Goal: Communication & Community: Answer question/provide support

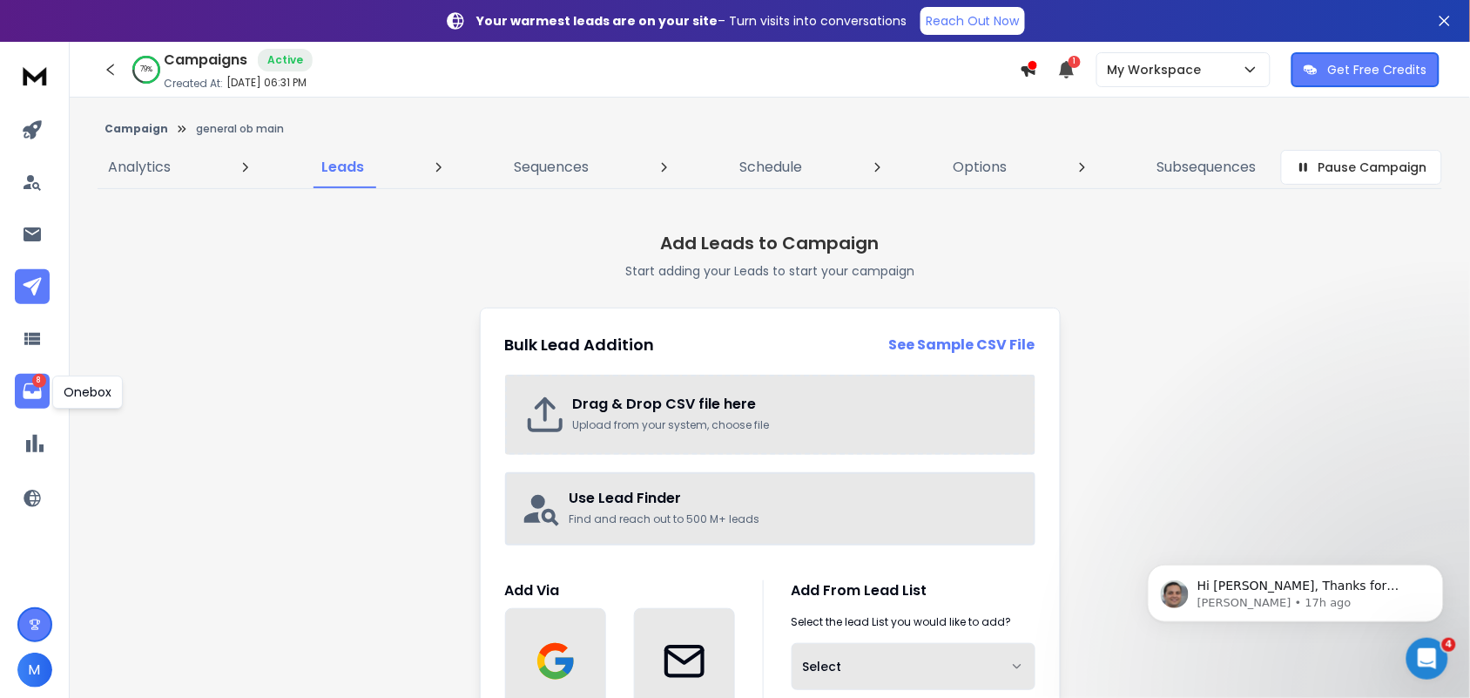
click at [32, 394] on icon at bounding box center [32, 391] width 21 height 21
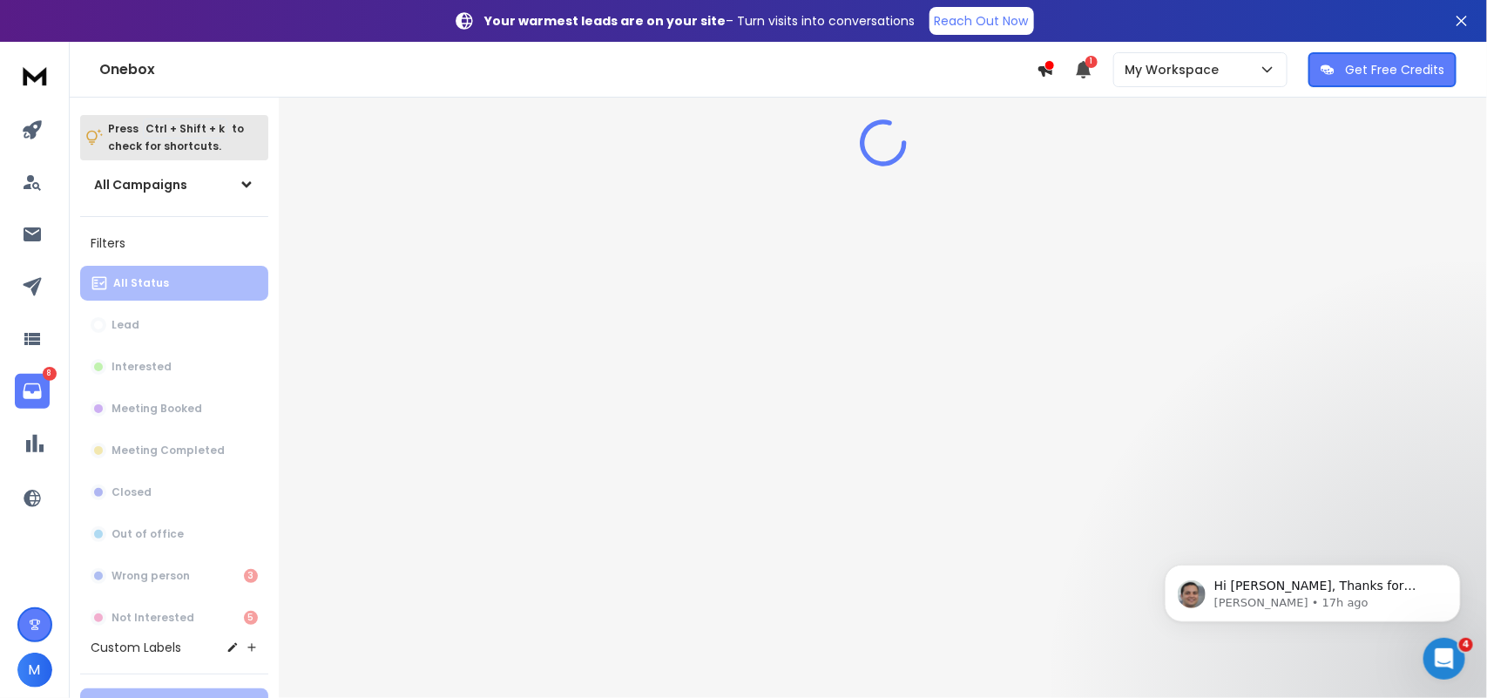
click at [1456, 655] on icon "Open Intercom Messenger" at bounding box center [1443, 658] width 29 height 29
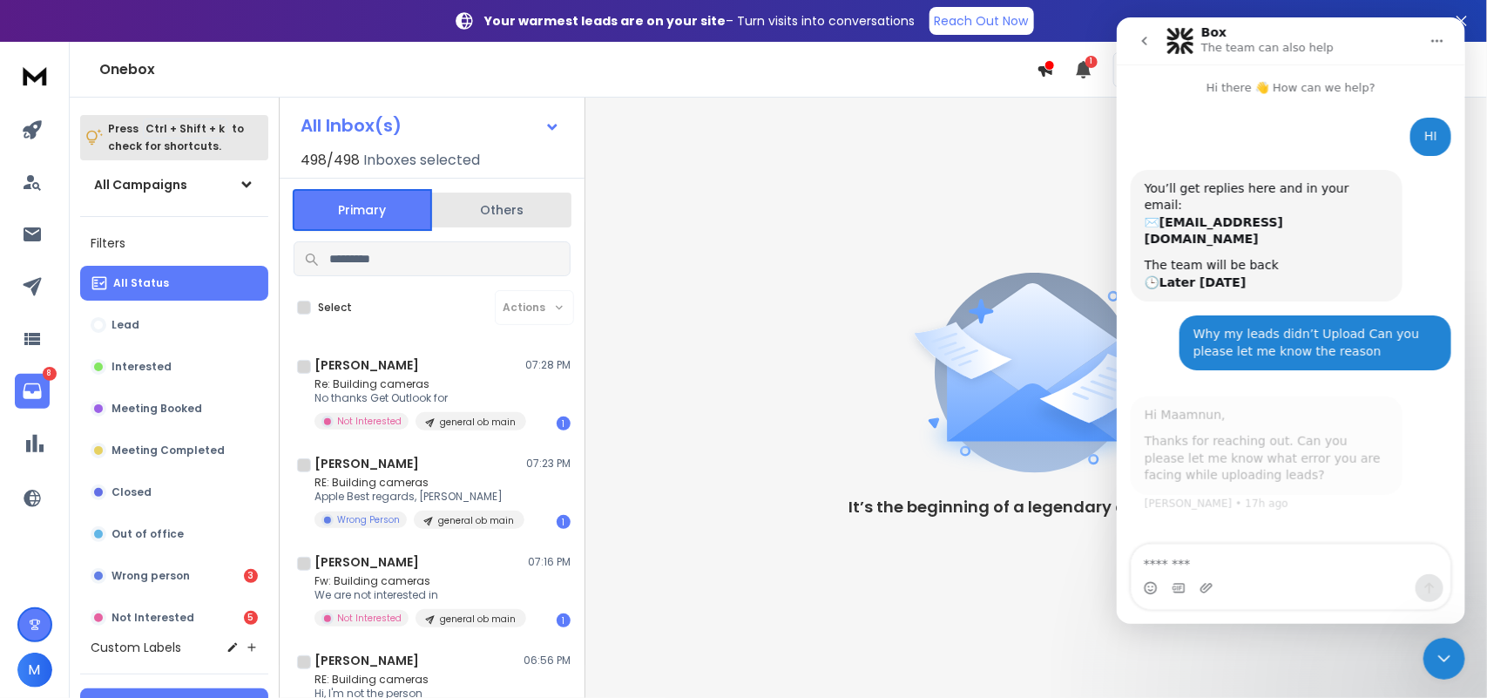
scroll to position [3, 0]
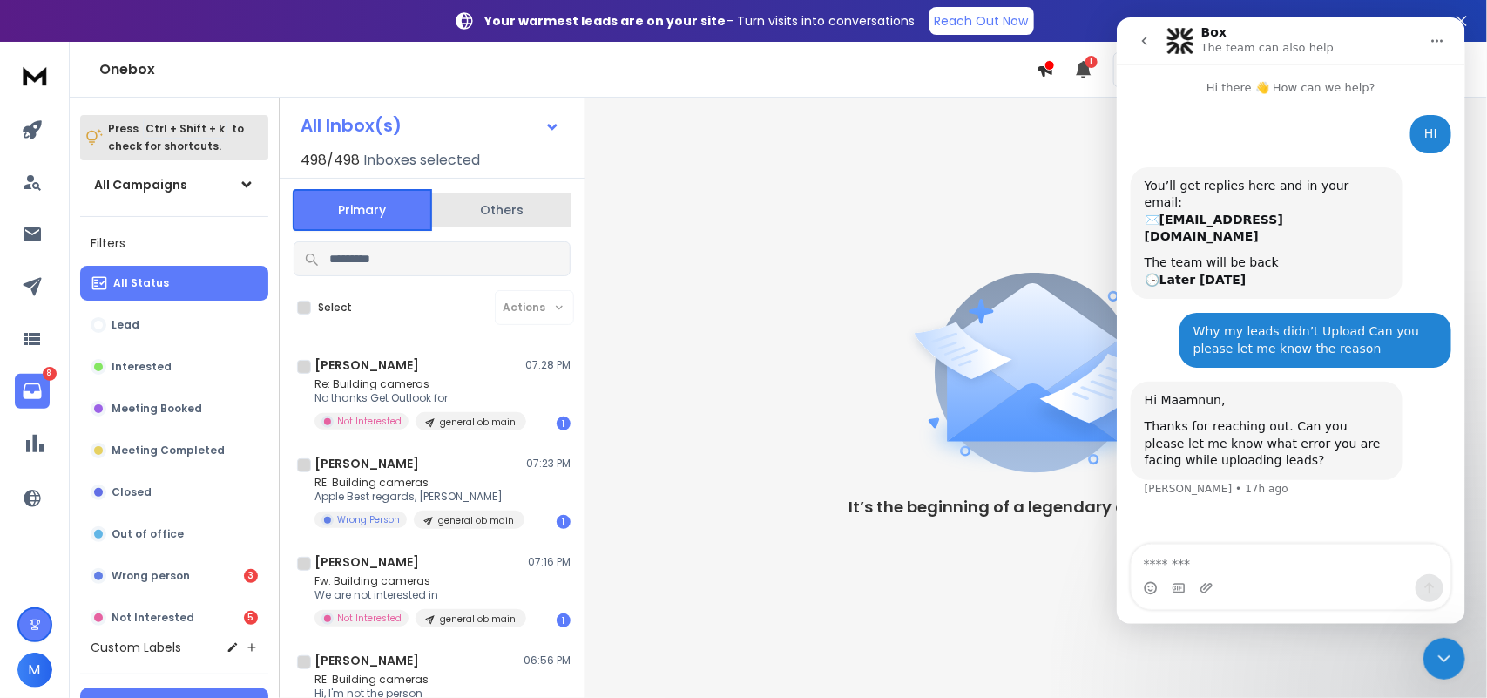
click at [1199, 559] on textarea "Message…" at bounding box center [1289, 559] width 319 height 30
click at [46, 283] on body "Your warmest leads are on your site – Turn visits into conversations Reach Out …" at bounding box center [743, 349] width 1487 height 698
click at [33, 284] on icon at bounding box center [32, 286] width 18 height 18
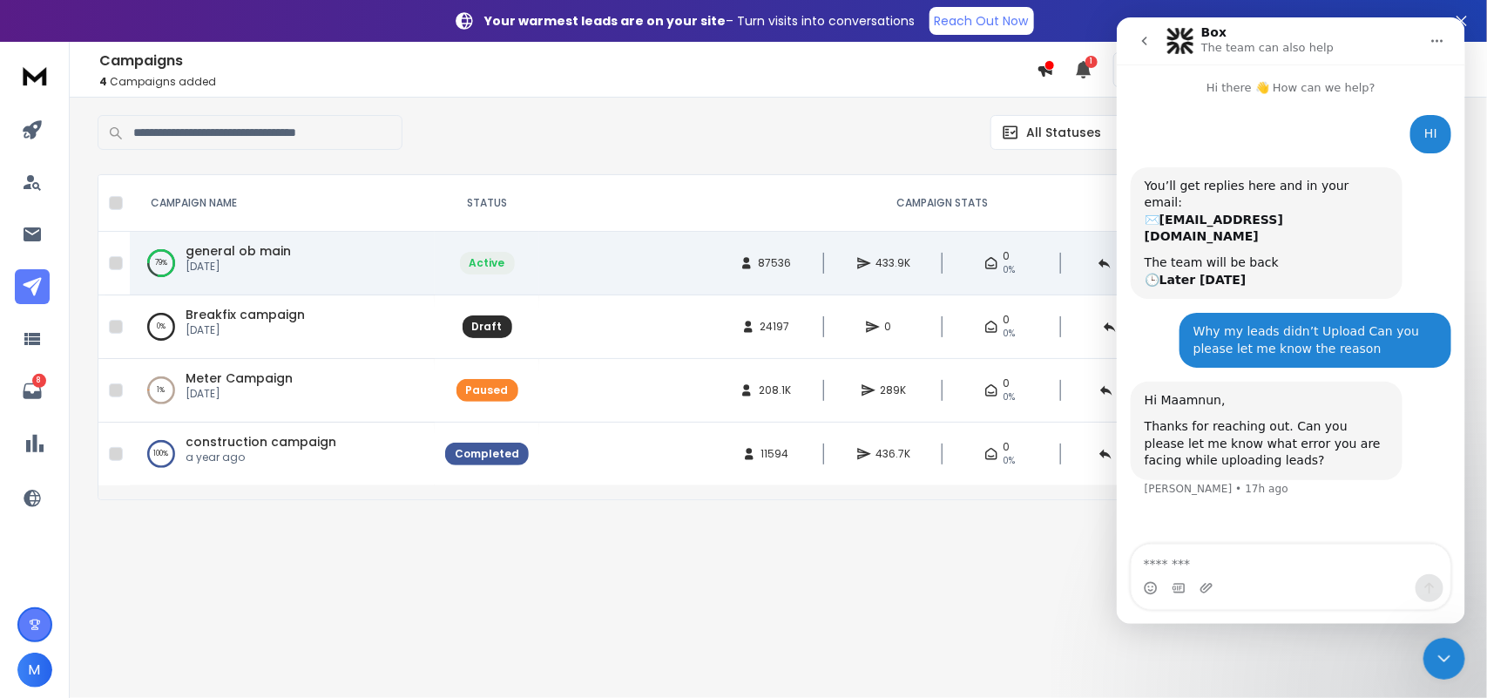
click at [244, 260] on p "2 months ago" at bounding box center [238, 267] width 105 height 14
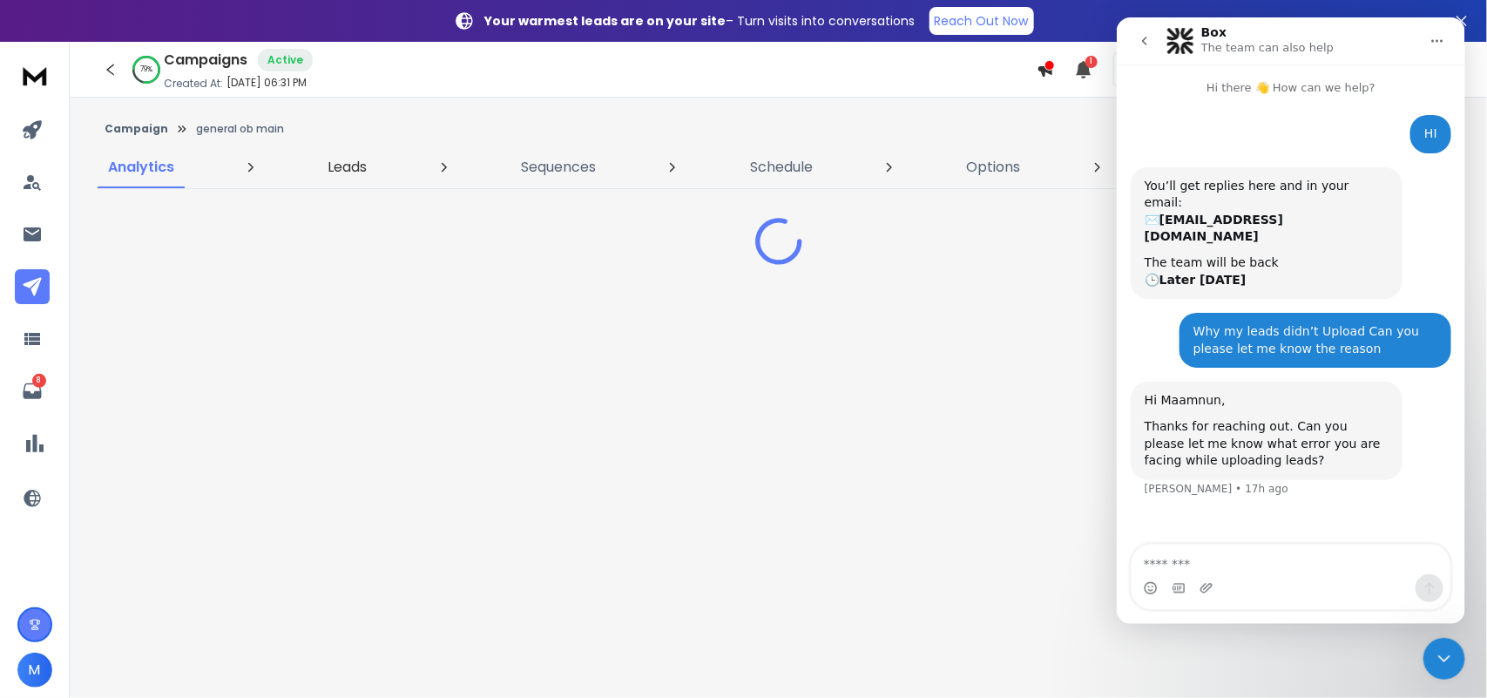
click at [361, 167] on p "Leads" at bounding box center [347, 167] width 39 height 21
click at [29, 390] on icon at bounding box center [32, 391] width 21 height 21
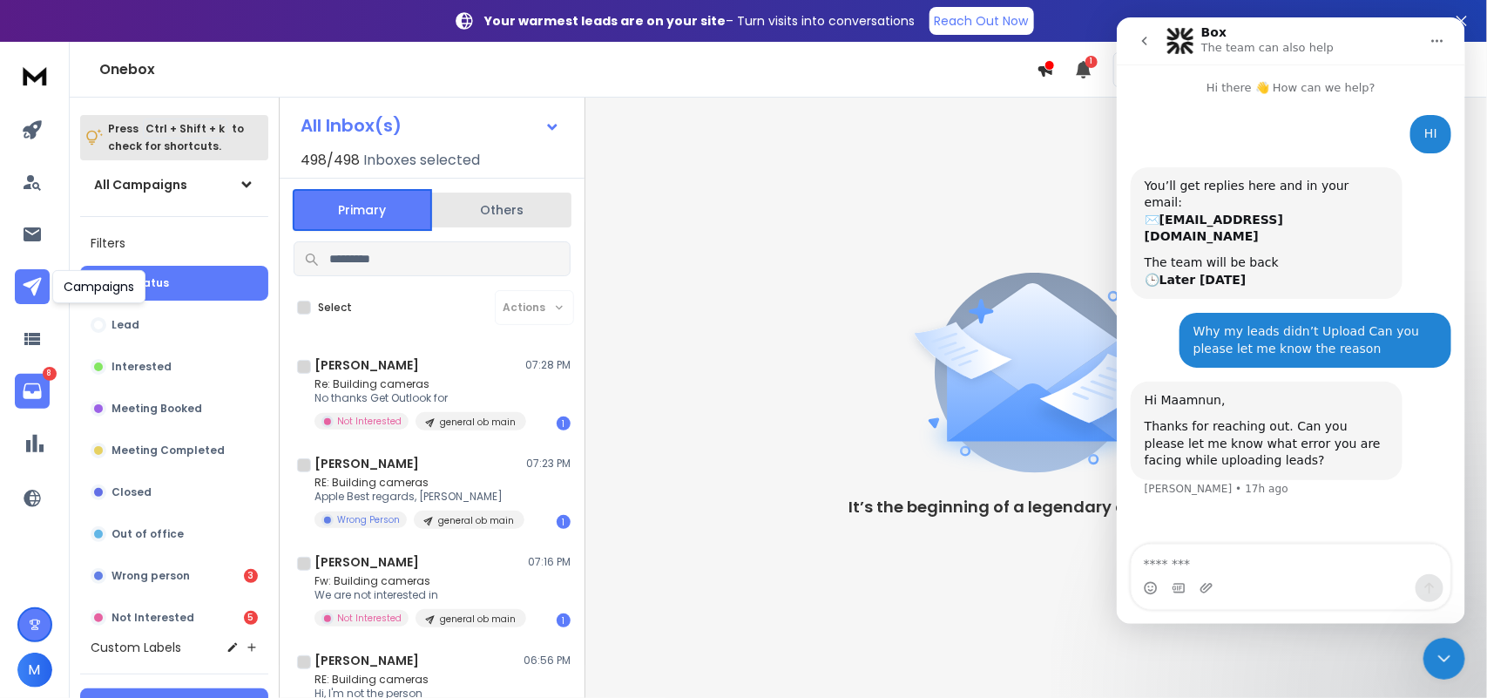
click at [33, 288] on icon at bounding box center [32, 286] width 18 height 18
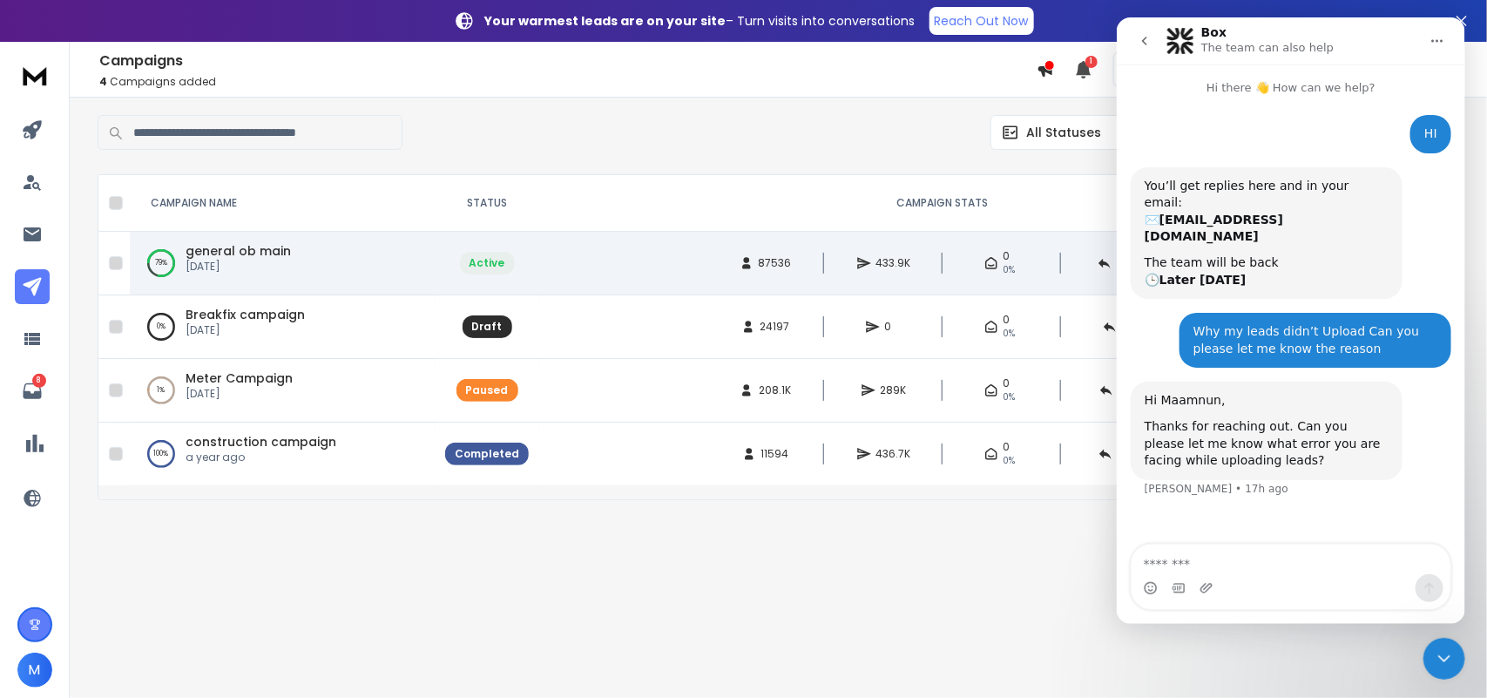
click at [261, 259] on span "general ob main" at bounding box center [238, 250] width 105 height 17
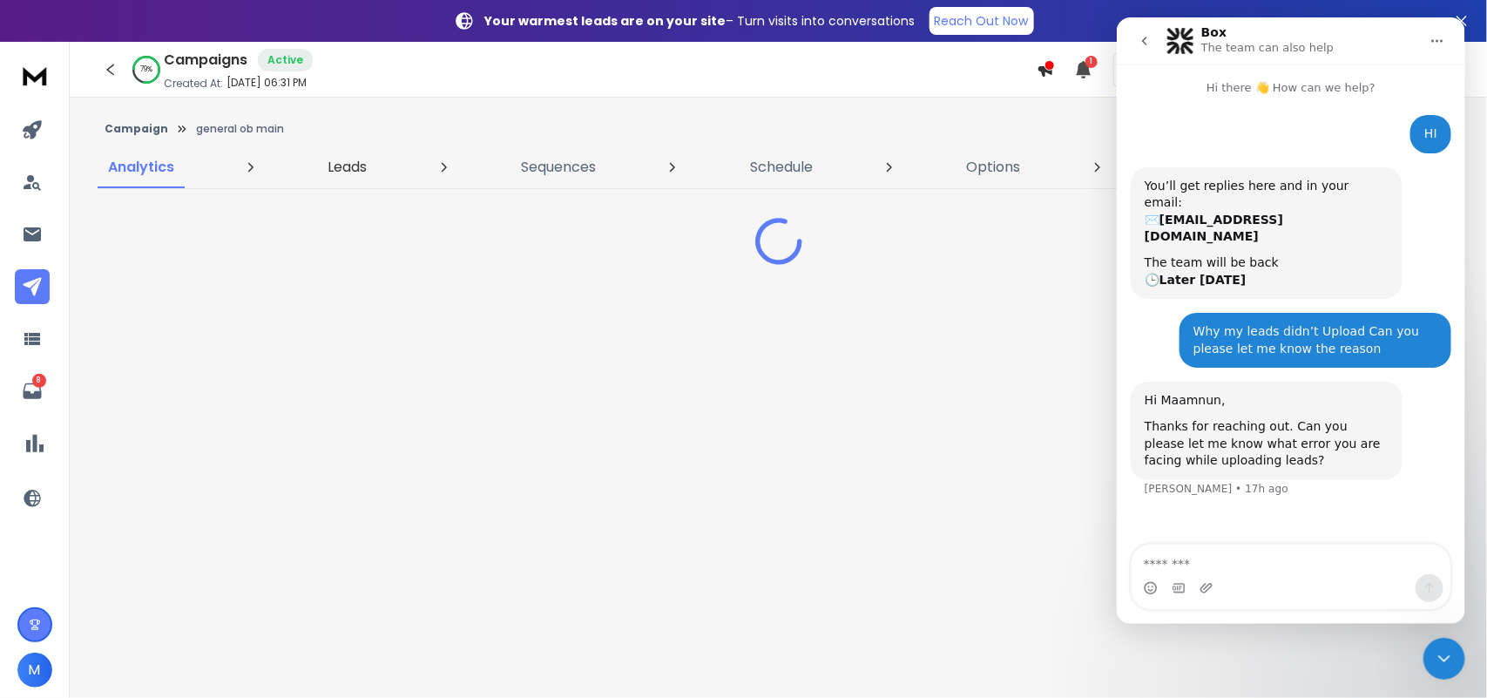
click at [341, 164] on p "Leads" at bounding box center [347, 167] width 39 height 21
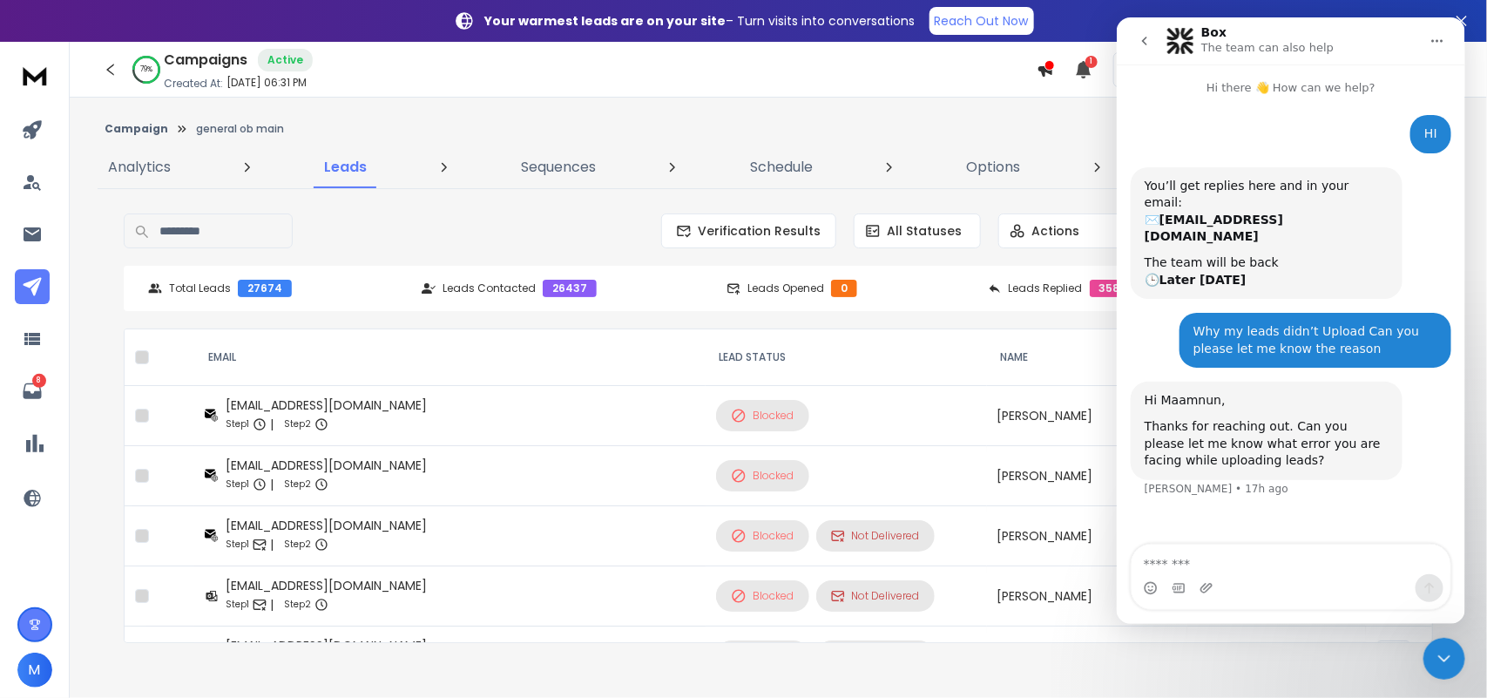
click at [943, 115] on div "Campaign general ob main" at bounding box center [778, 129] width 1361 height 28
click at [1446, 652] on icon "Close Intercom Messenger" at bounding box center [1443, 657] width 21 height 21
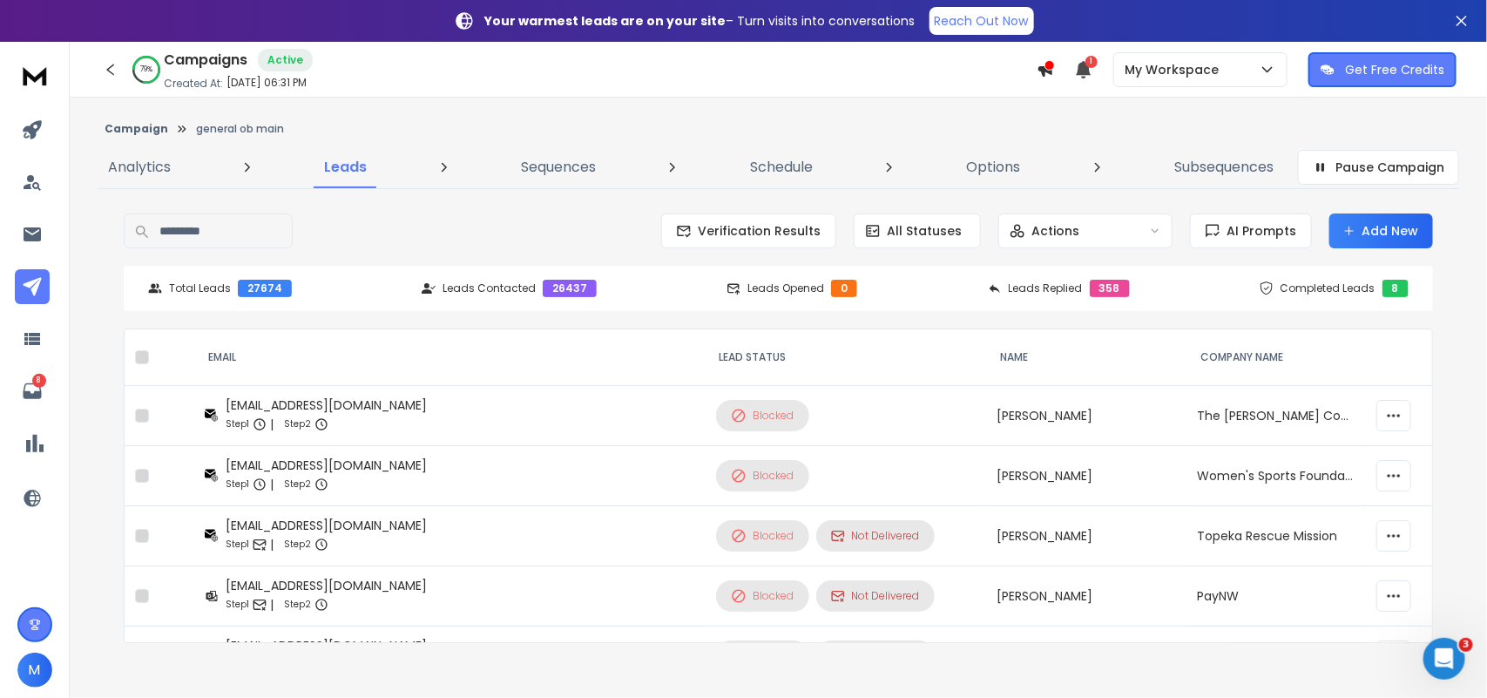
click at [1413, 227] on button "Add New" at bounding box center [1381, 230] width 104 height 35
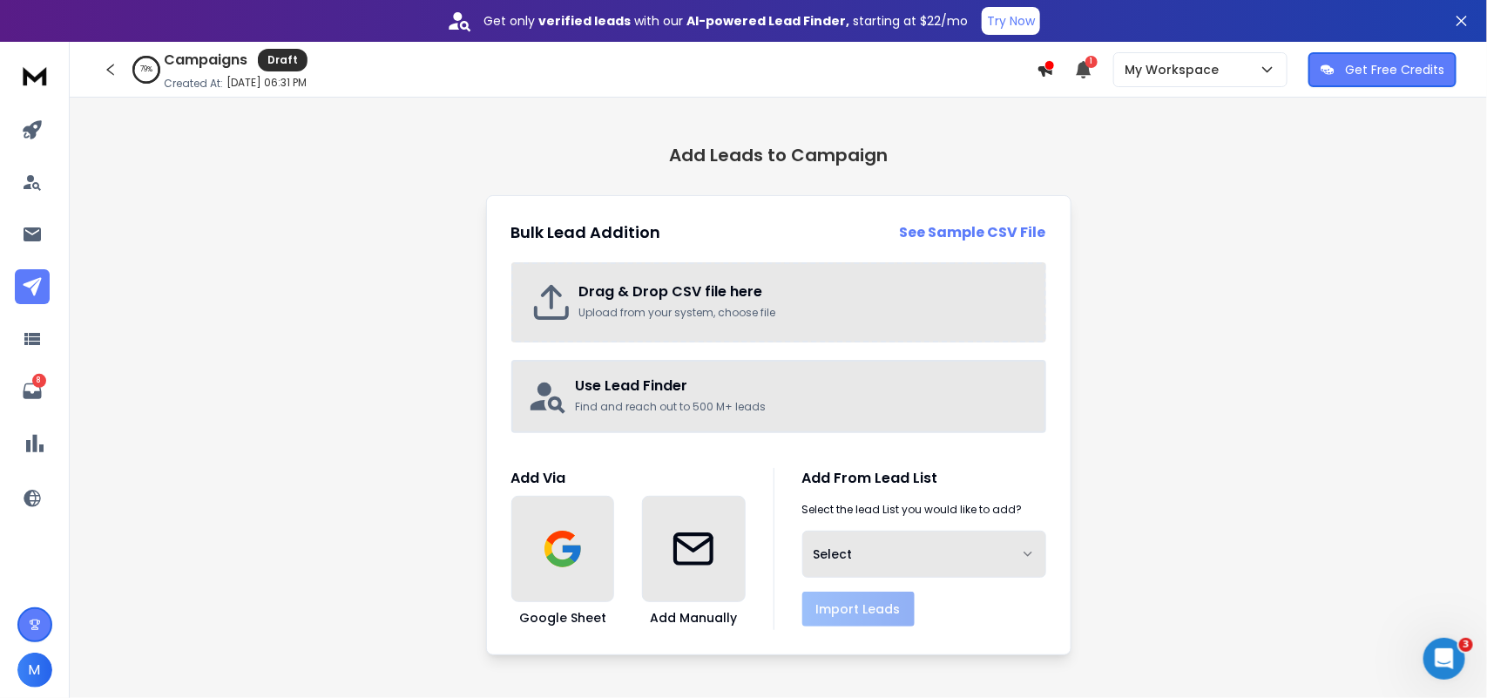
click at [739, 311] on p "Upload from your system, choose file" at bounding box center [803, 313] width 448 height 14
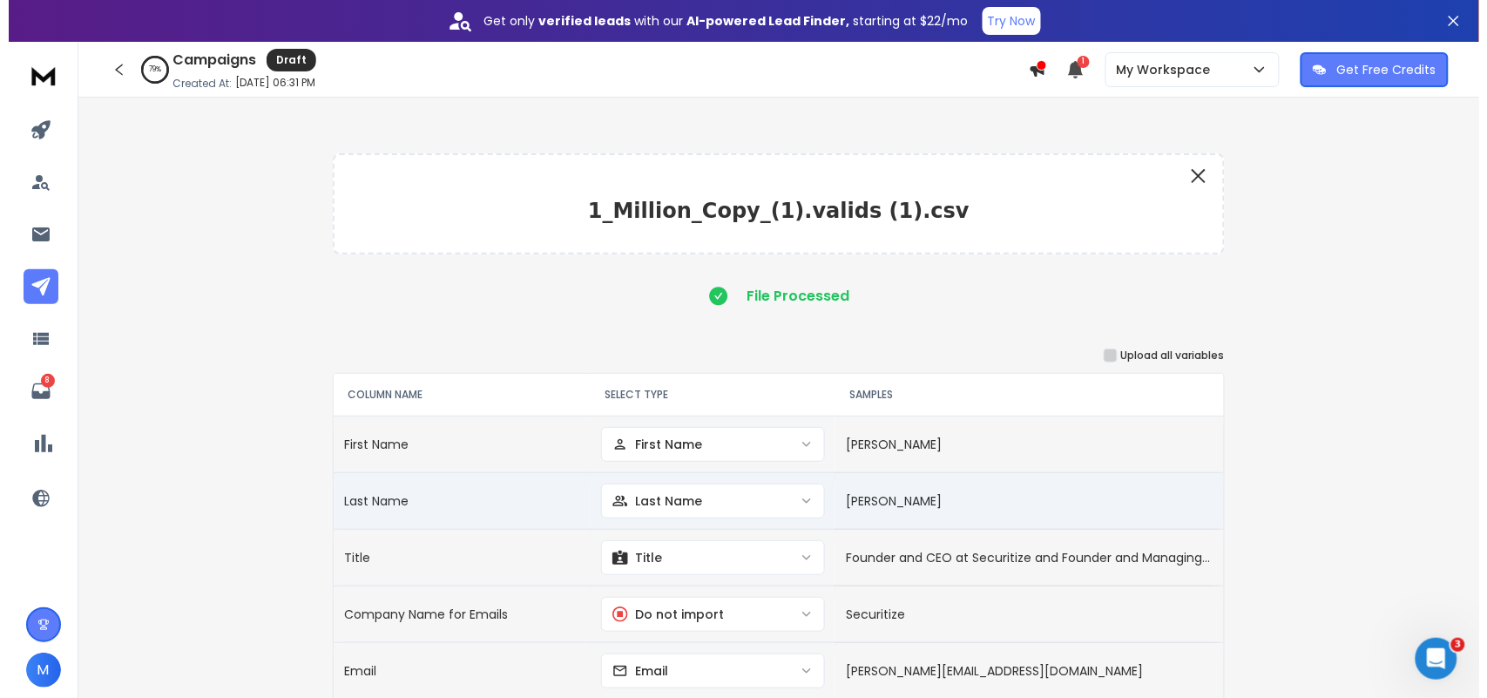
scroll to position [109, 0]
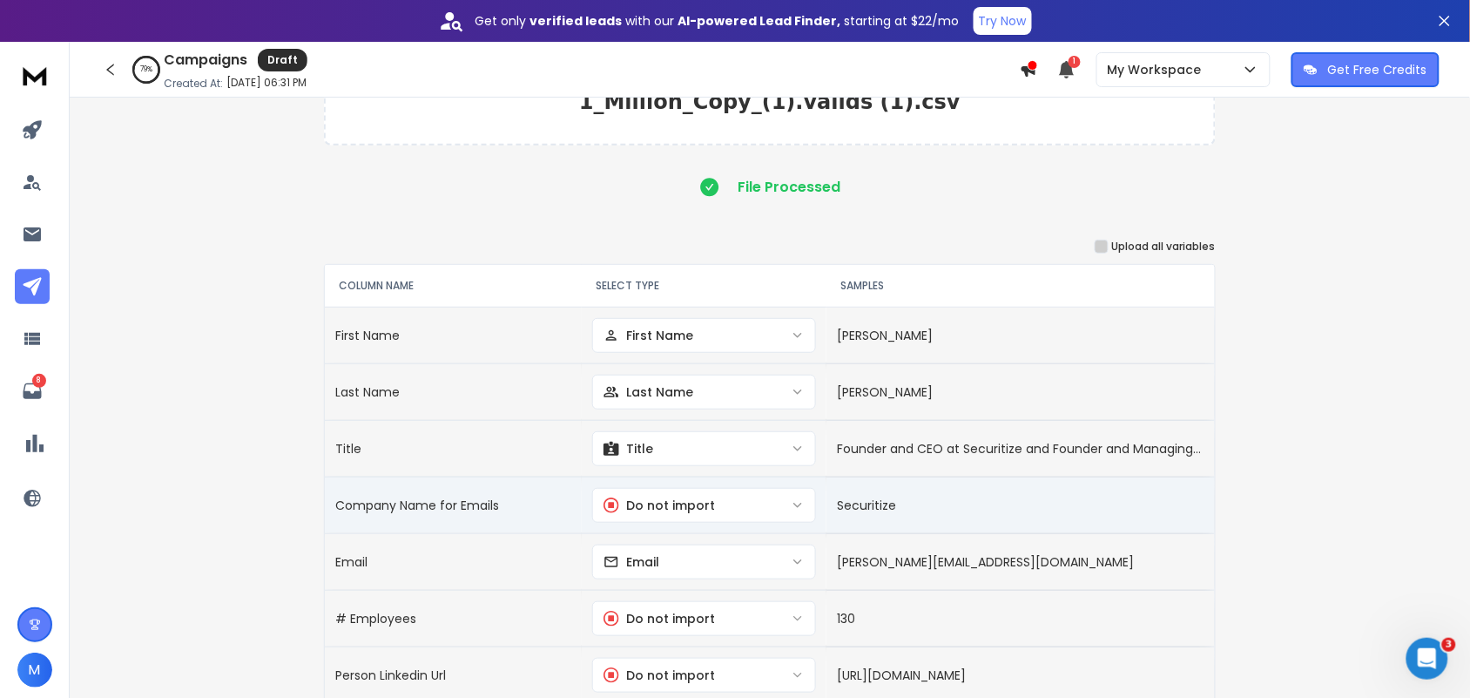
click at [689, 506] on div "Do not import" at bounding box center [659, 504] width 111 height 17
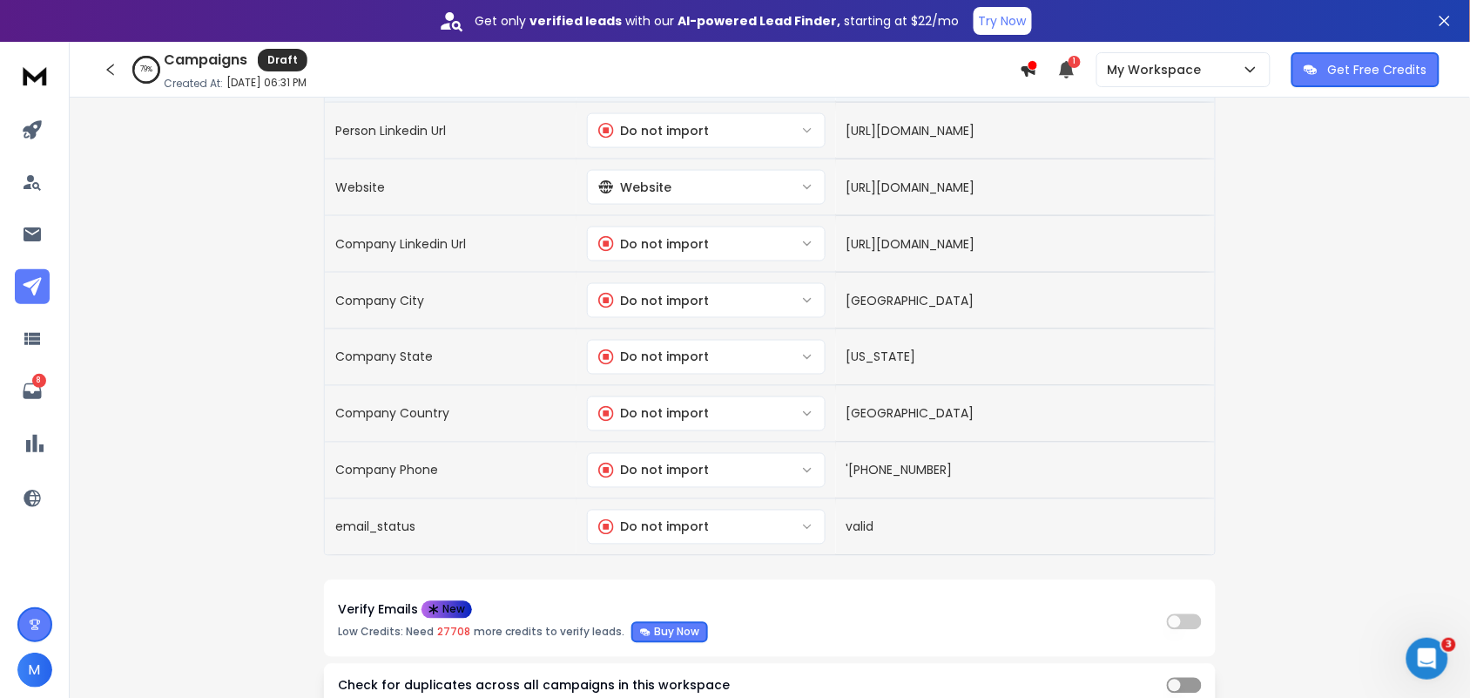
scroll to position [782, 0]
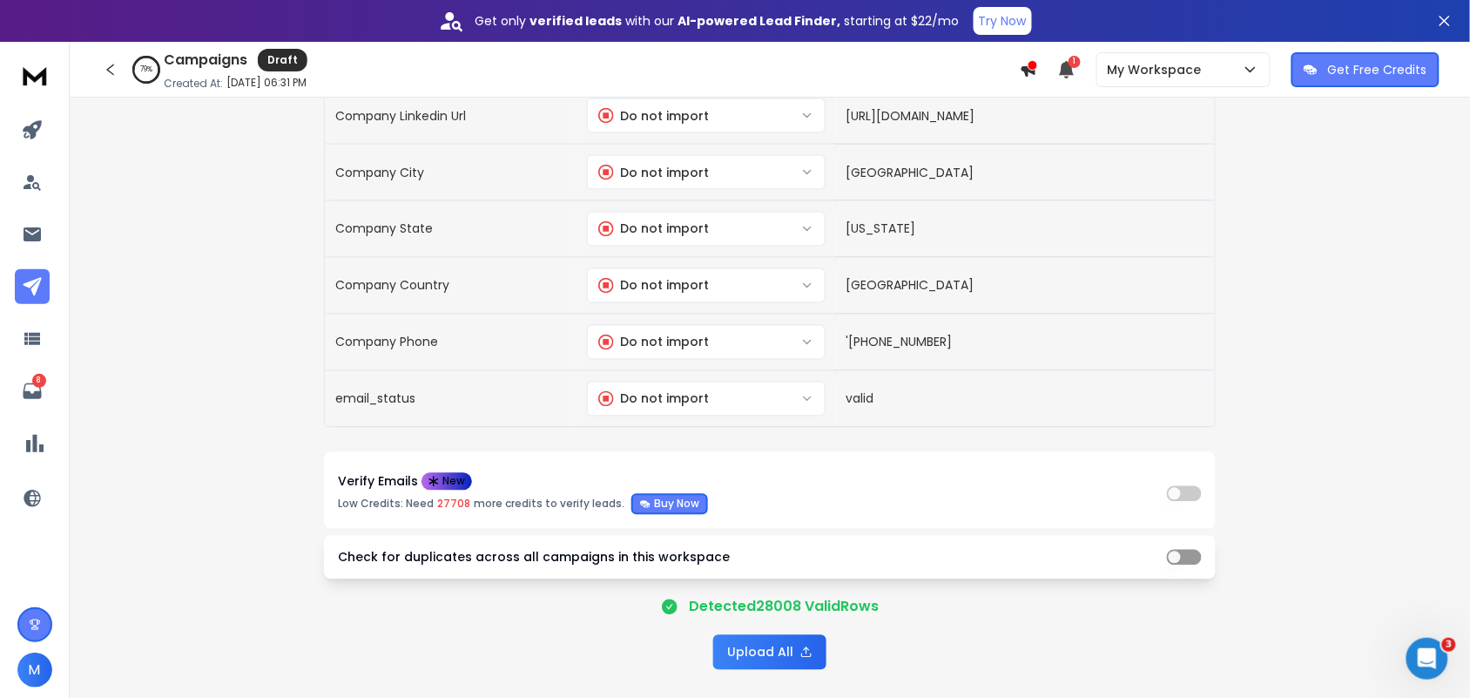
click at [768, 658] on button "Upload All" at bounding box center [769, 652] width 113 height 35
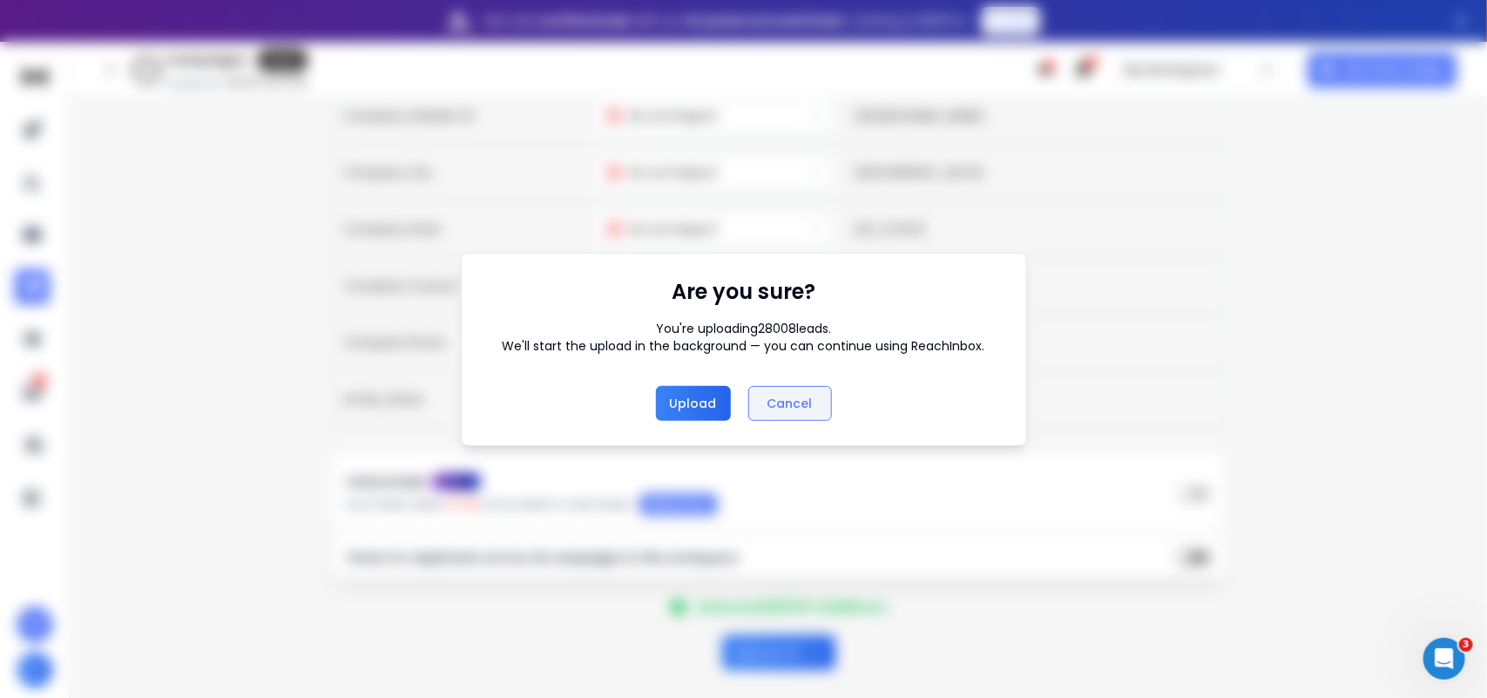
click at [688, 399] on button "Upload" at bounding box center [693, 403] width 75 height 35
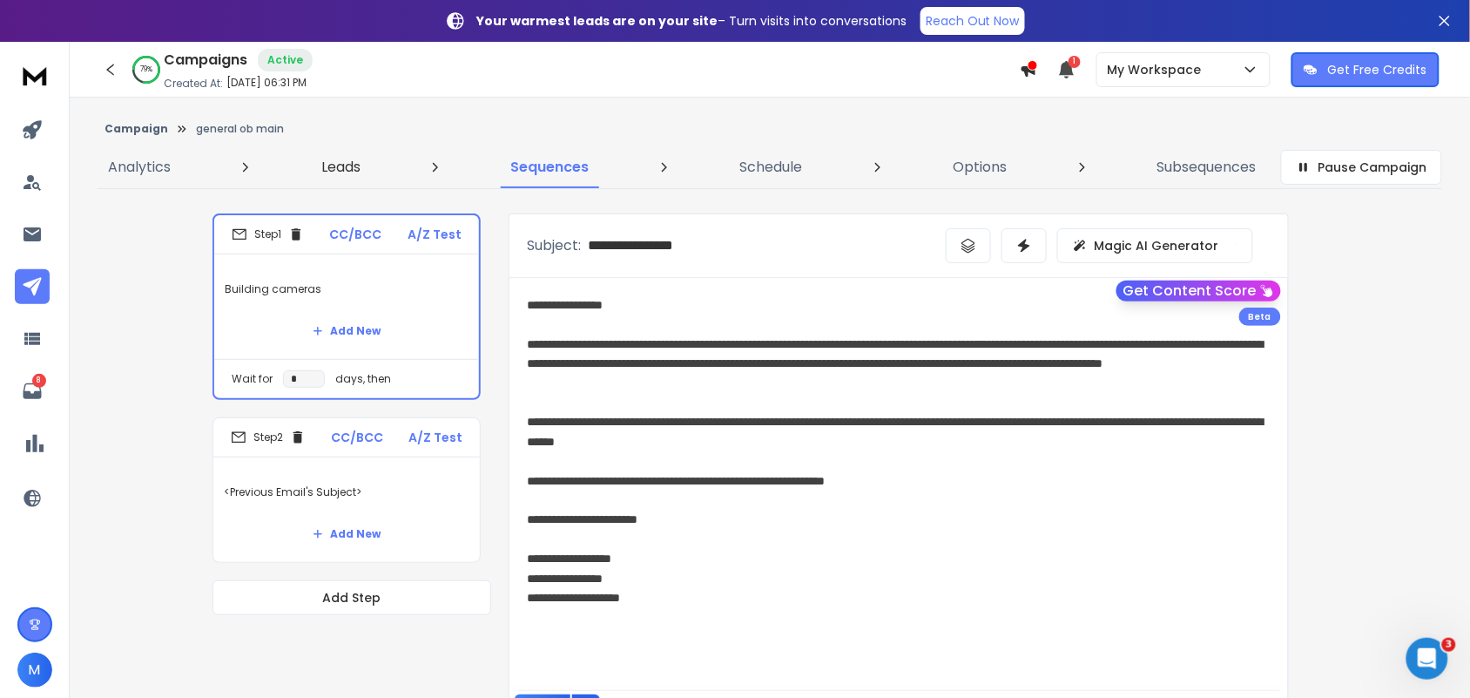
click at [331, 158] on p "Leads" at bounding box center [340, 167] width 39 height 21
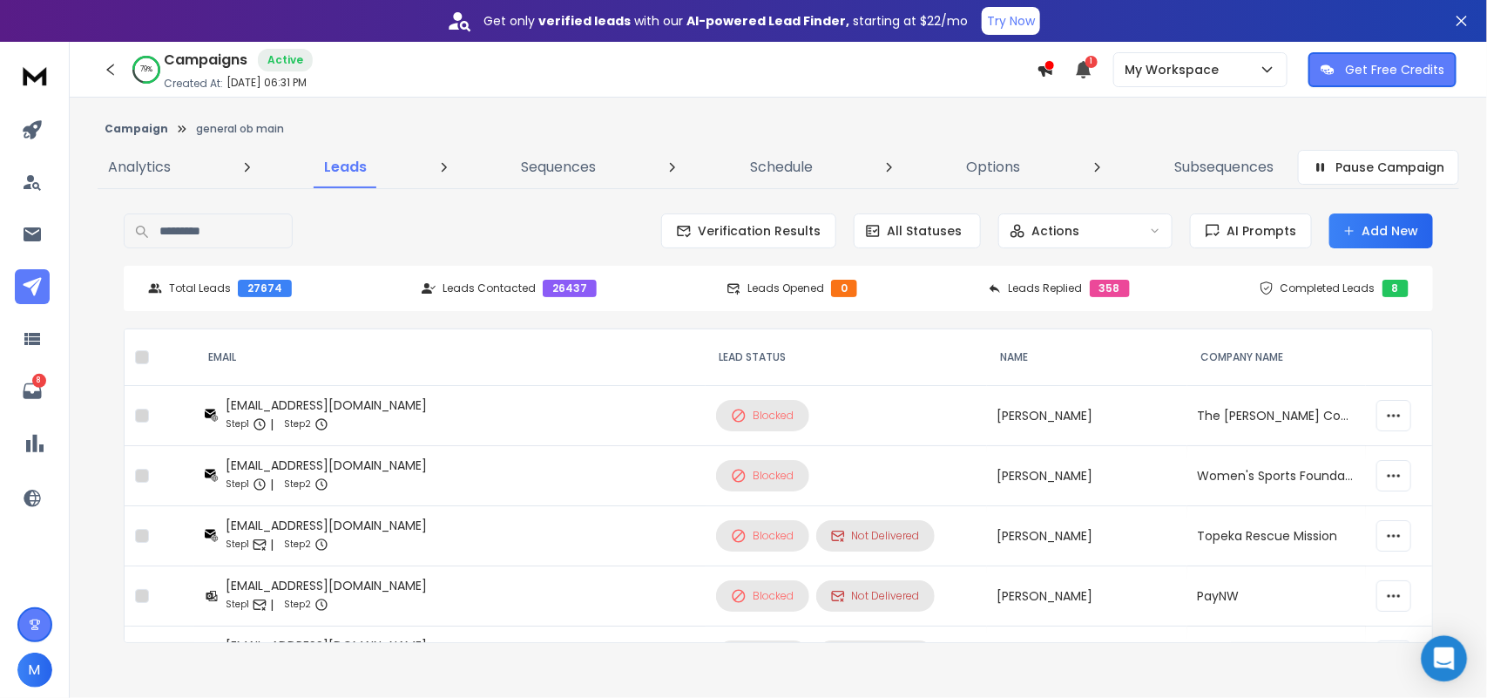
click at [1441, 656] on icon "Open Intercom Messenger" at bounding box center [1444, 658] width 20 height 23
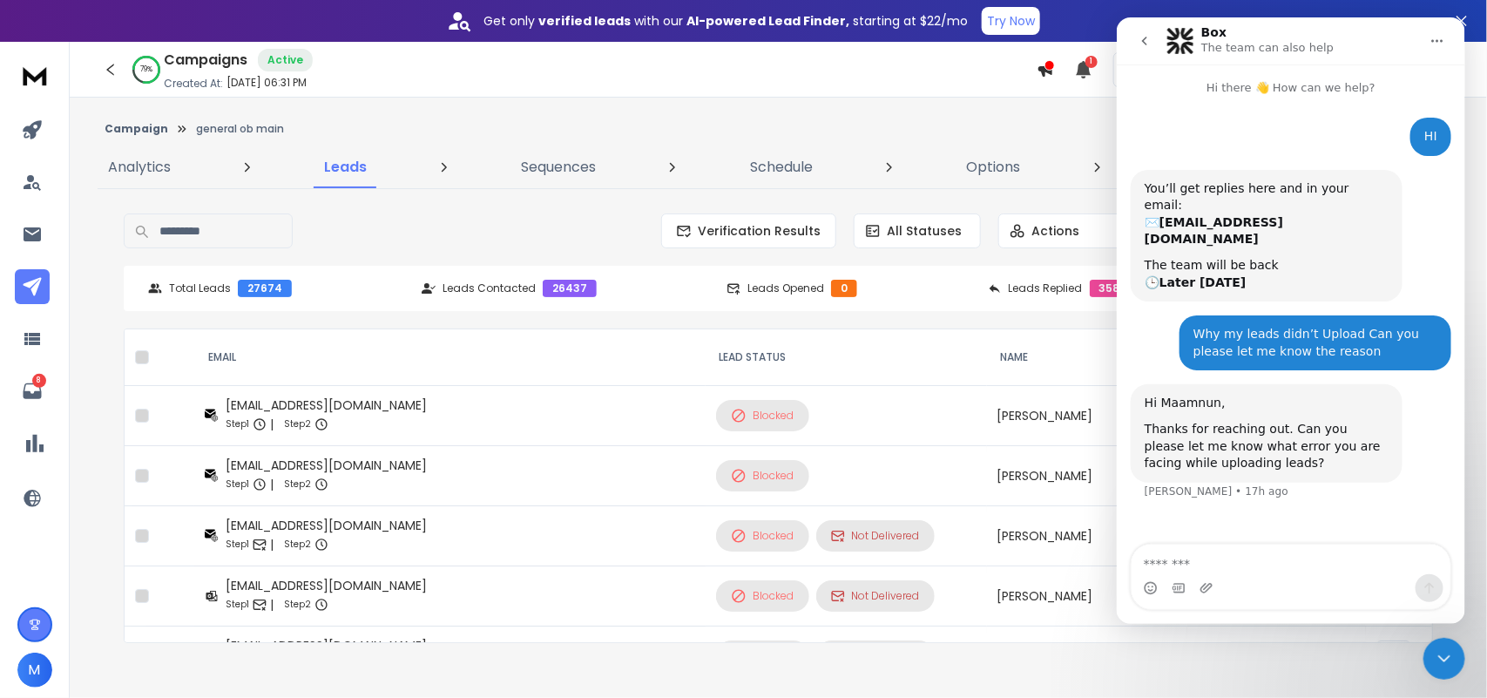
click at [1186, 554] on textarea "Message…" at bounding box center [1289, 559] width 319 height 30
drag, startPoint x: 102, startPoint y: 124, endPoint x: 161, endPoint y: 131, distance: 59.6
click at [161, 131] on div "Campaign general ob main" at bounding box center [778, 129] width 1361 height 28
copy button "Campaign"
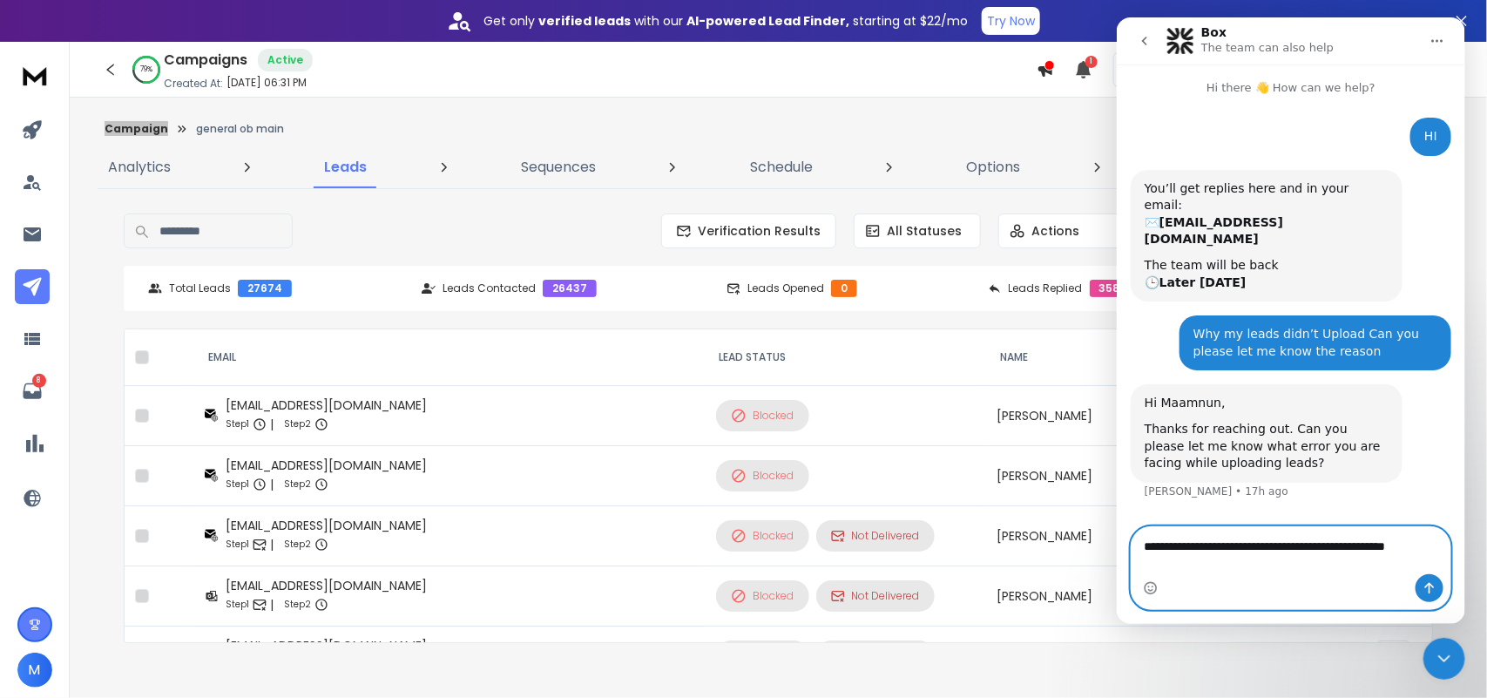
click at [1425, 557] on textarea "**********" at bounding box center [1289, 542] width 319 height 30
paste textarea "*********"
type textarea "**********"
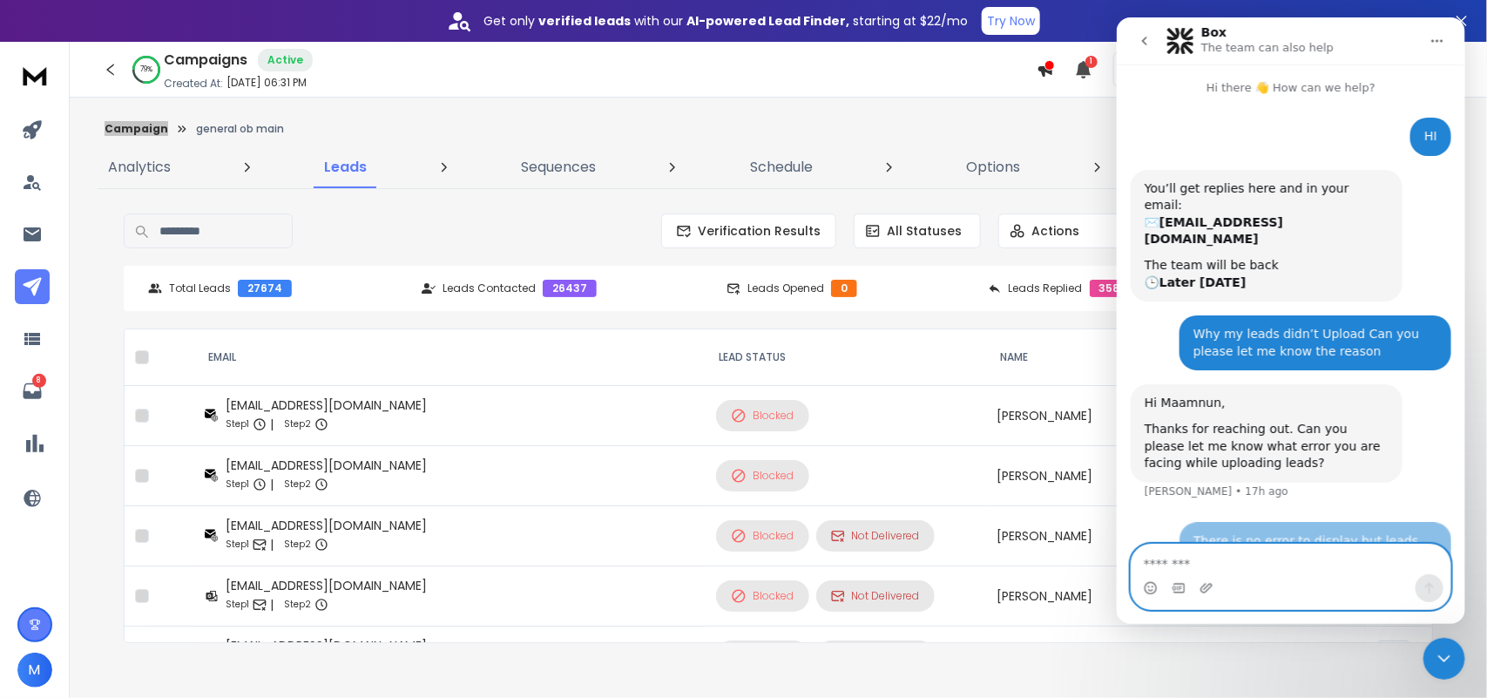
scroll to position [9, 0]
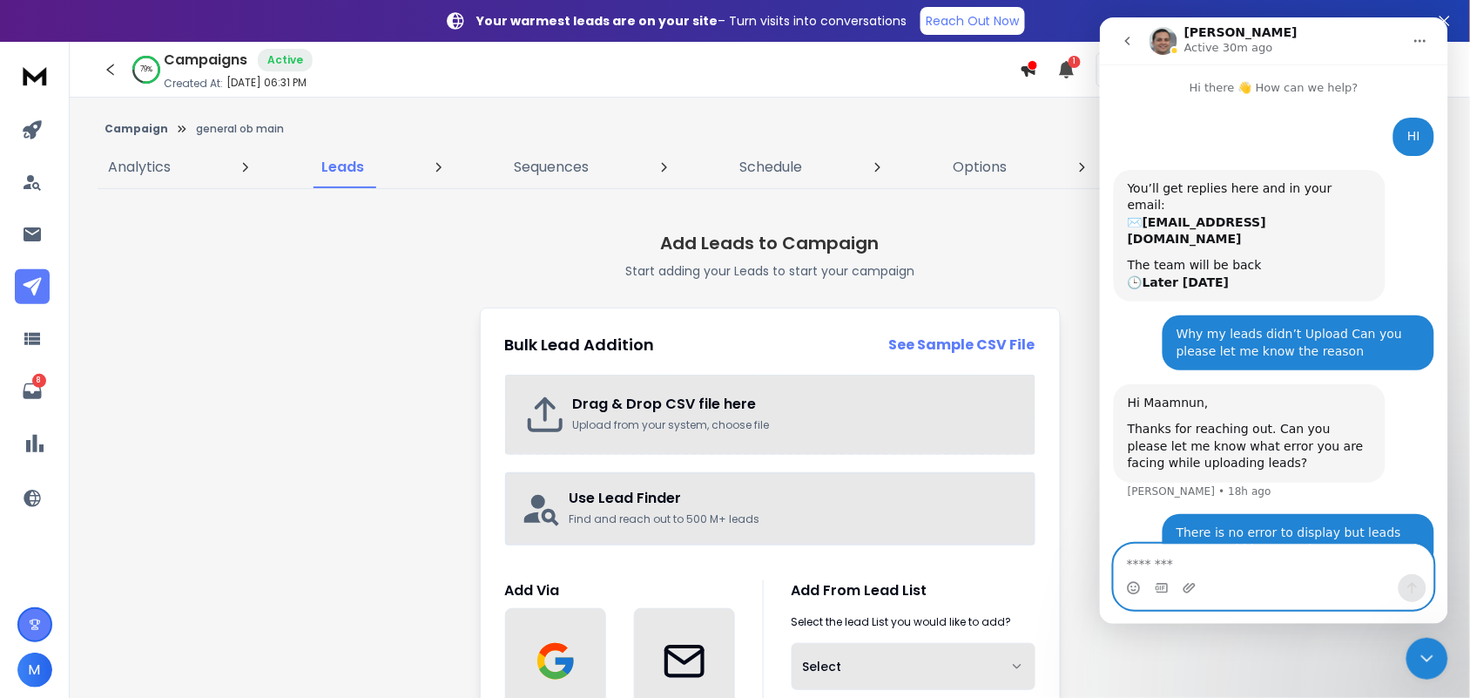
scroll to position [9, 0]
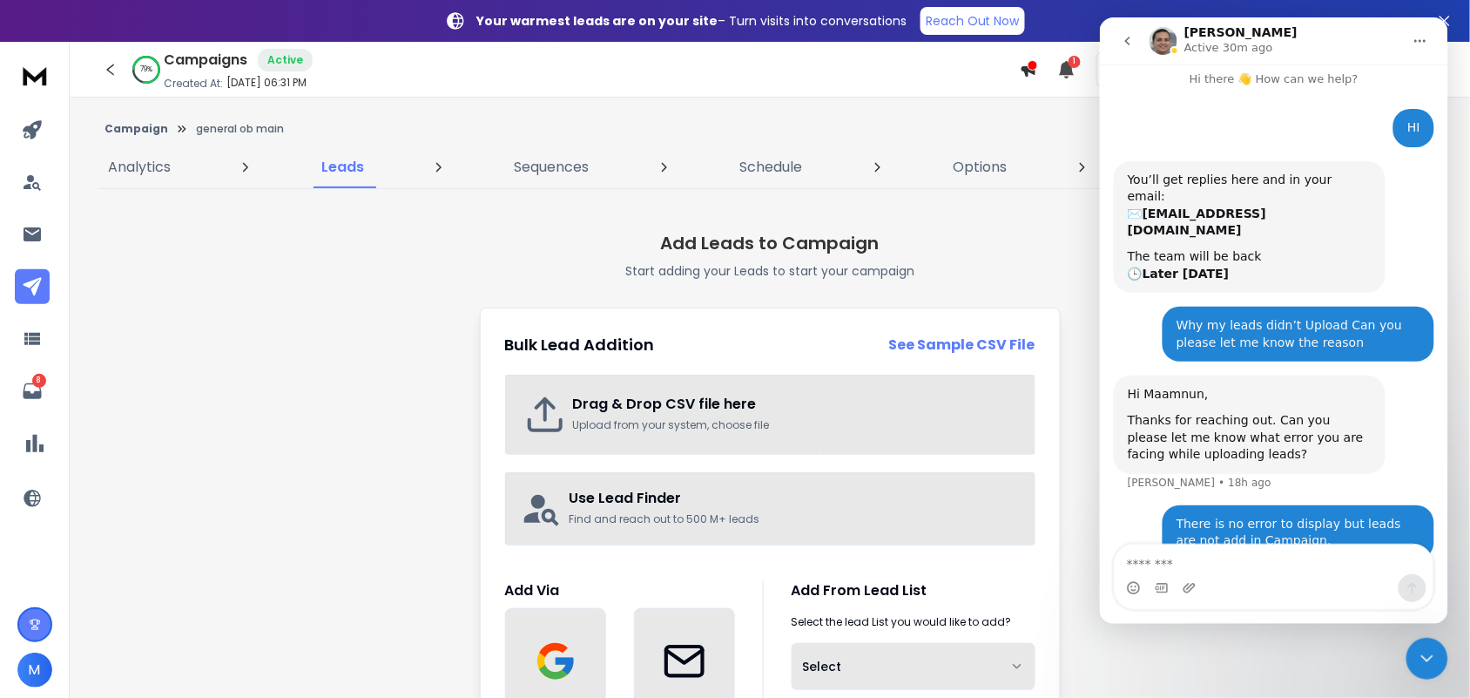
click at [1428, 652] on icon "Close Intercom Messenger" at bounding box center [1426, 657] width 21 height 21
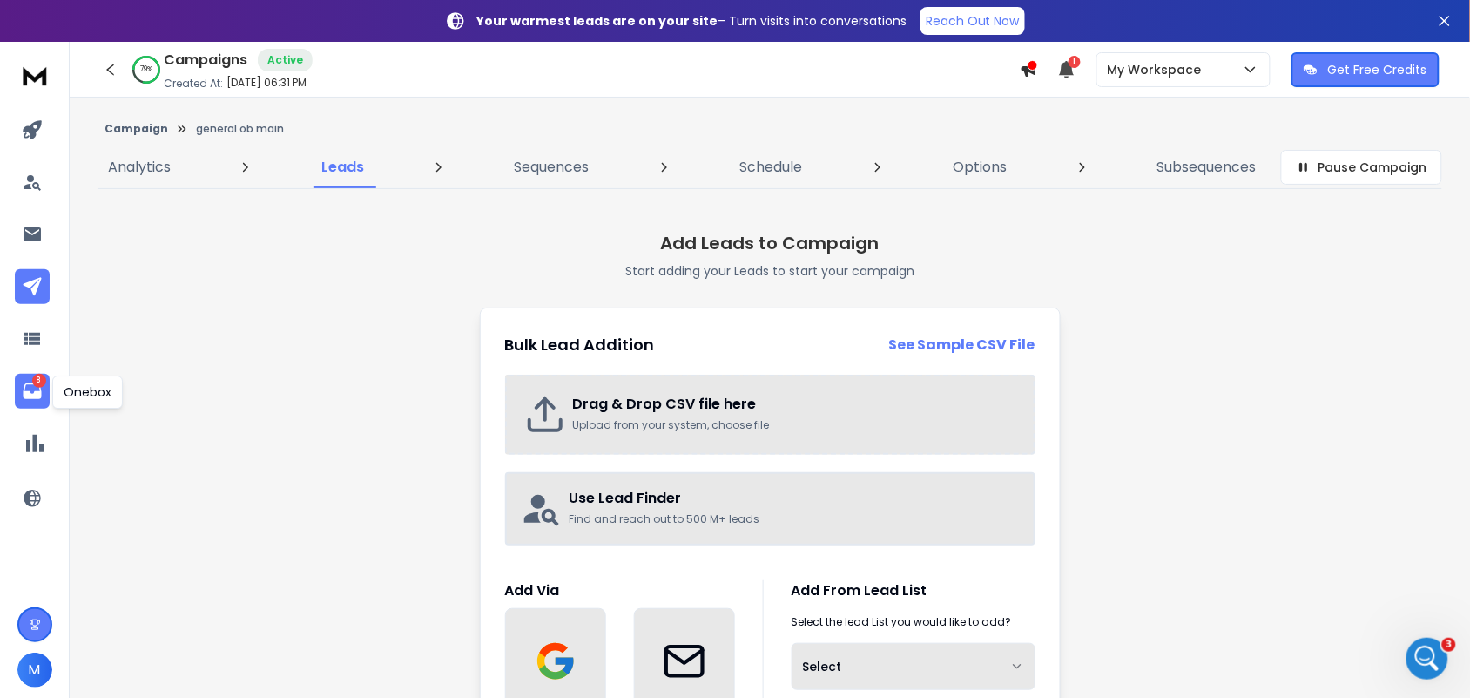
click at [37, 385] on p "8" at bounding box center [39, 381] width 14 height 14
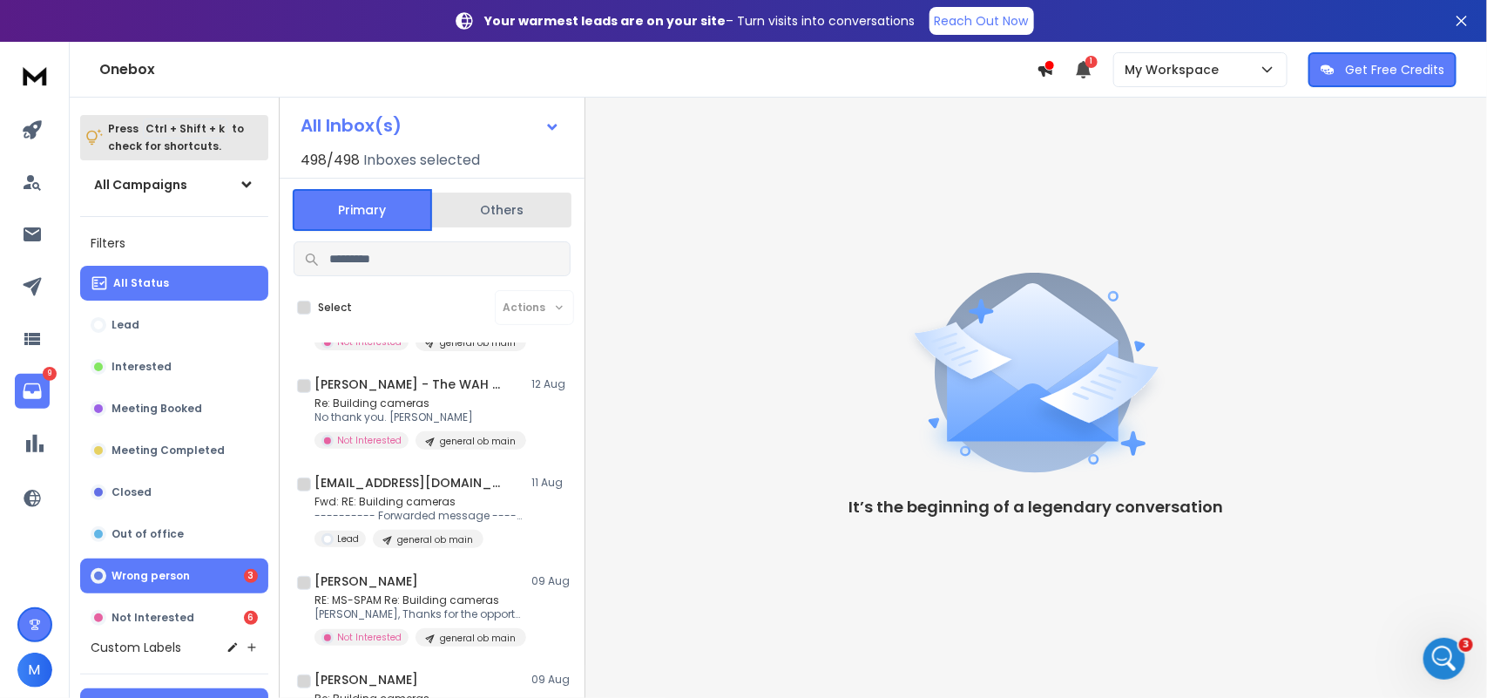
scroll to position [218, 0]
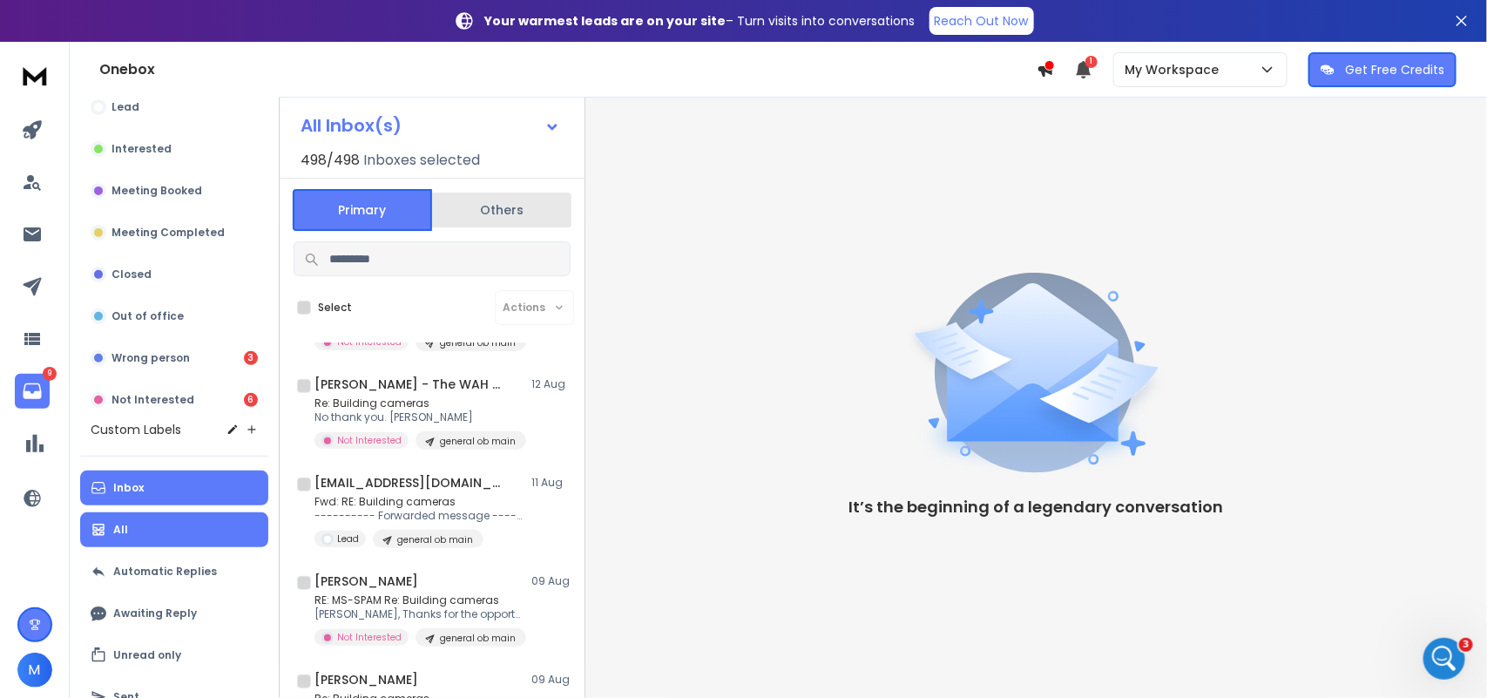
click at [131, 532] on button "All" at bounding box center [174, 529] width 188 height 35
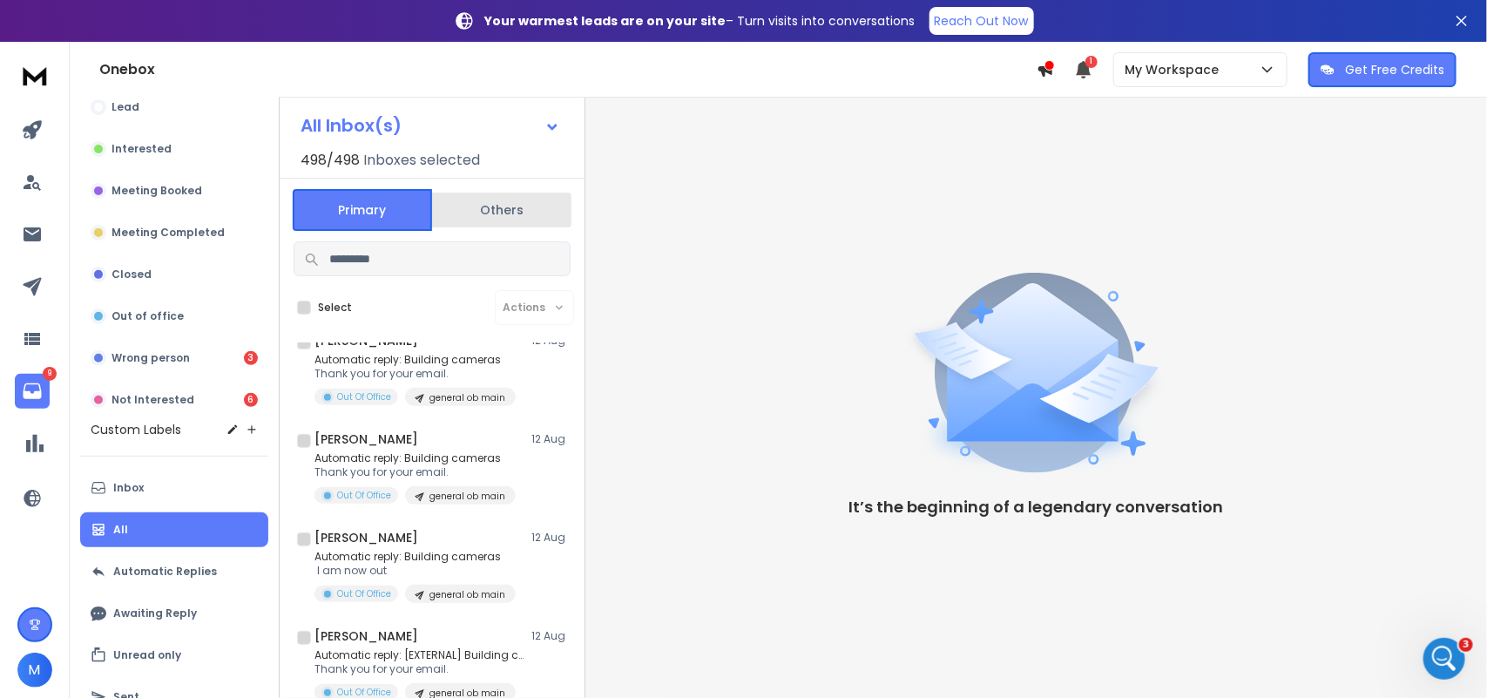
scroll to position [4601, 0]
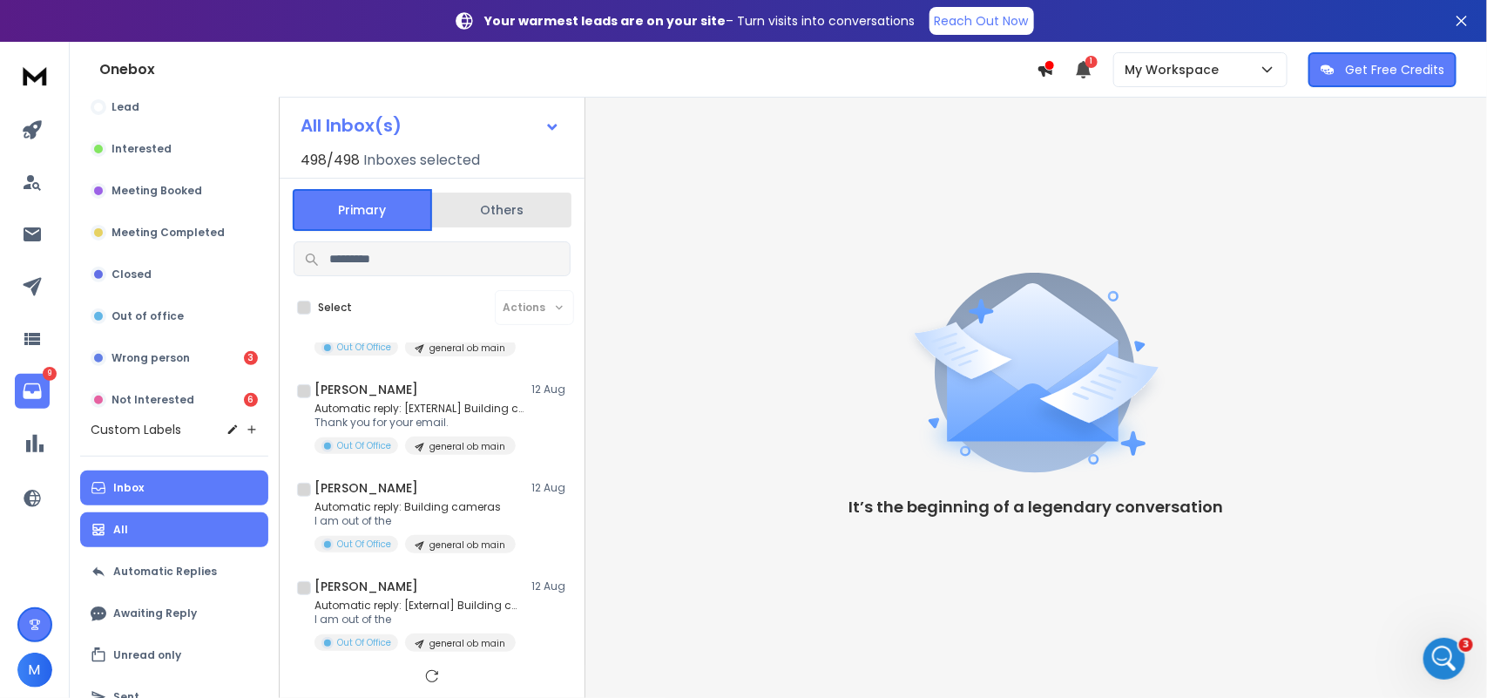
click at [140, 486] on p "Inbox" at bounding box center [128, 488] width 30 height 14
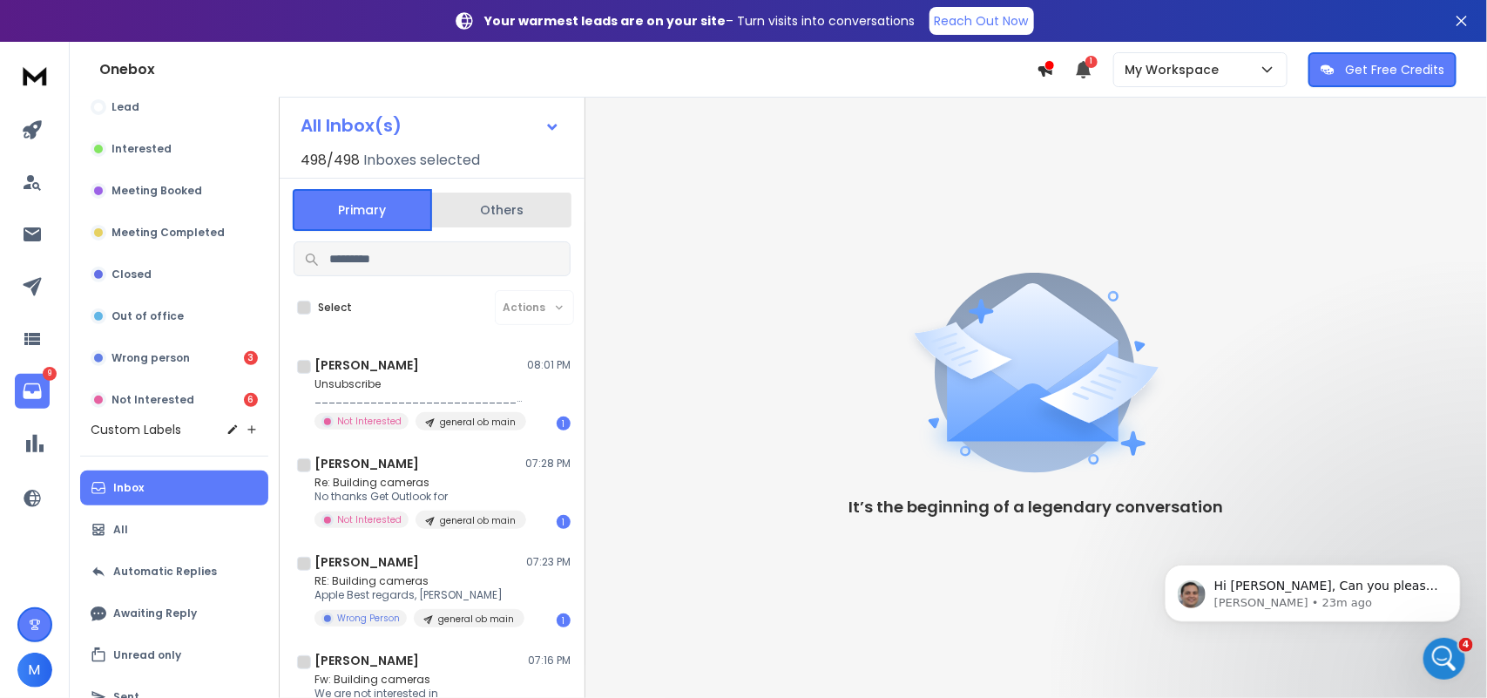
scroll to position [0, 0]
click at [1304, 598] on p "Raj • 23m ago" at bounding box center [1325, 602] width 225 height 16
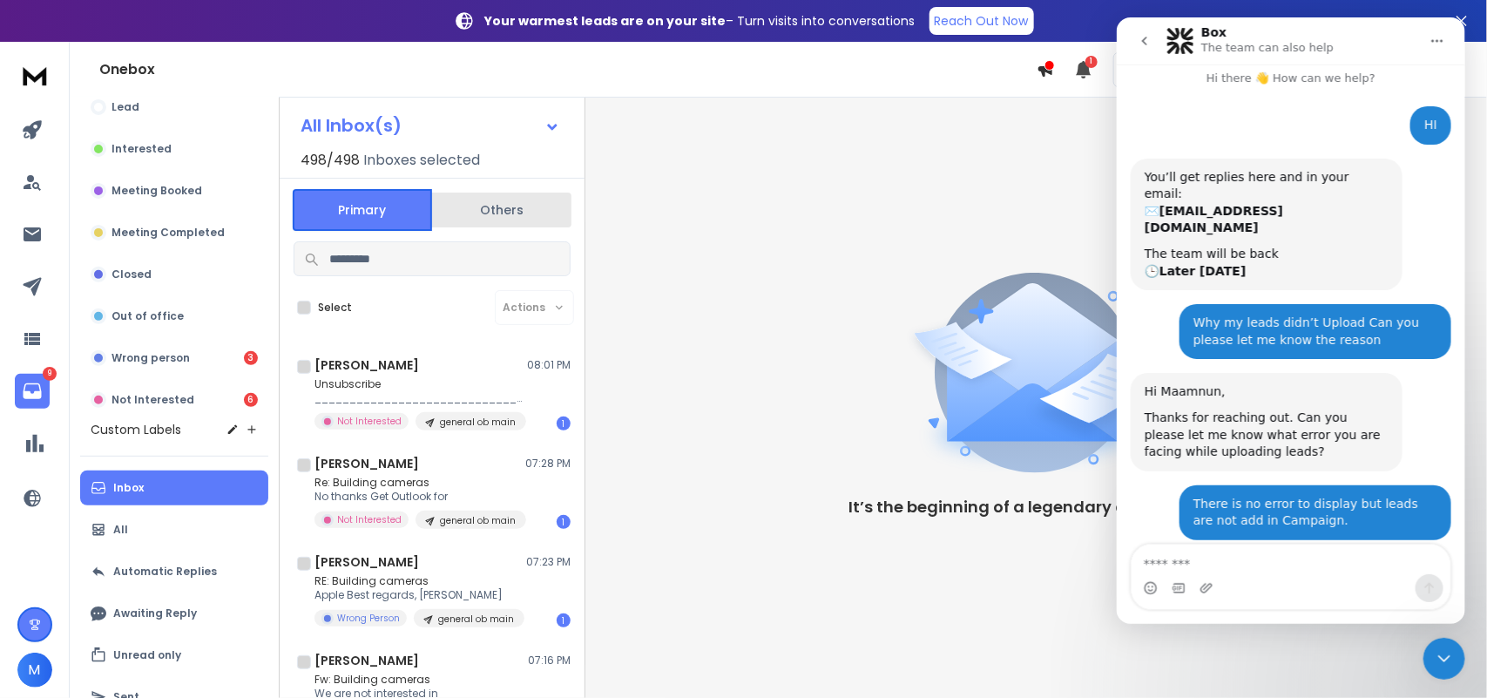
scroll to position [166, 0]
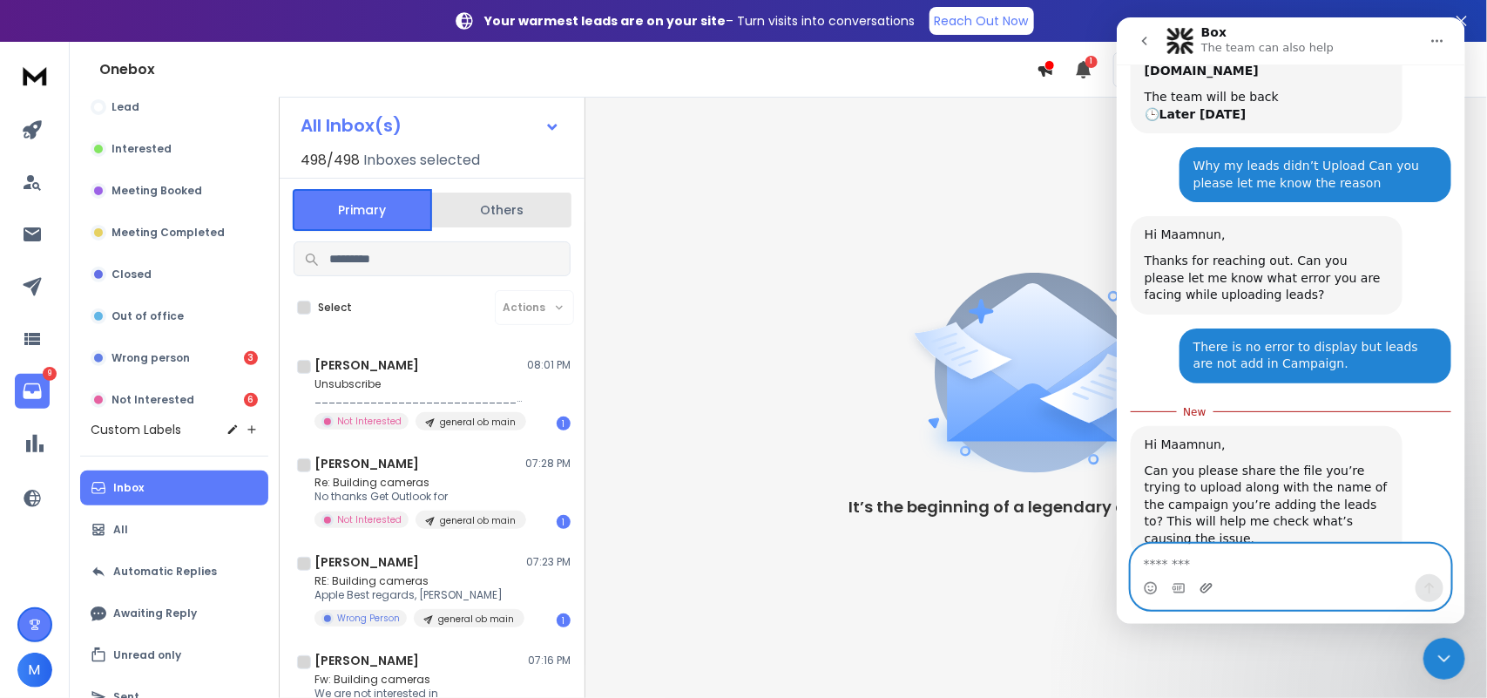
click at [1205, 586] on icon "Upload attachment" at bounding box center [1205, 588] width 12 height 10
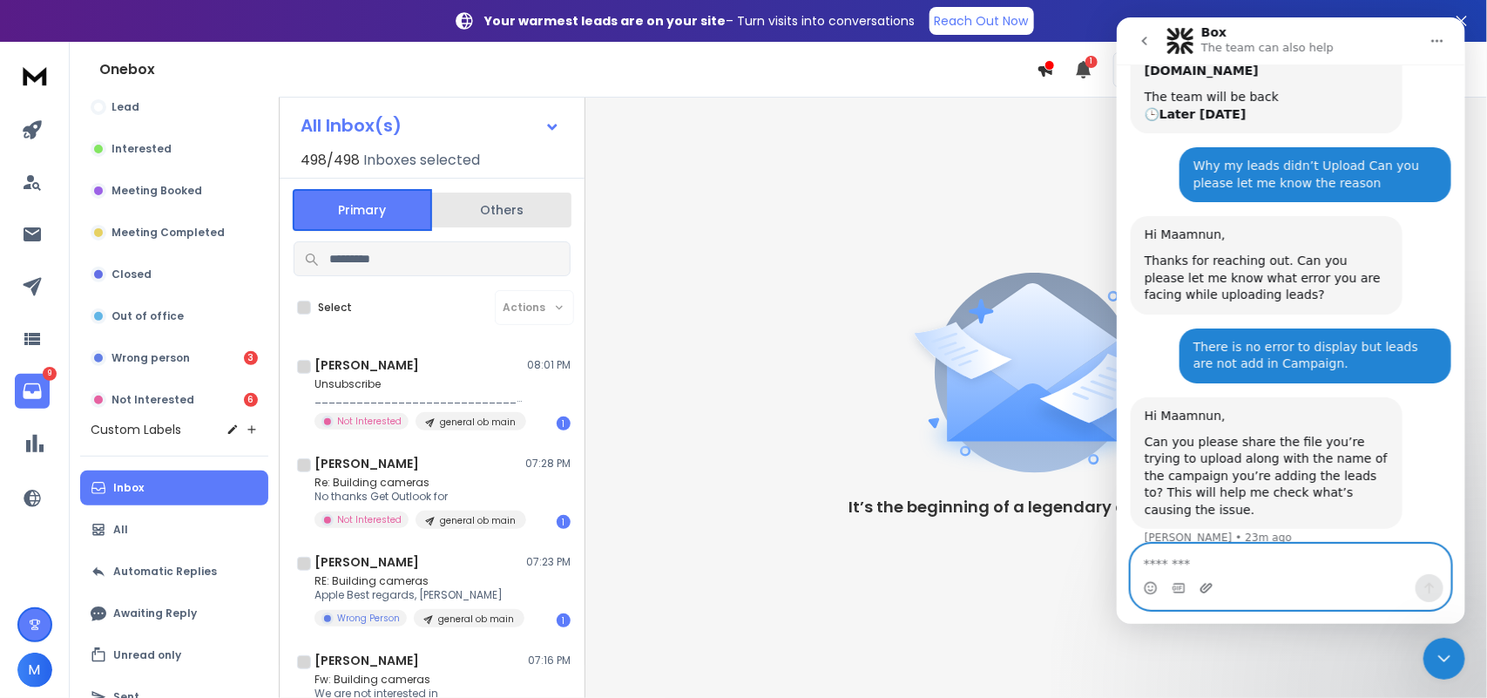
scroll to position [192, 0]
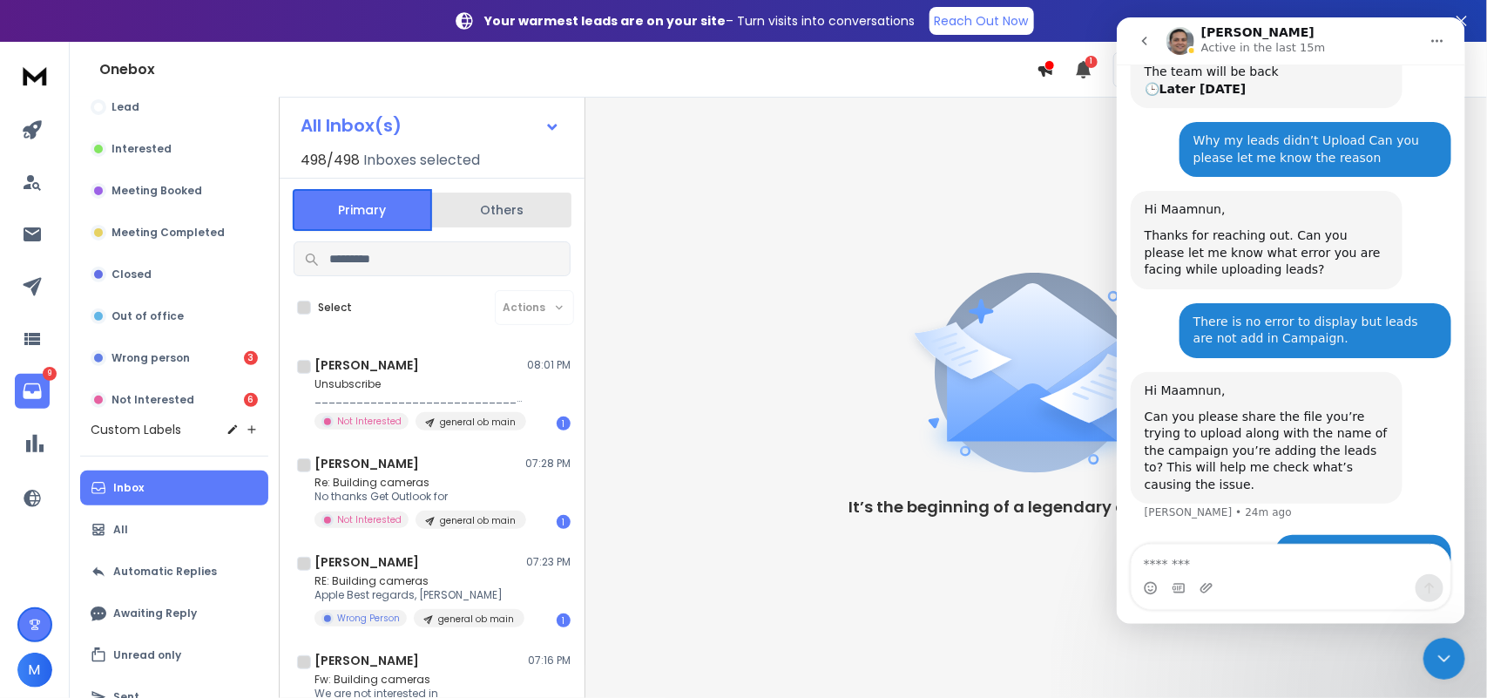
click at [381, 260] on input at bounding box center [432, 258] width 277 height 35
paste input "**********"
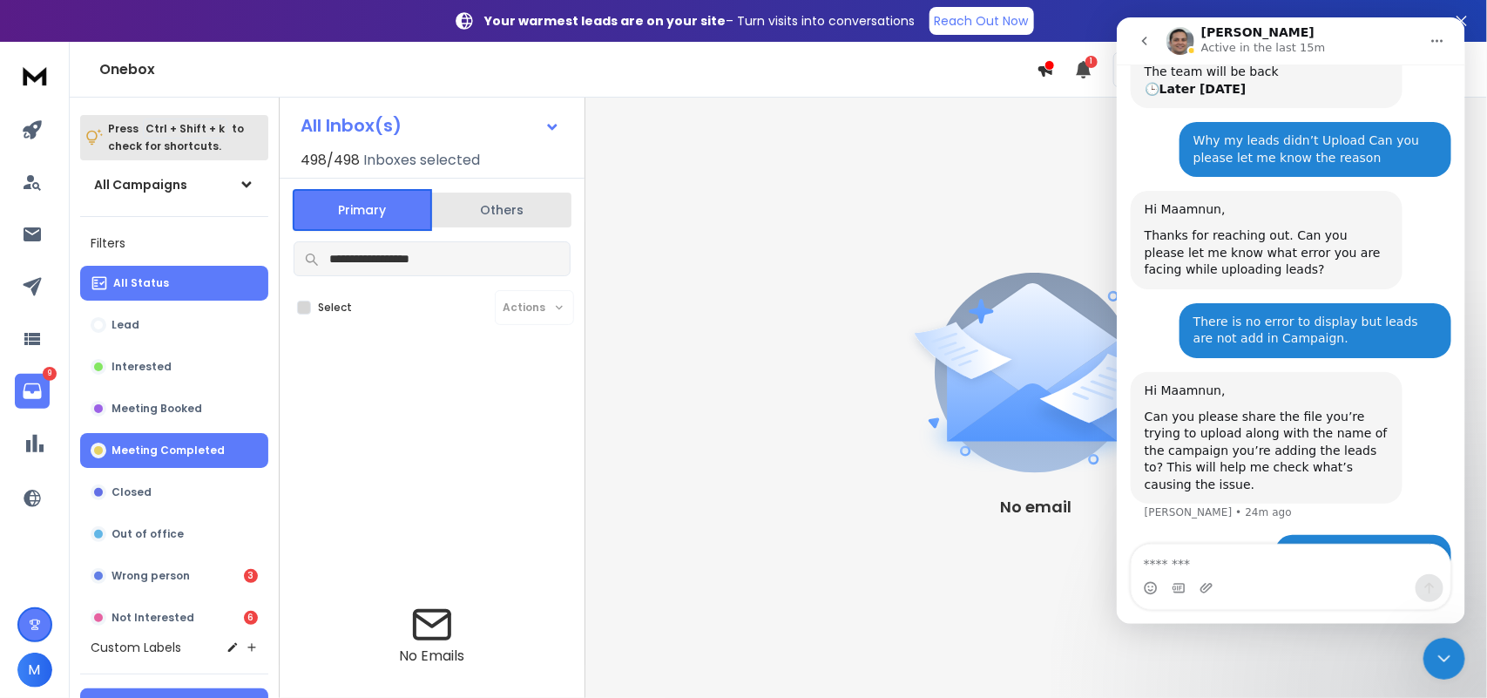
scroll to position [218, 0]
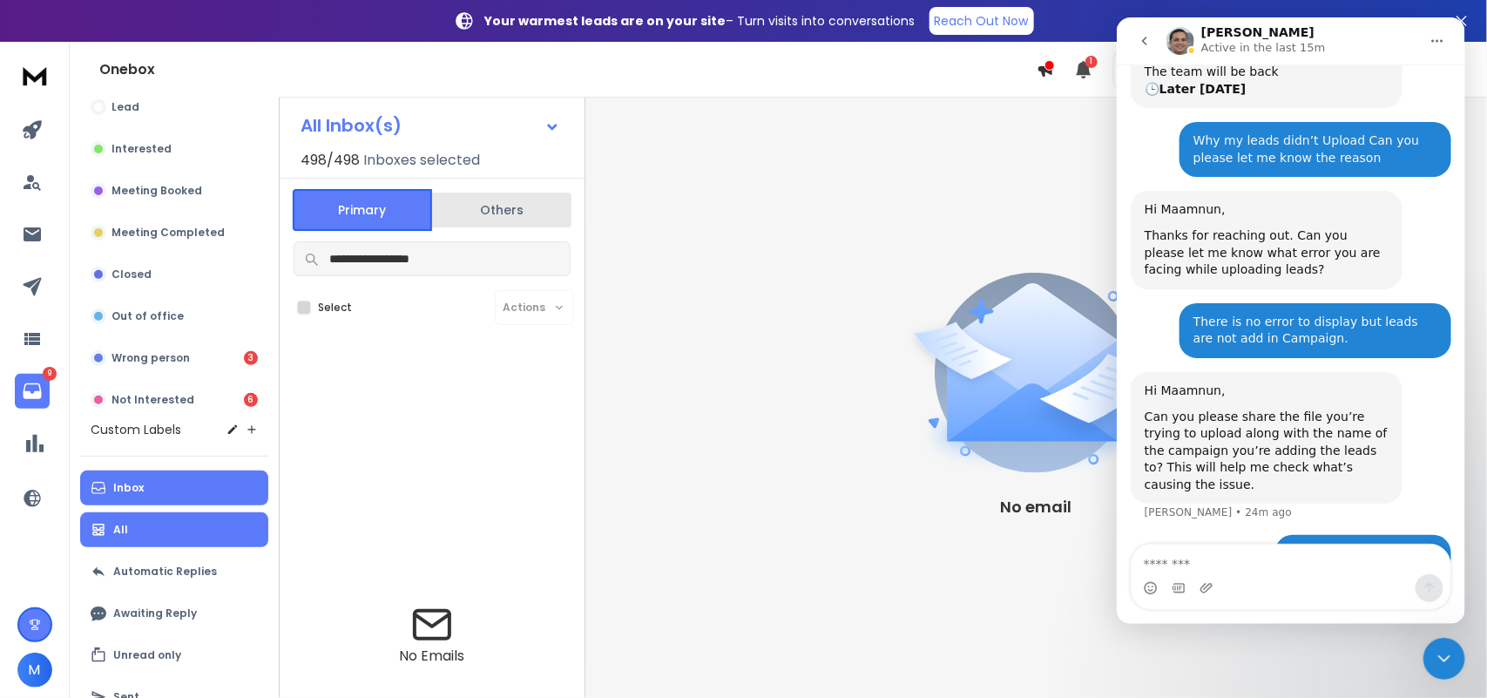
type input "**********"
click at [126, 529] on p "All" at bounding box center [120, 530] width 15 height 14
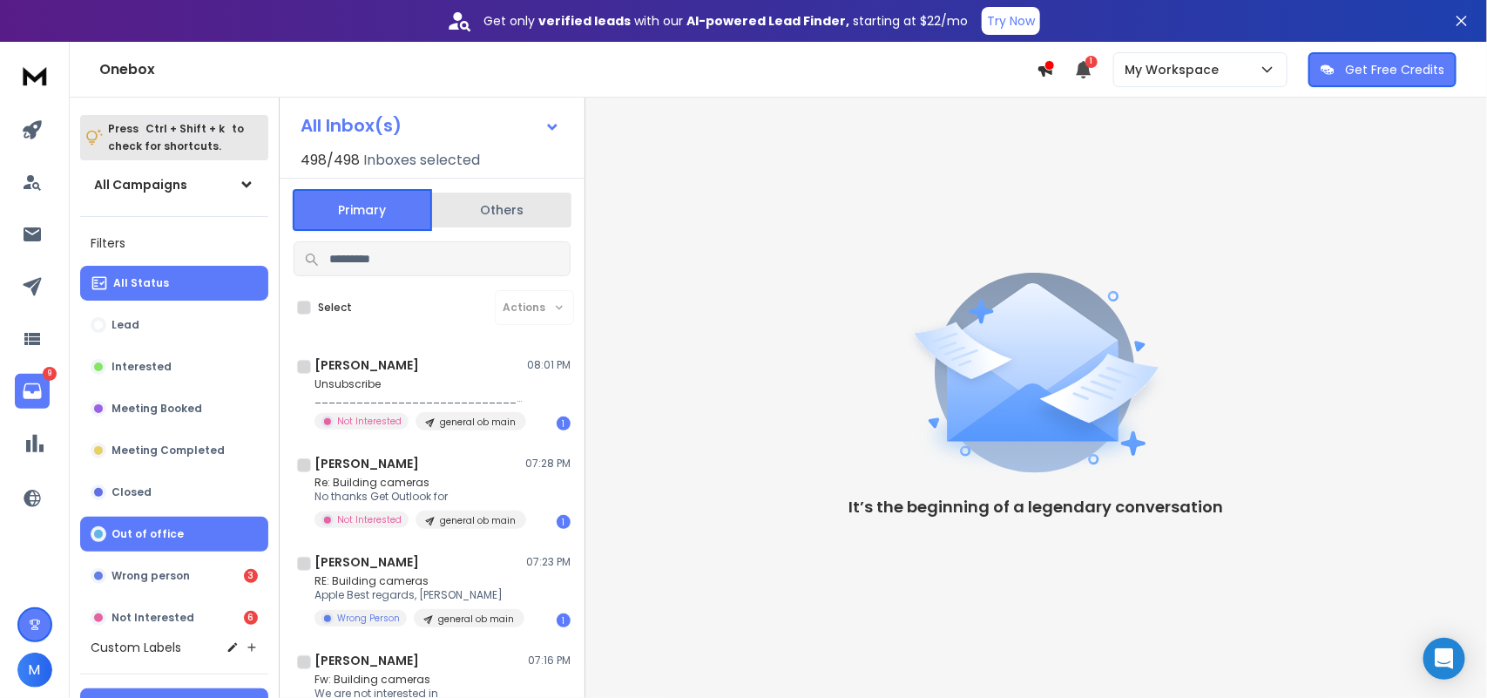
scroll to position [218, 0]
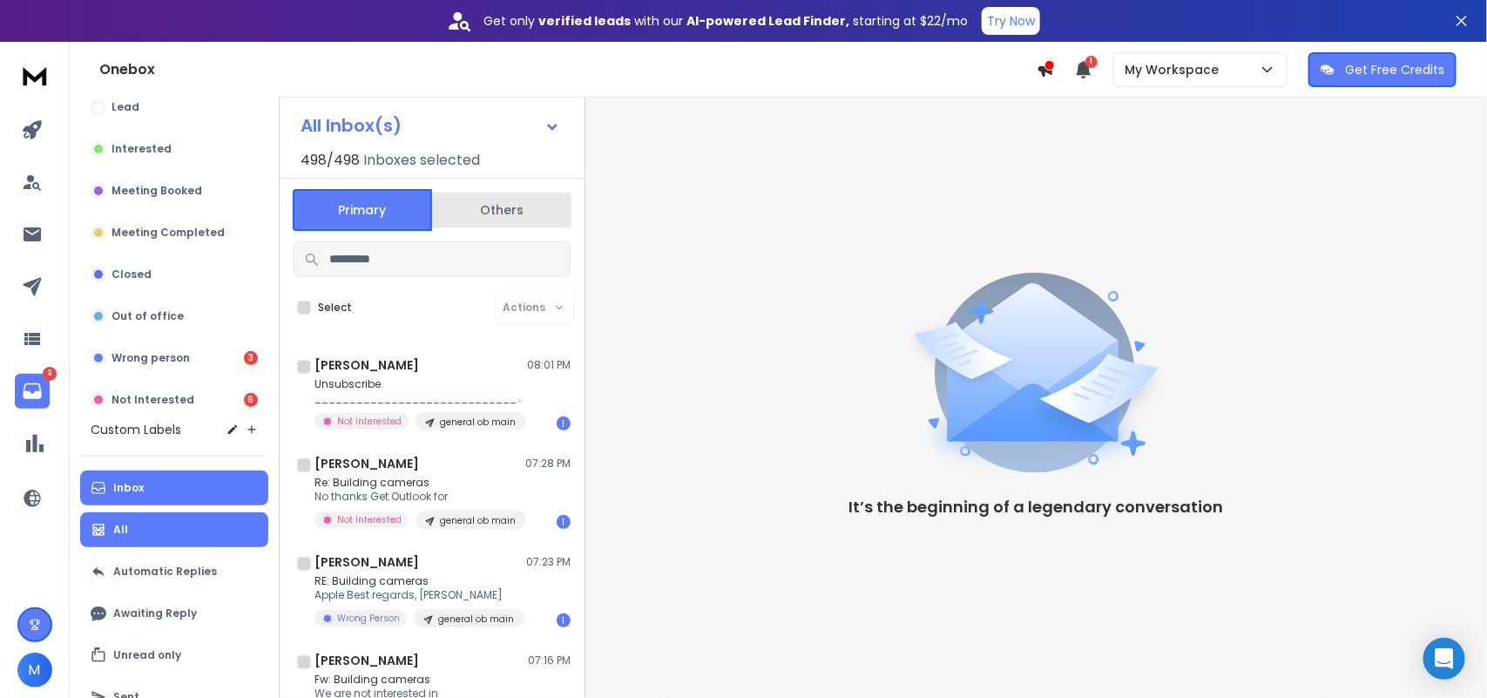
click at [142, 545] on button "All" at bounding box center [174, 529] width 188 height 35
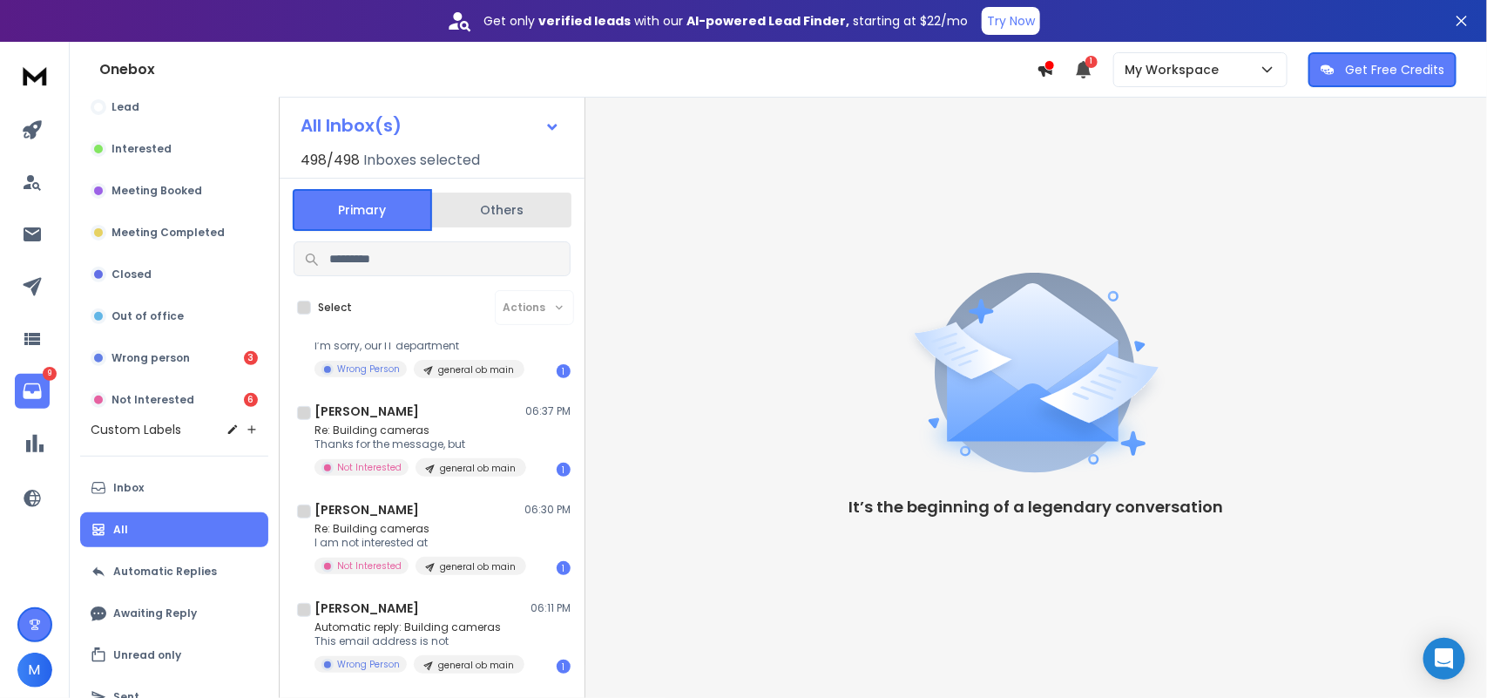
scroll to position [0, 0]
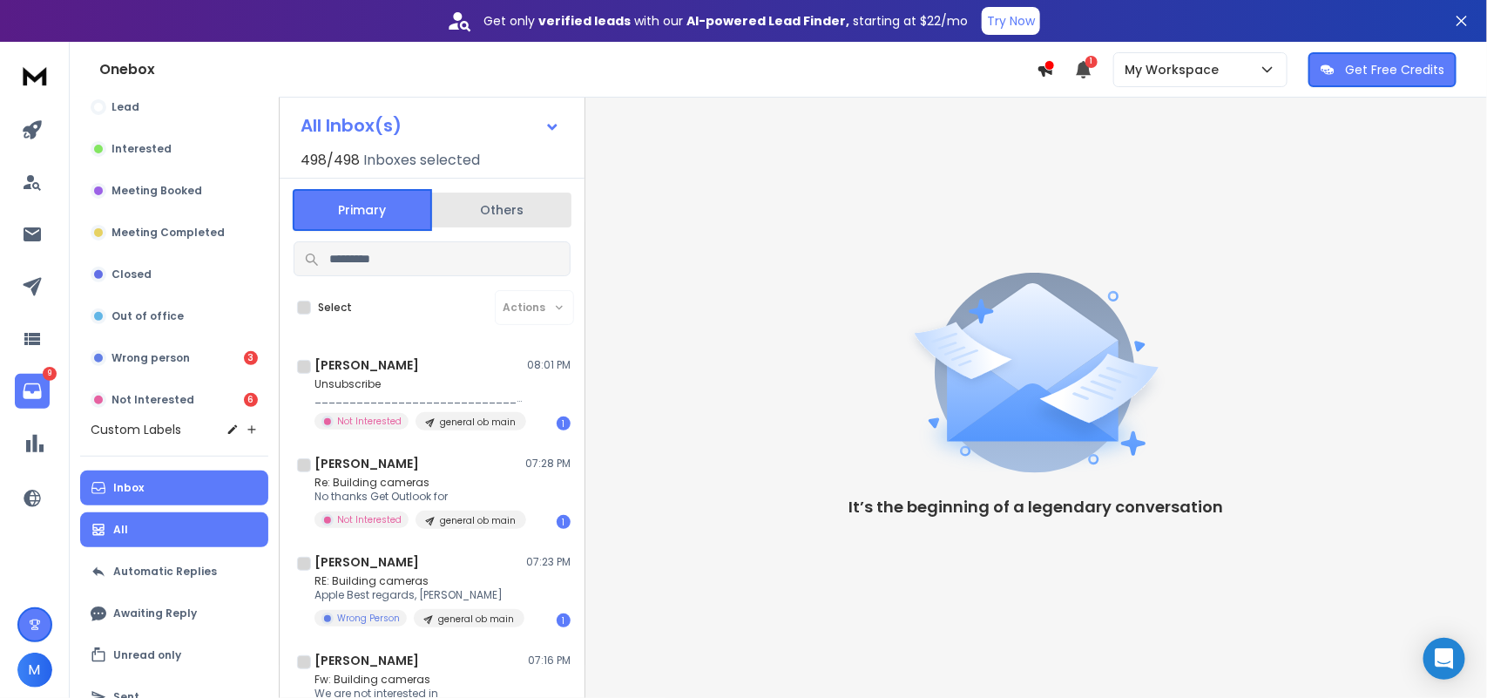
click at [135, 483] on p "Inbox" at bounding box center [128, 488] width 30 height 14
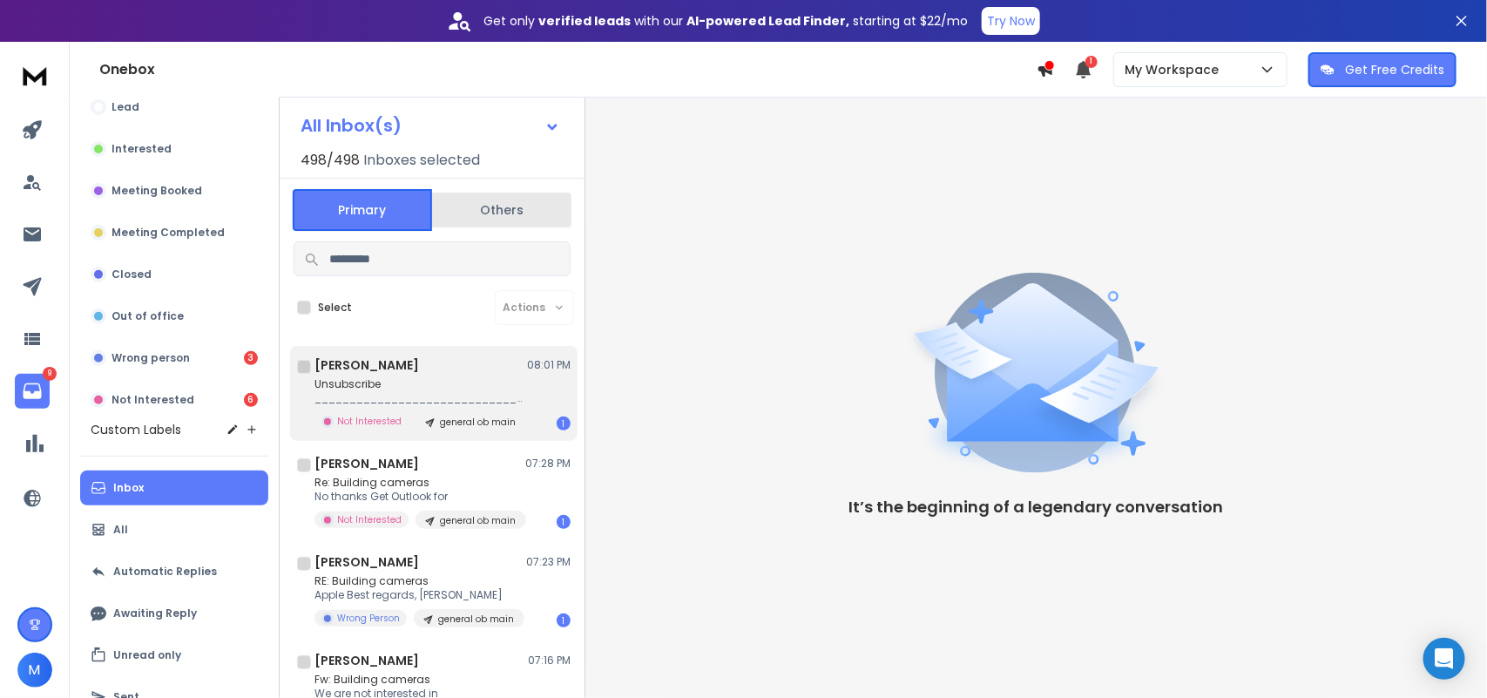
click at [415, 391] on p "________________________________ From: [PERSON_NAME] Sent:" at bounding box center [418, 398] width 209 height 14
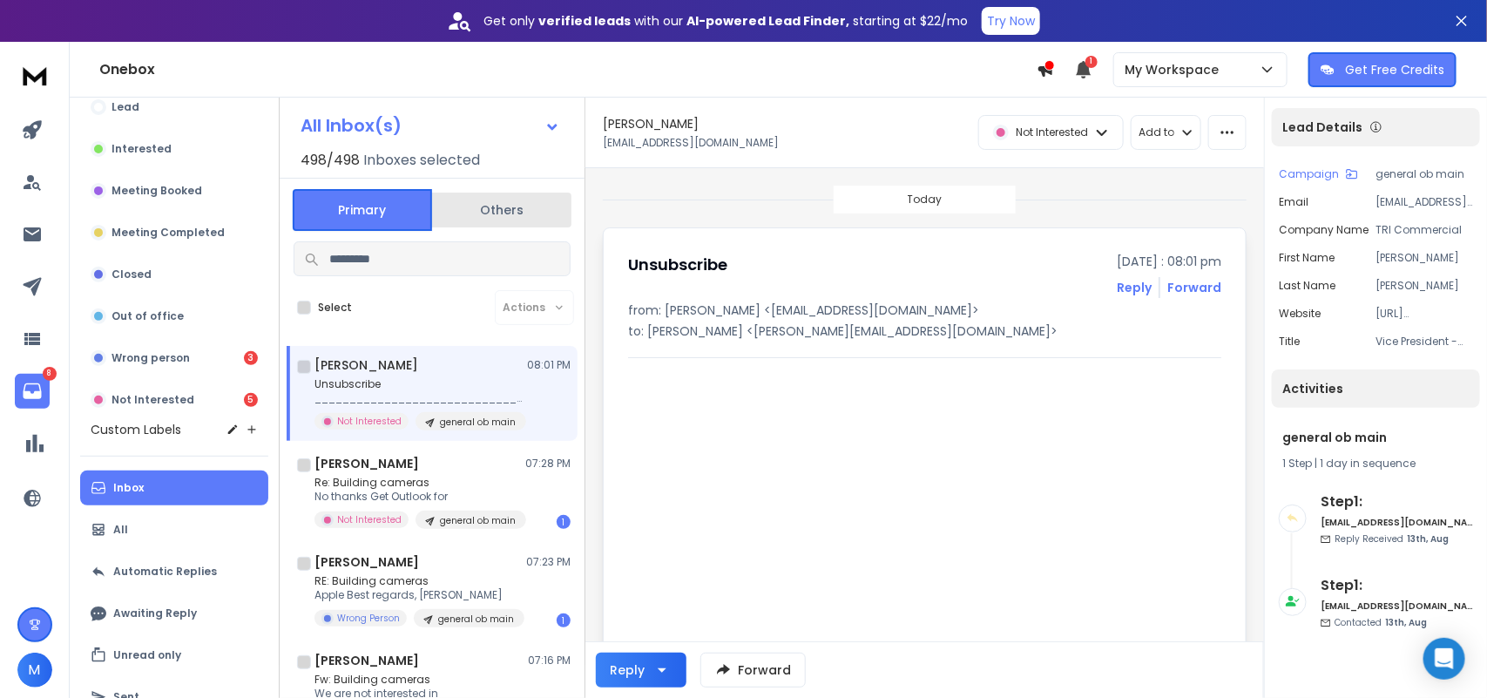
click at [627, 119] on h1 "[PERSON_NAME]" at bounding box center [651, 123] width 96 height 17
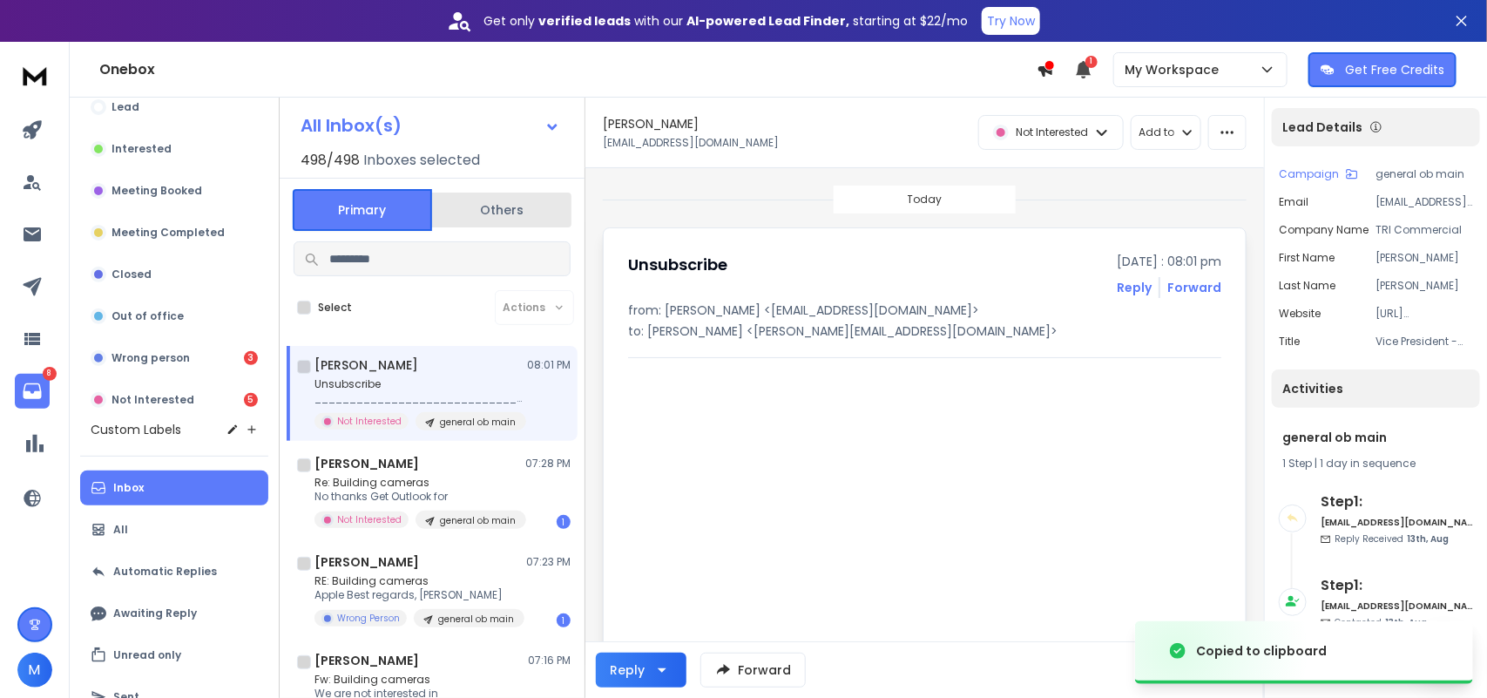
click at [693, 140] on p "jwalston@tricommercial.com" at bounding box center [691, 143] width 176 height 14
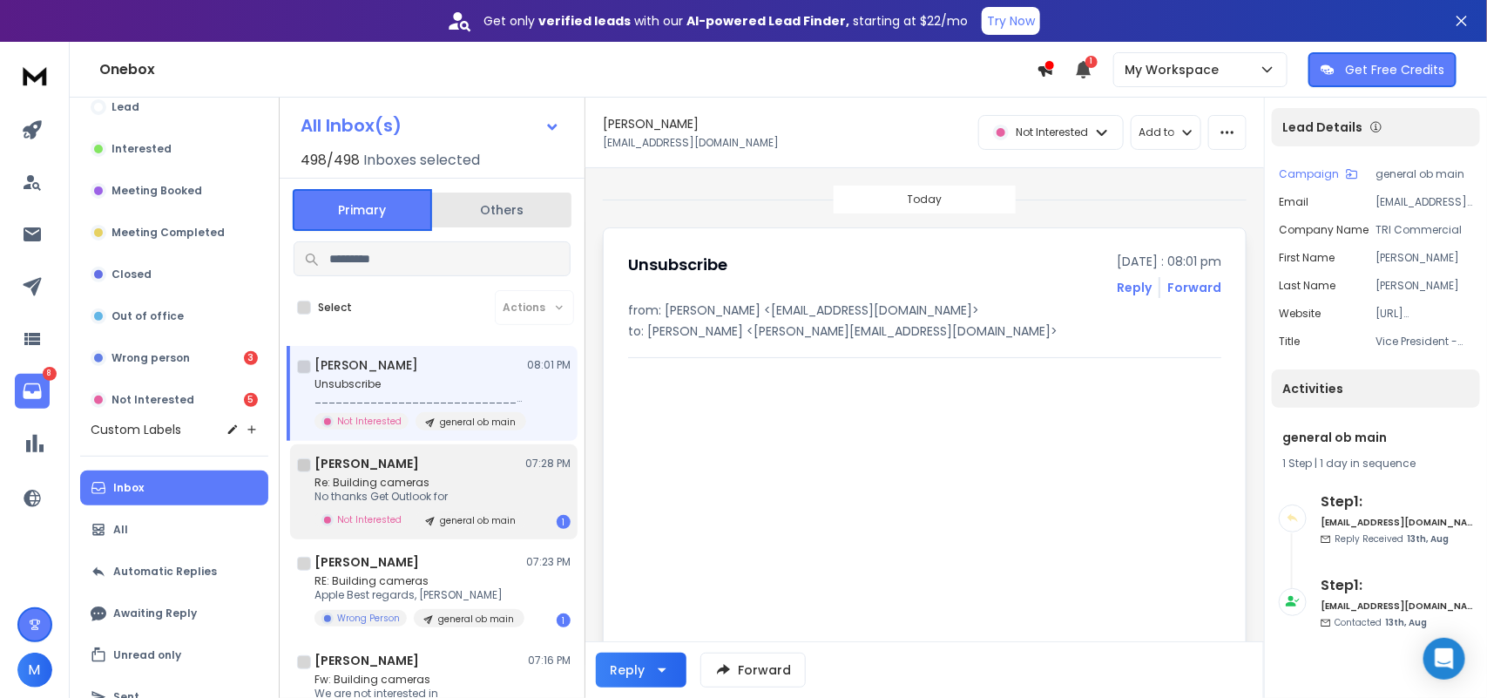
click at [428, 489] on p "No thanks Get Outlook for" at bounding box center [418, 496] width 209 height 14
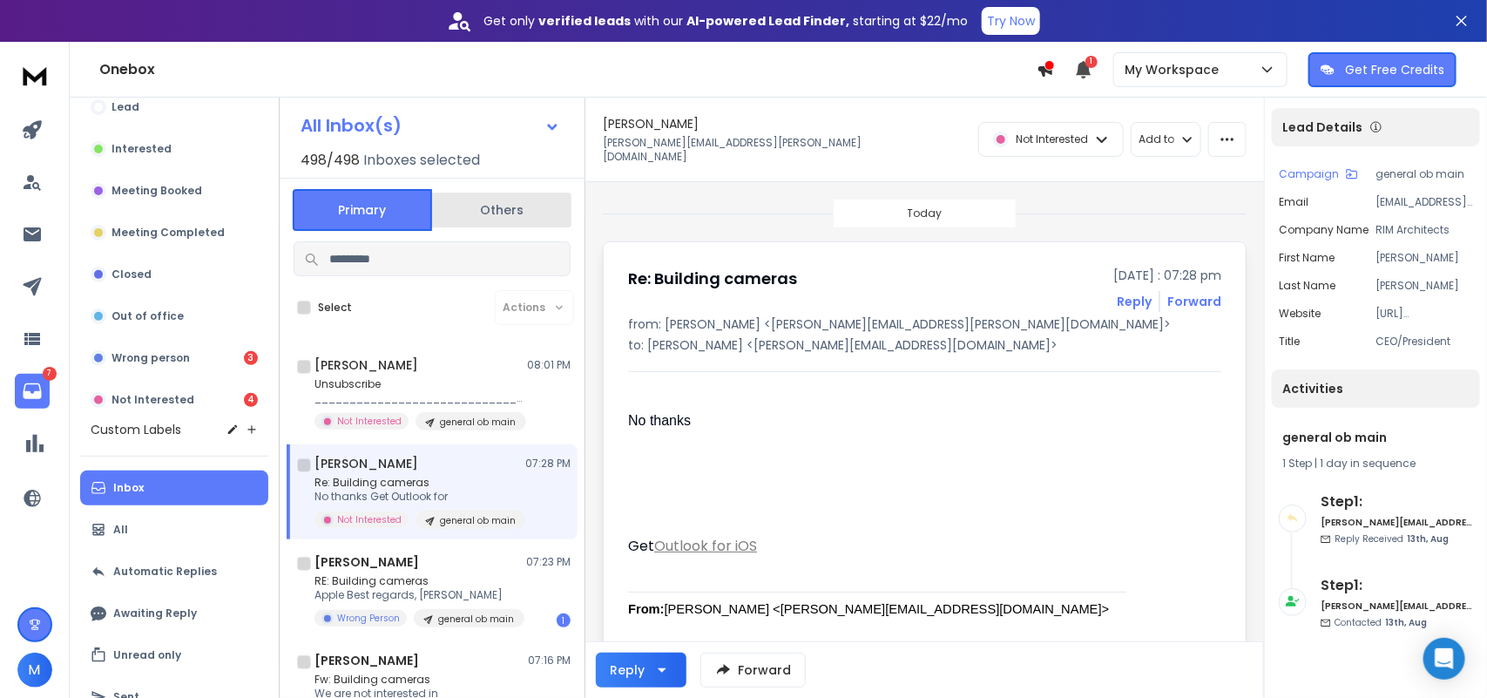
click at [627, 122] on h1 "[PERSON_NAME]" at bounding box center [651, 123] width 96 height 17
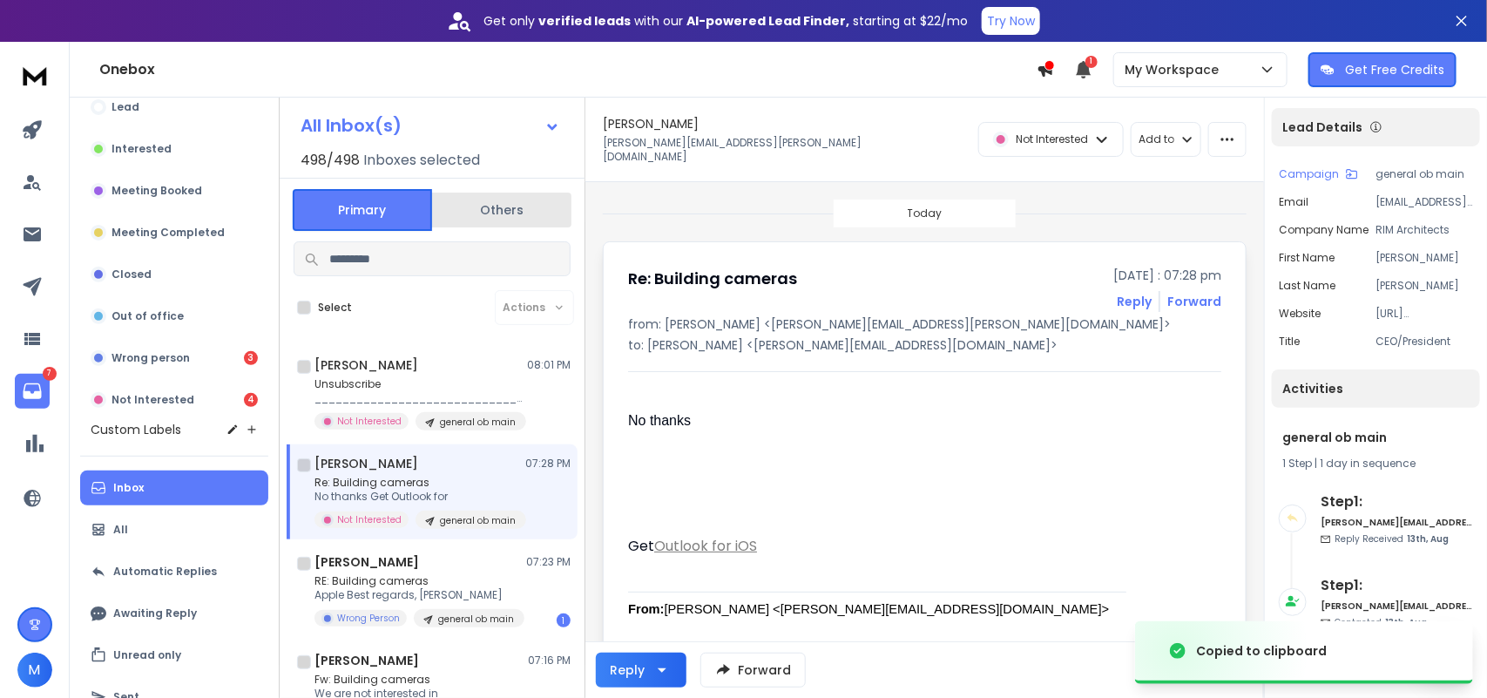
click at [669, 137] on p "David.McVeigh@ghd.com" at bounding box center [761, 150] width 317 height 28
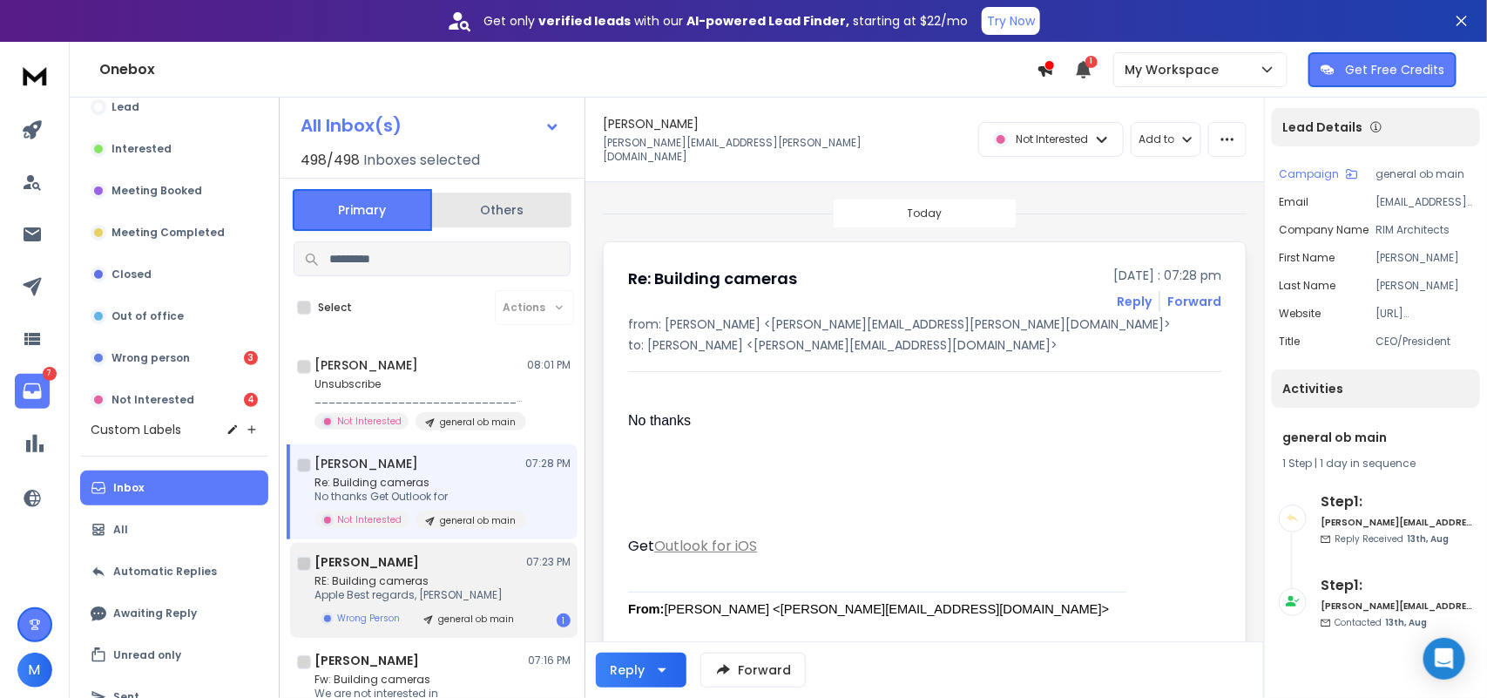
click at [475, 589] on p "Apple Best regards, [PERSON_NAME]" at bounding box center [418, 595] width 209 height 14
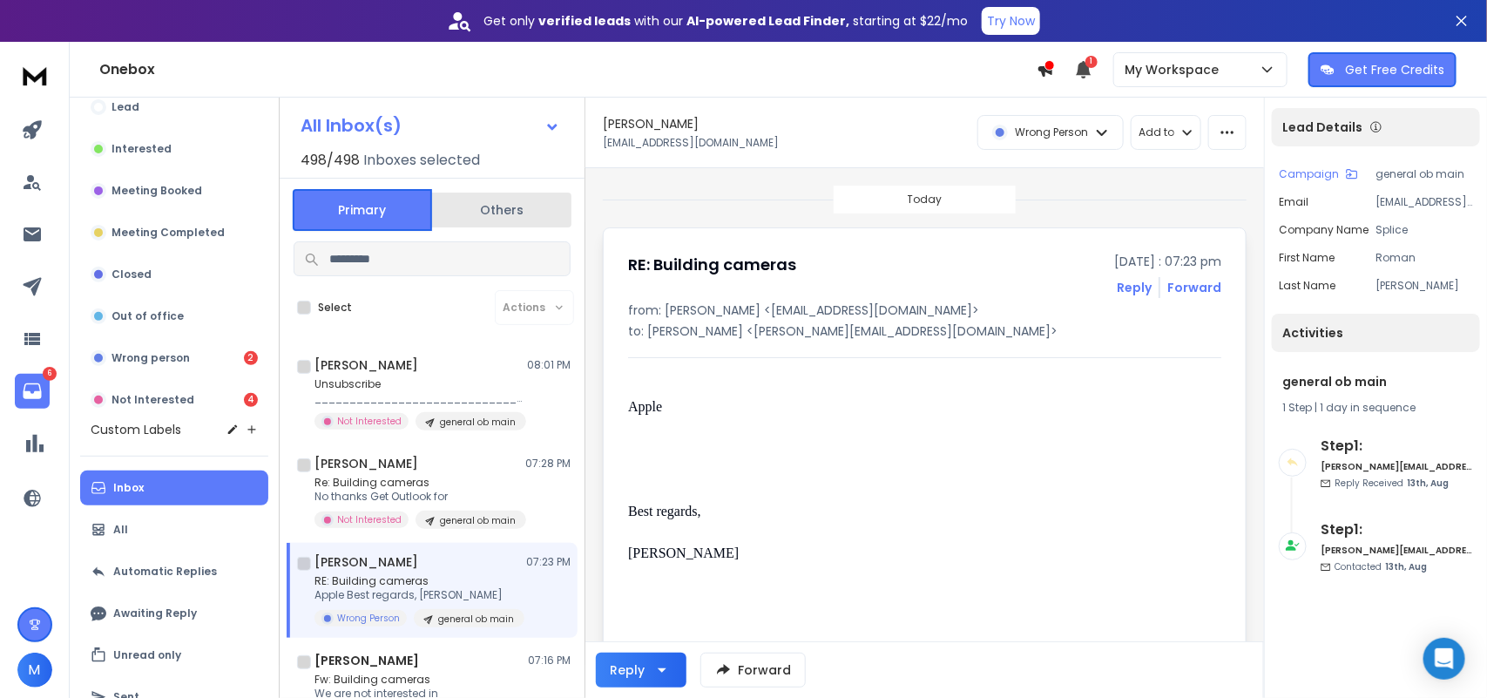
click at [638, 122] on h1 "[PERSON_NAME]" at bounding box center [651, 123] width 96 height 17
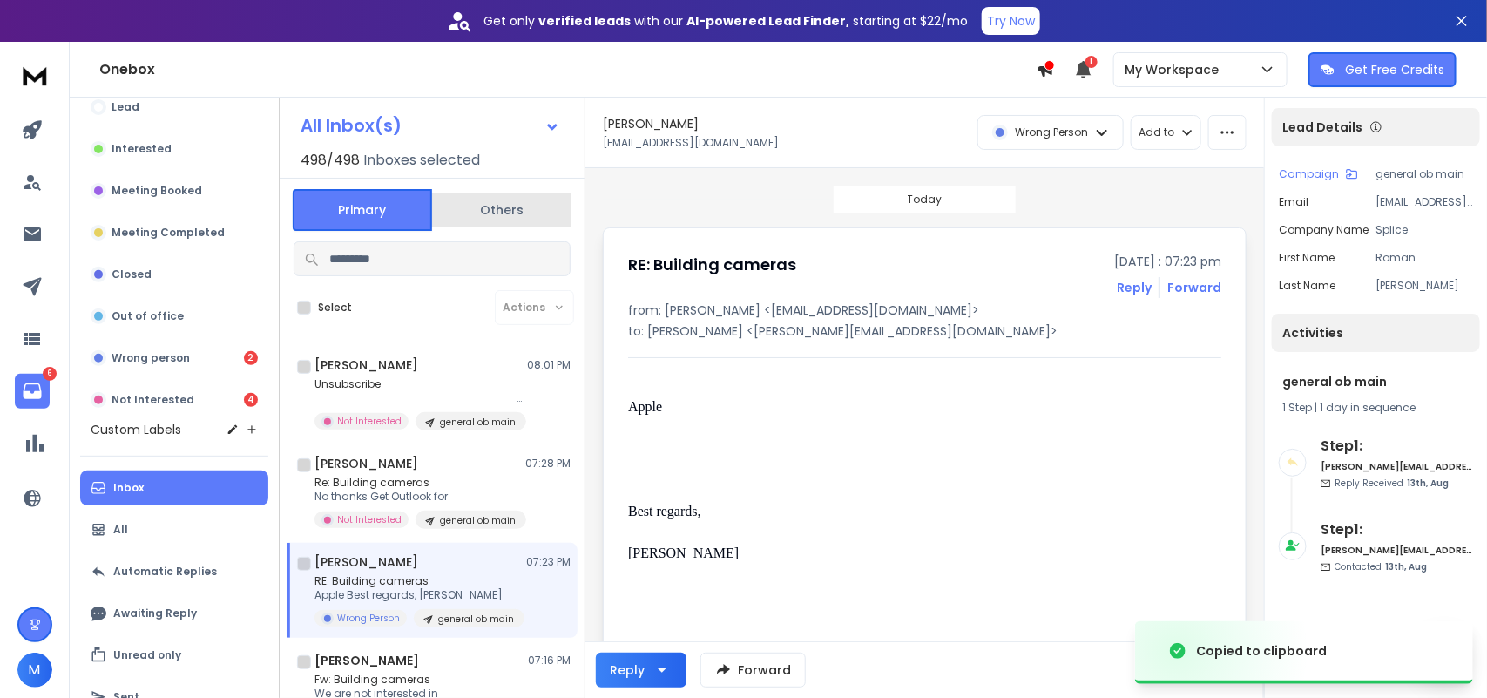
click at [665, 140] on p "roman.karptsov@spliceit.com" at bounding box center [691, 143] width 176 height 14
click at [1400, 201] on p "roman.karptsov@splicens.com" at bounding box center [1424, 202] width 98 height 14
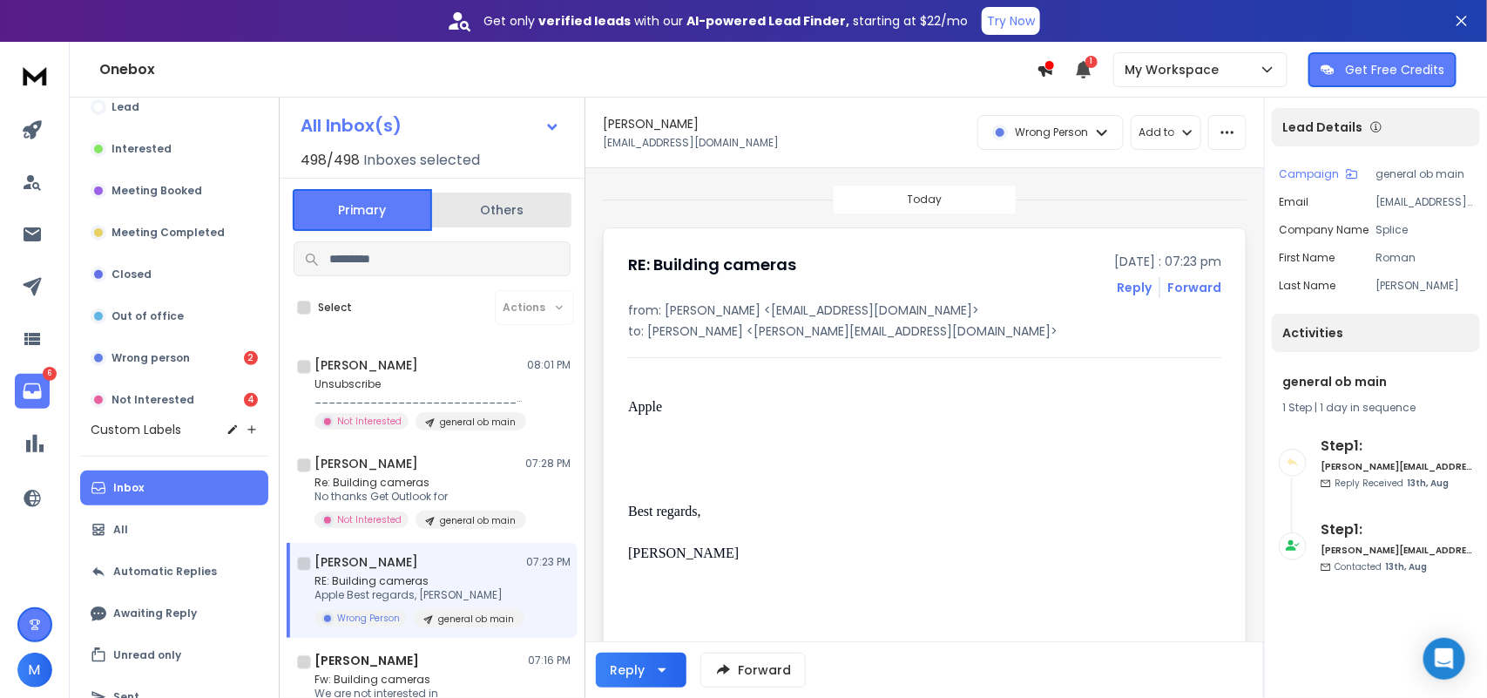
click at [410, 266] on input at bounding box center [432, 258] width 277 height 35
paste input "**********"
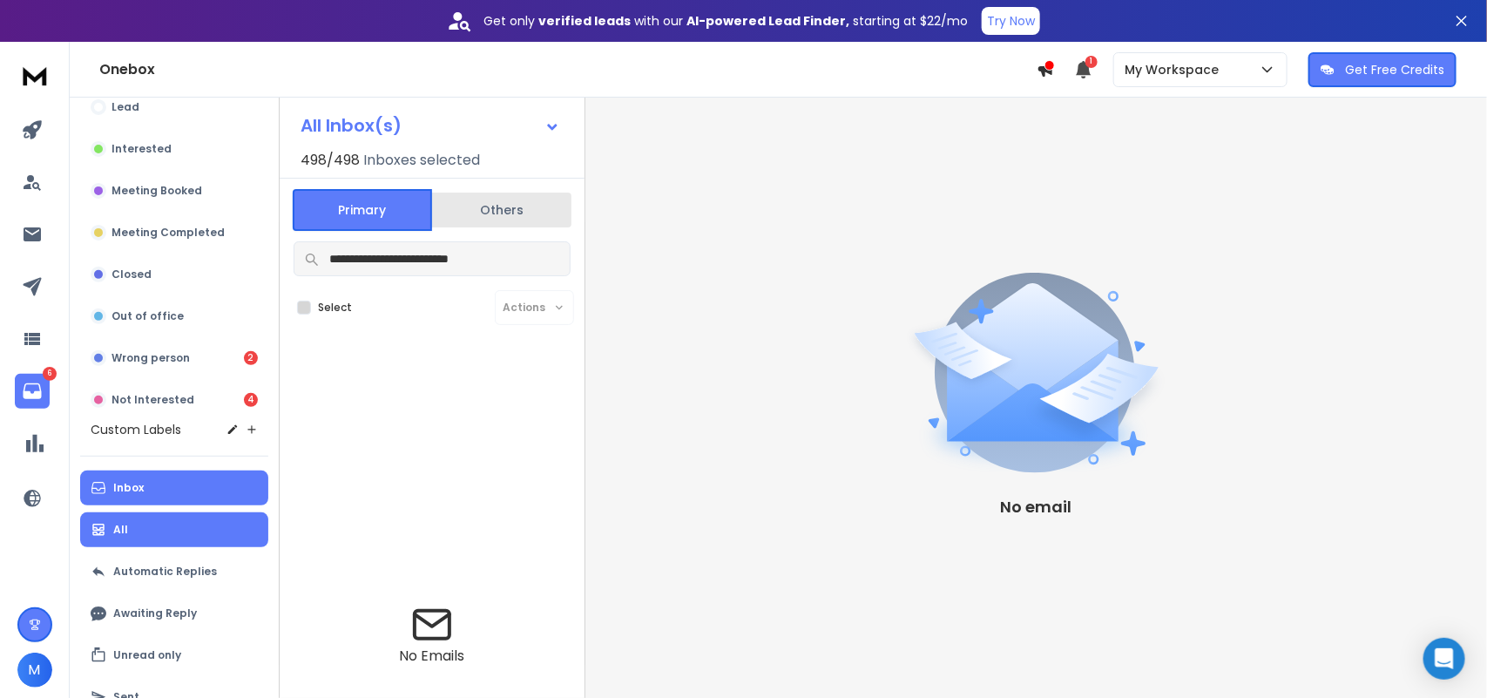
type input "**********"
click at [118, 530] on p "All" at bounding box center [120, 530] width 15 height 14
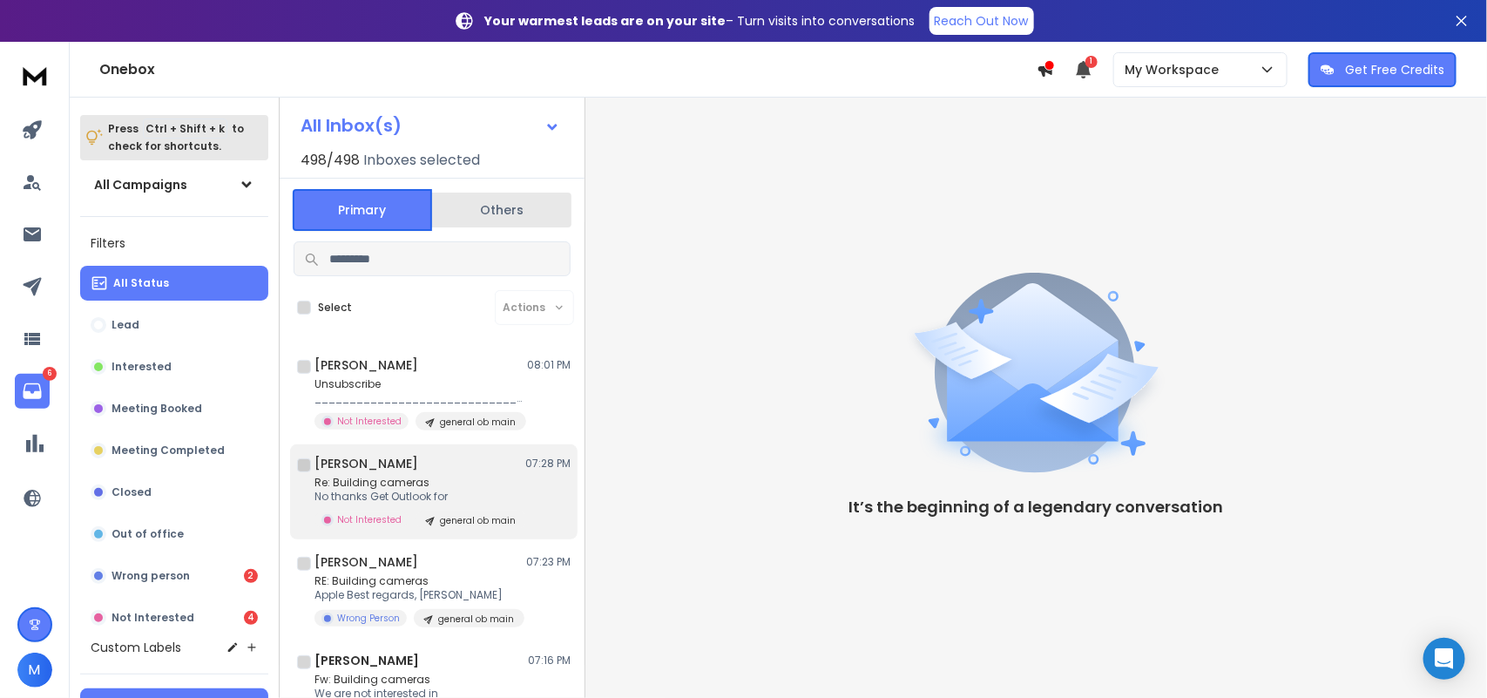
scroll to position [109, 0]
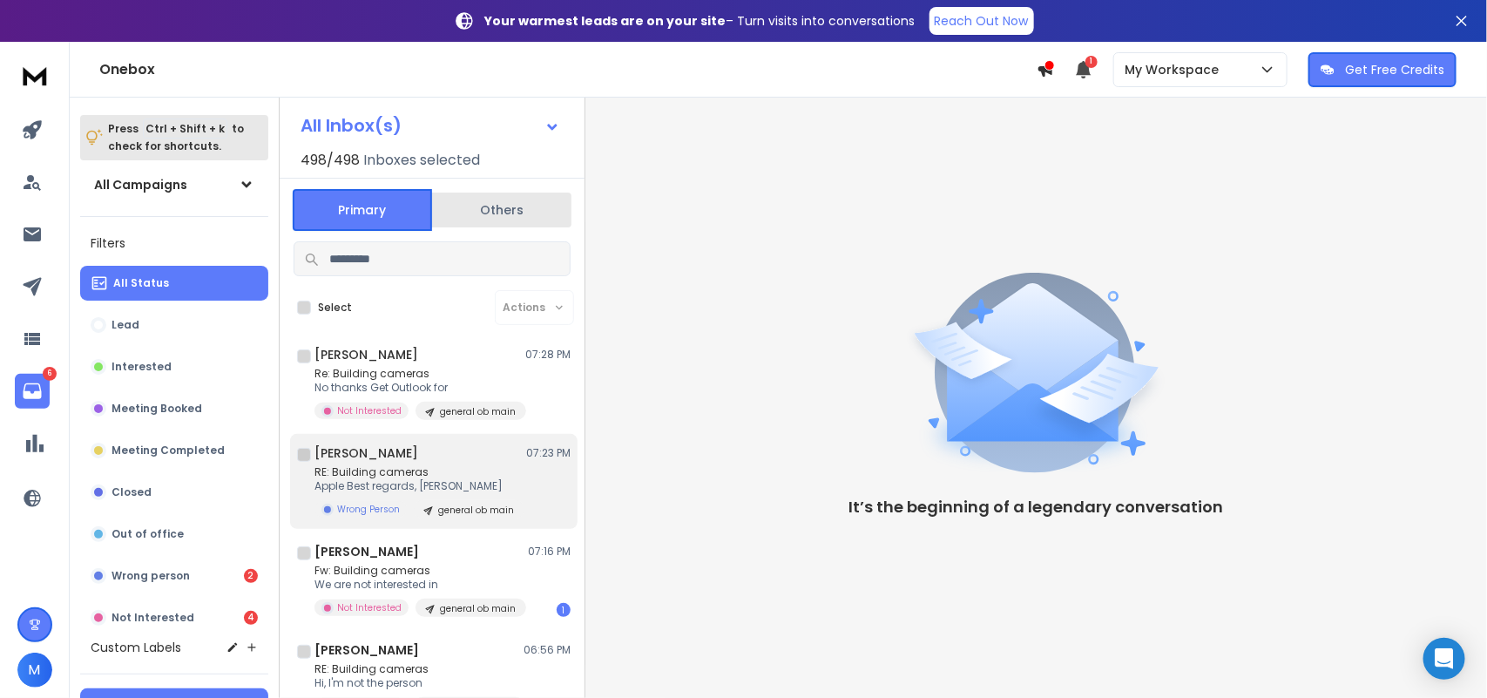
click at [471, 484] on p "Apple Best regards, [PERSON_NAME]" at bounding box center [418, 486] width 209 height 14
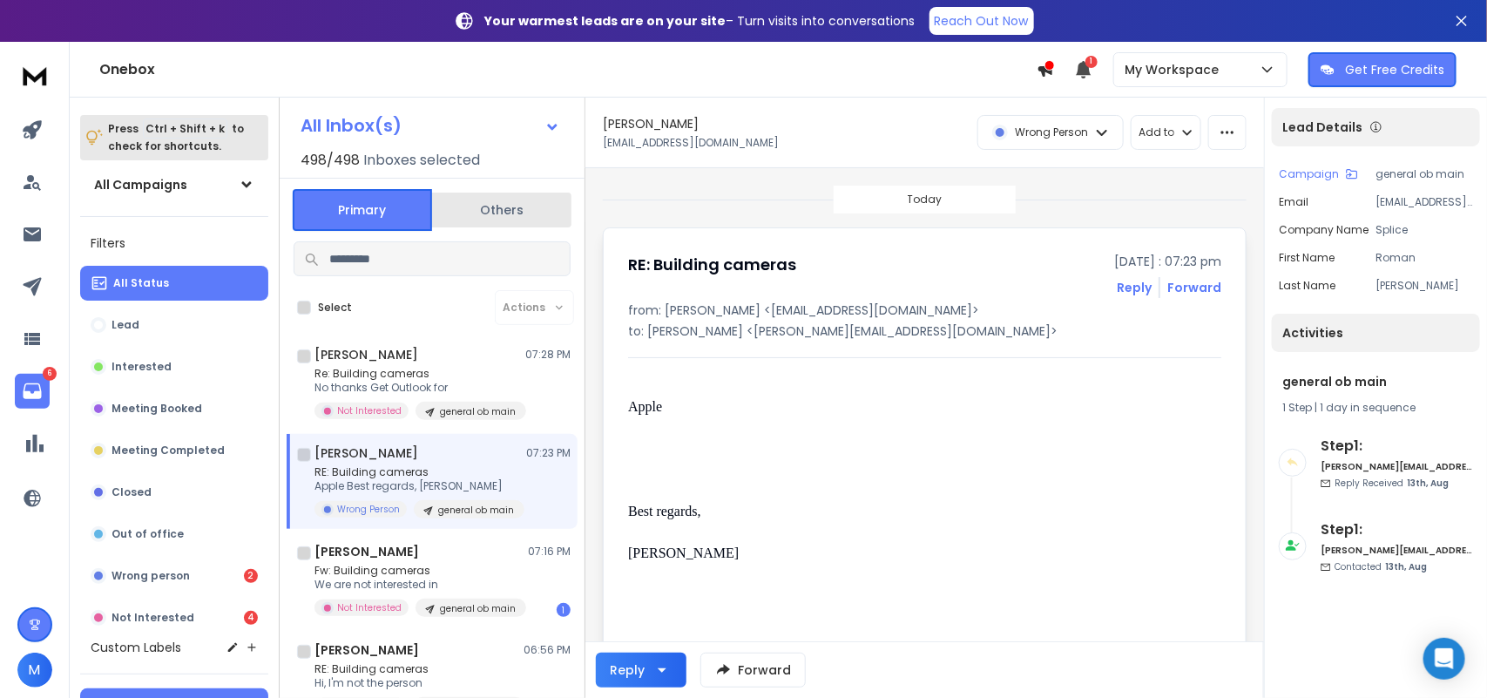
click at [699, 140] on p "roman.karptsov@spliceit.com" at bounding box center [691, 143] width 176 height 14
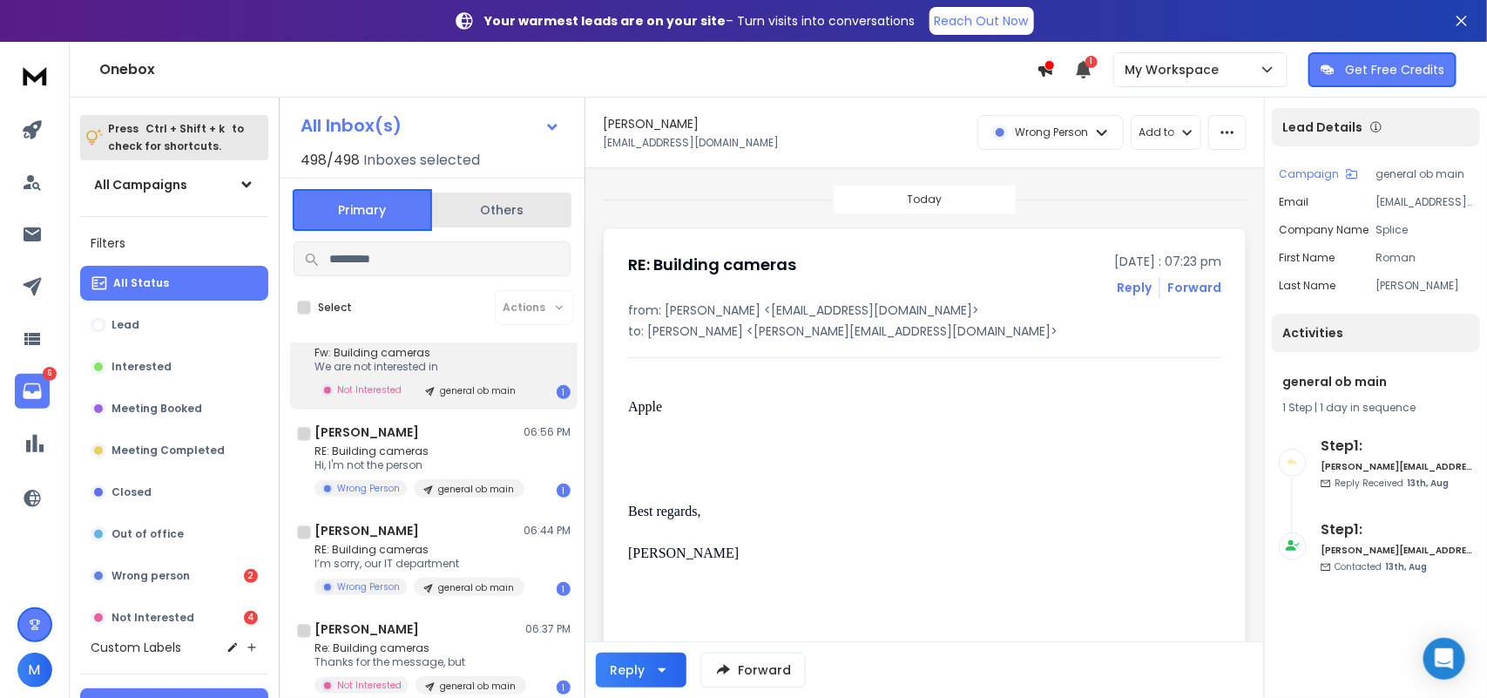
click at [459, 390] on p "general ob main" at bounding box center [478, 390] width 76 height 13
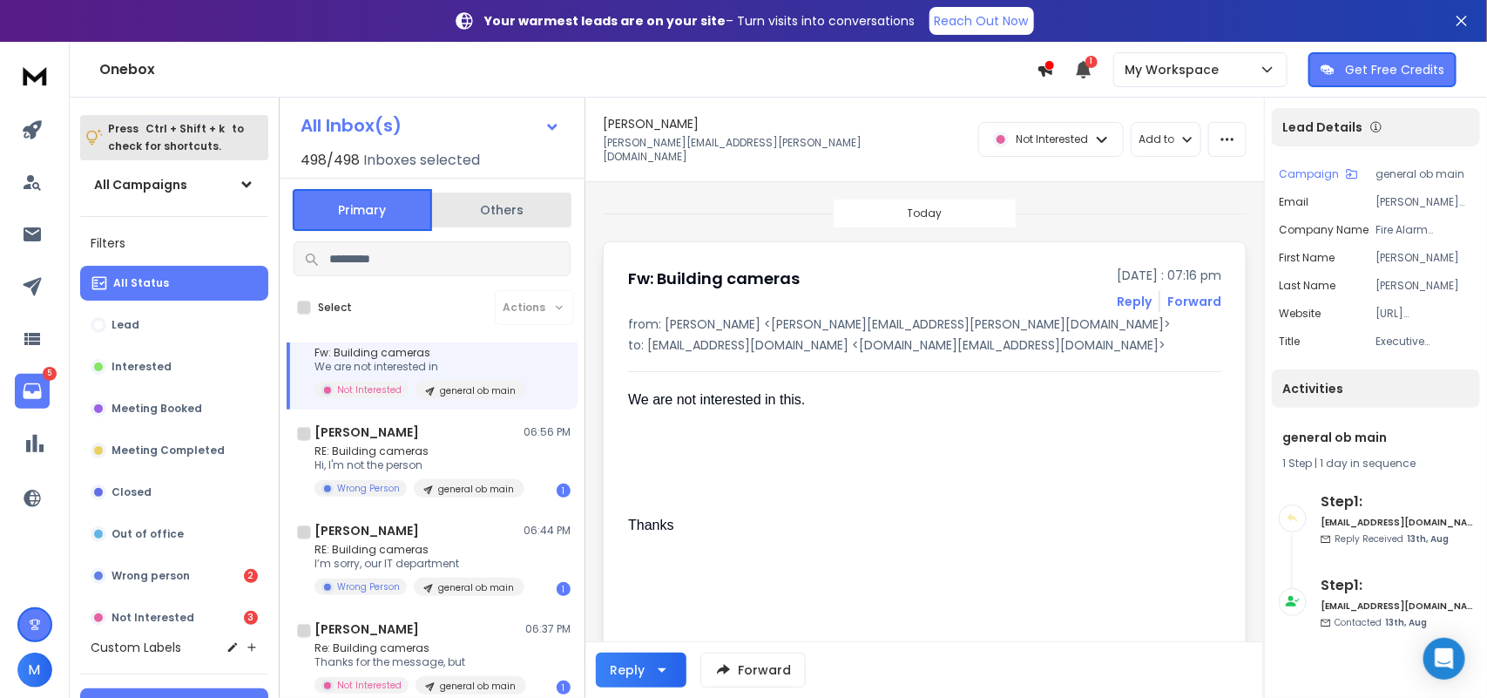
click at [675, 119] on h1 "[PERSON_NAME]" at bounding box center [651, 123] width 96 height 17
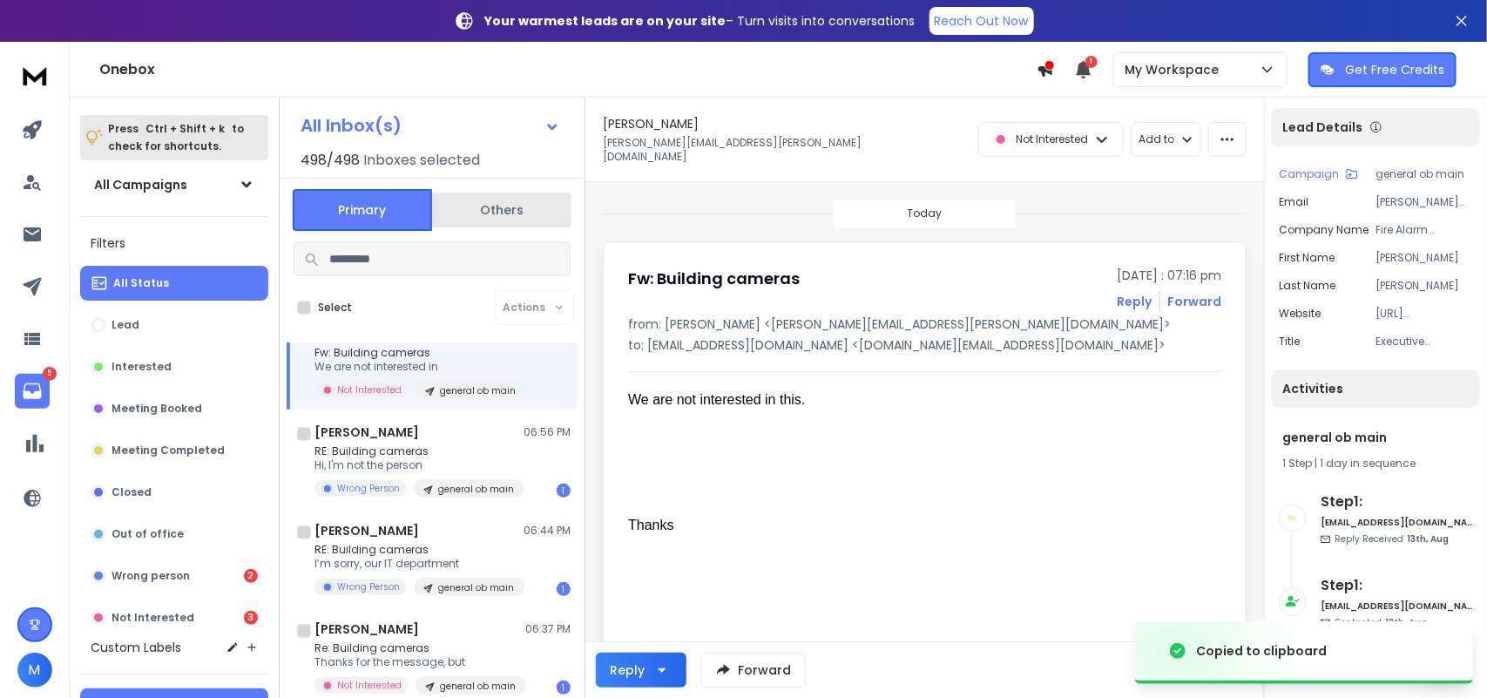
click at [677, 136] on p "Jennifer.Hanson@pyebarkerfs.com" at bounding box center [761, 150] width 317 height 28
click at [1413, 199] on p "jenniferh@firealarmservices.com" at bounding box center [1424, 202] width 98 height 14
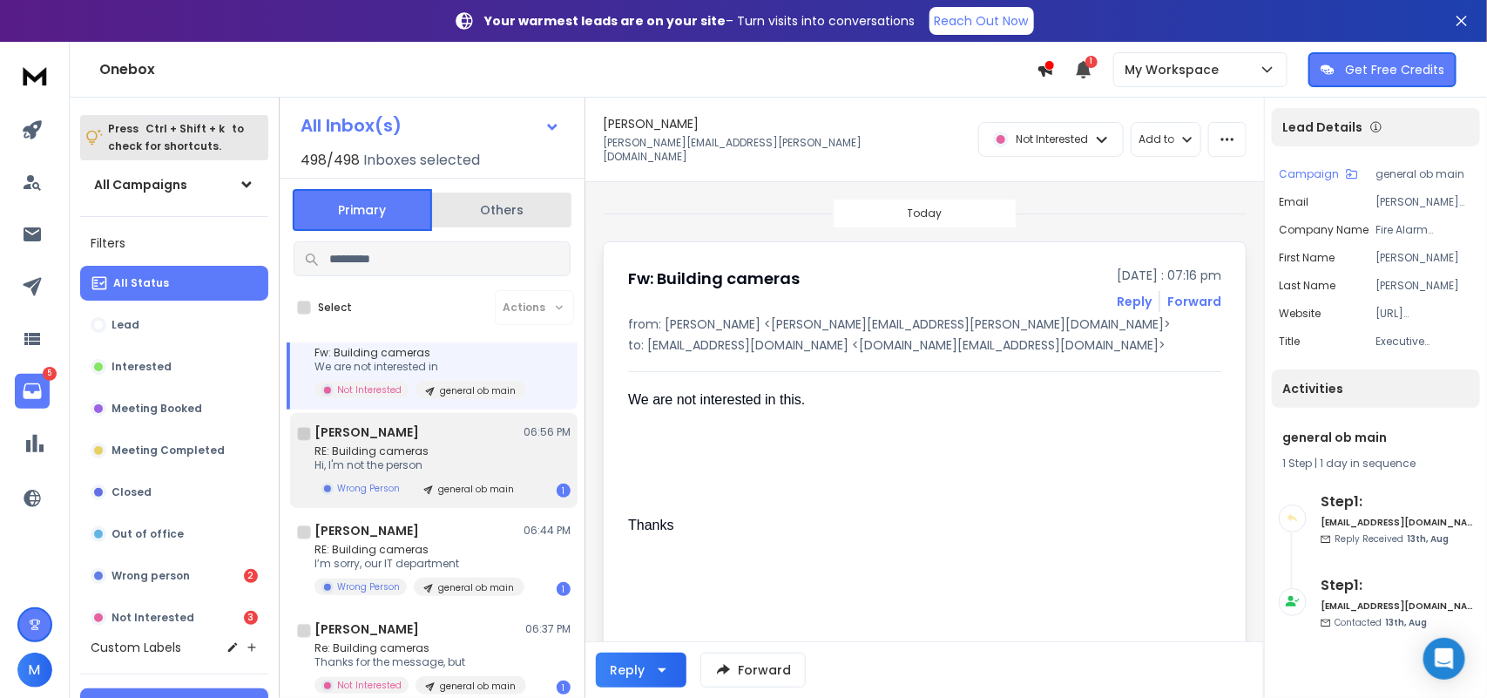
click at [449, 483] on p "general ob main" at bounding box center [476, 488] width 76 height 13
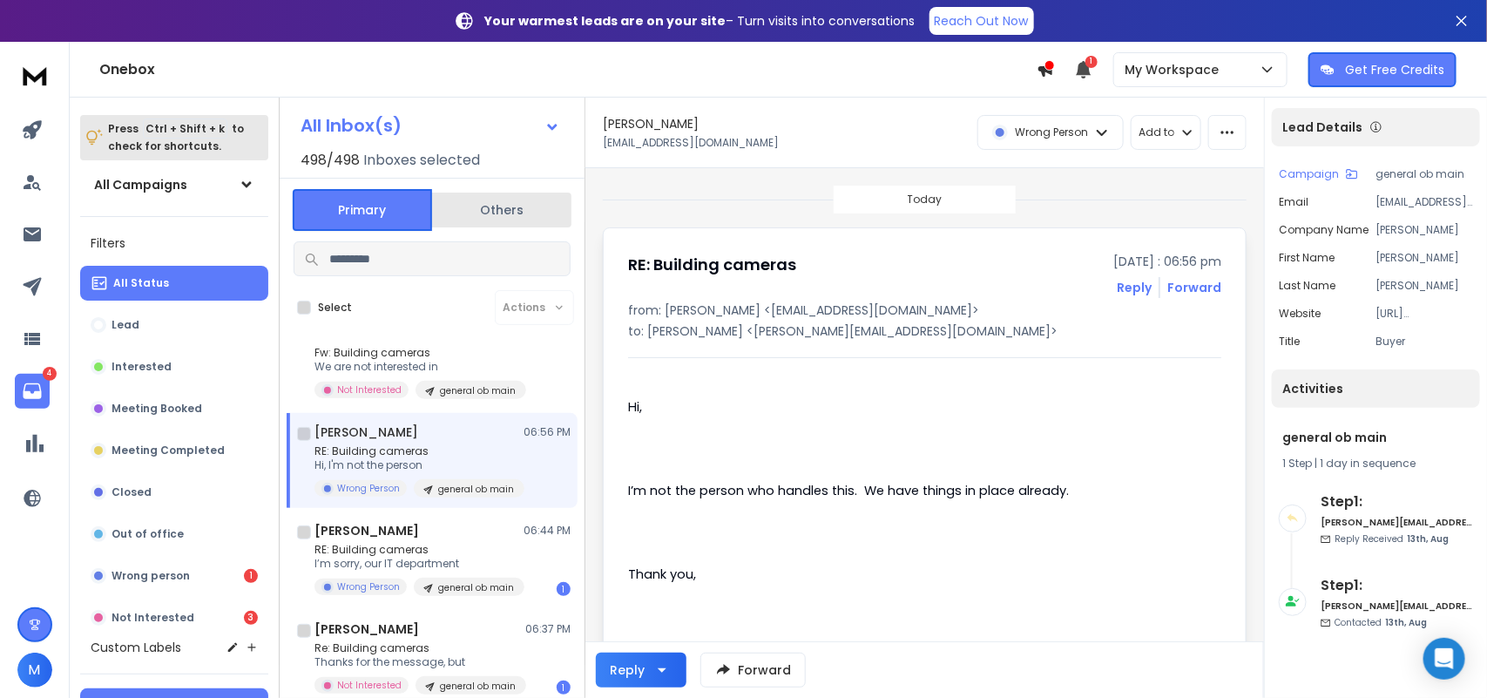
click at [640, 122] on h1 "[PERSON_NAME]" at bounding box center [651, 123] width 96 height 17
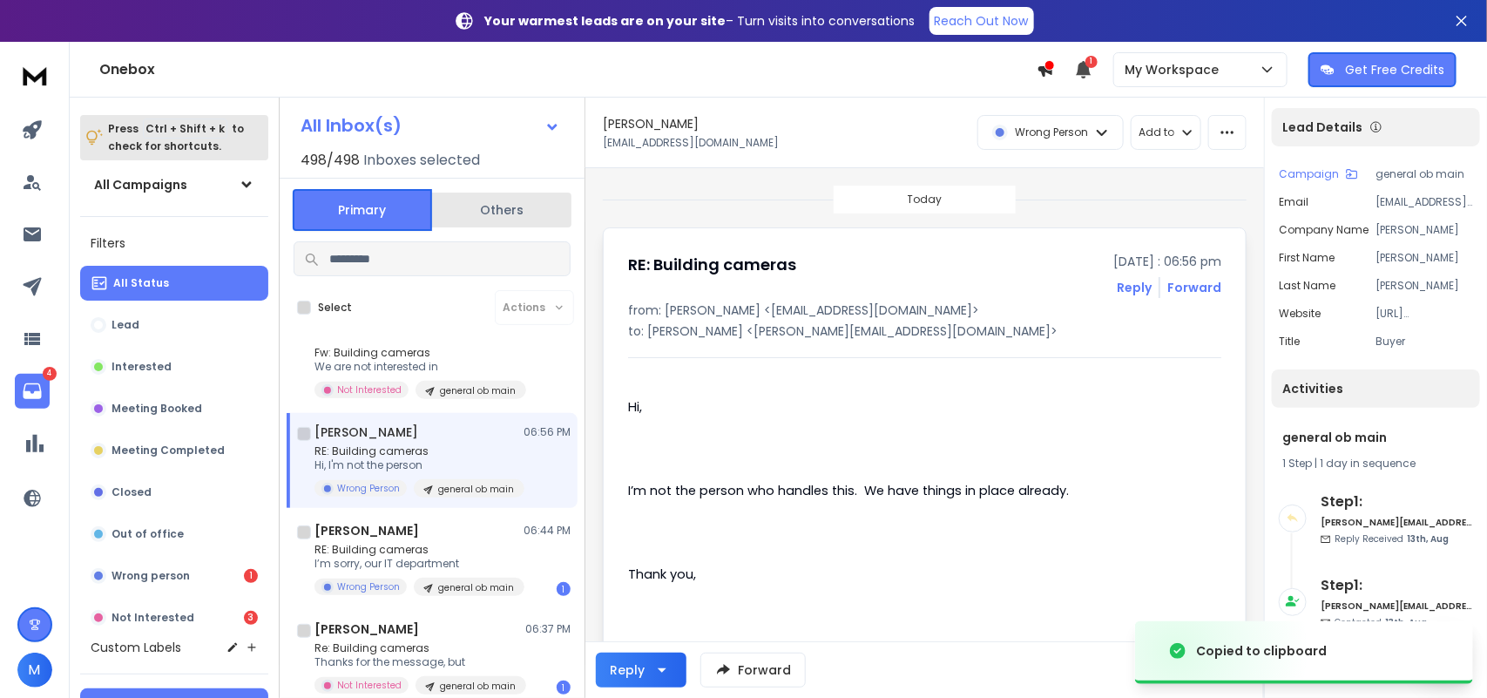
click at [668, 140] on p "tstewart@anacorp.com" at bounding box center [691, 143] width 176 height 14
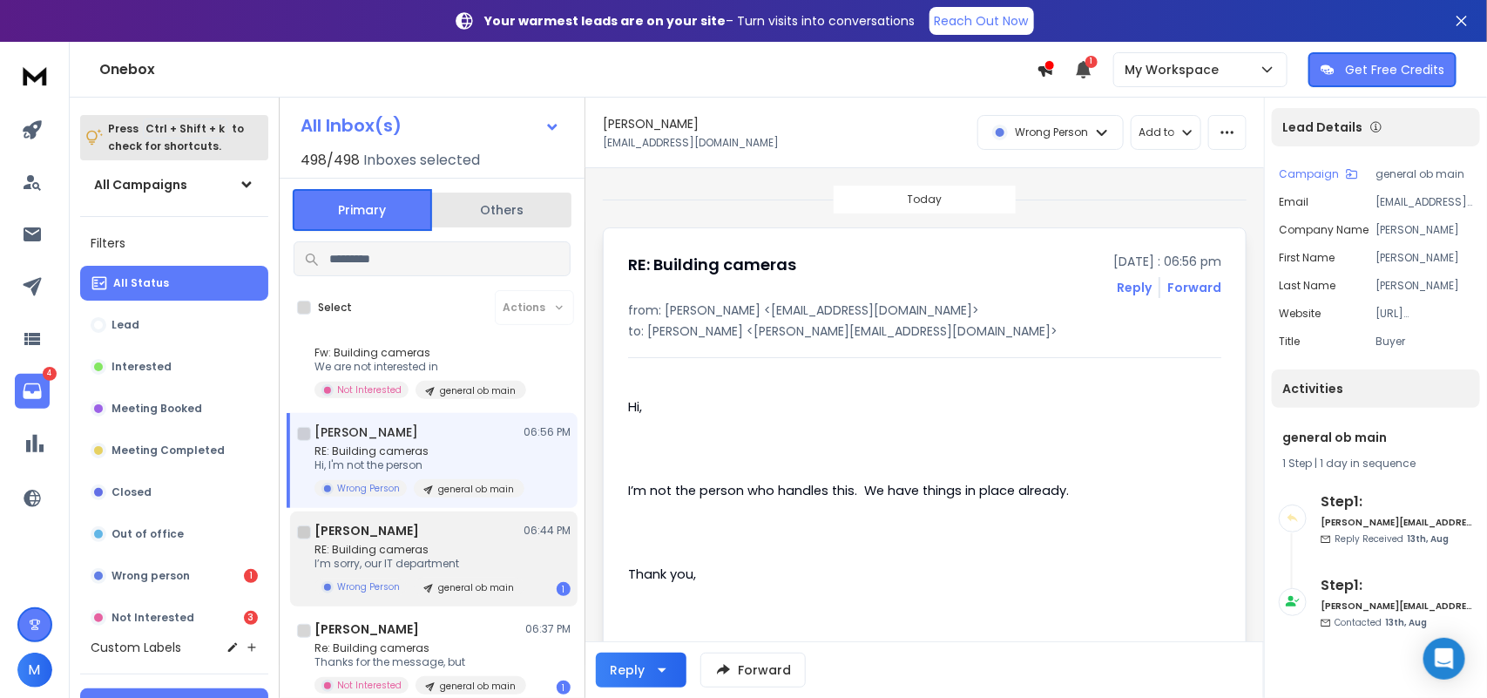
click at [450, 573] on div "RE: Building cameras I’m sorry, our IT department Wrong Person general ob main" at bounding box center [419, 569] width 210 height 53
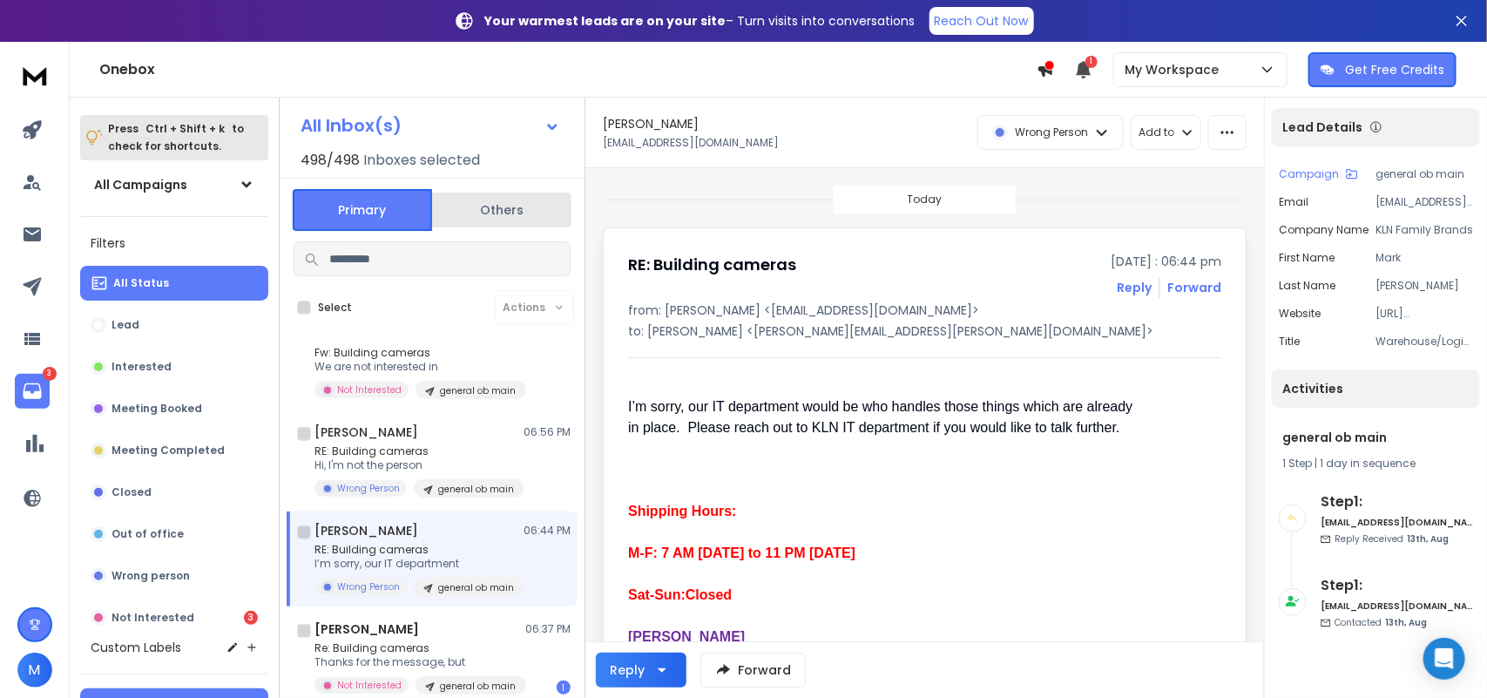
click at [628, 124] on h1 "[PERSON_NAME]" at bounding box center [651, 123] width 96 height 17
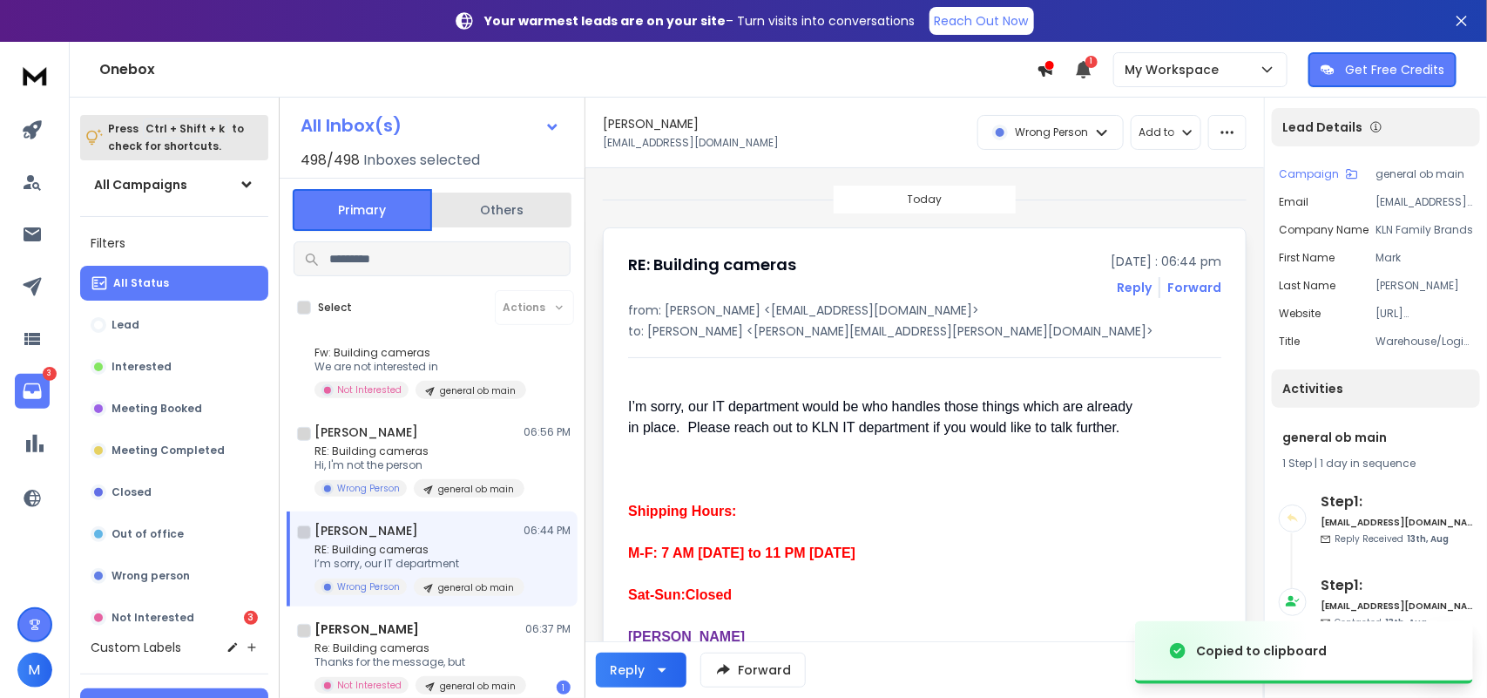
click at [681, 145] on p "MBorah@klnfamilybrands.com" at bounding box center [691, 143] width 176 height 14
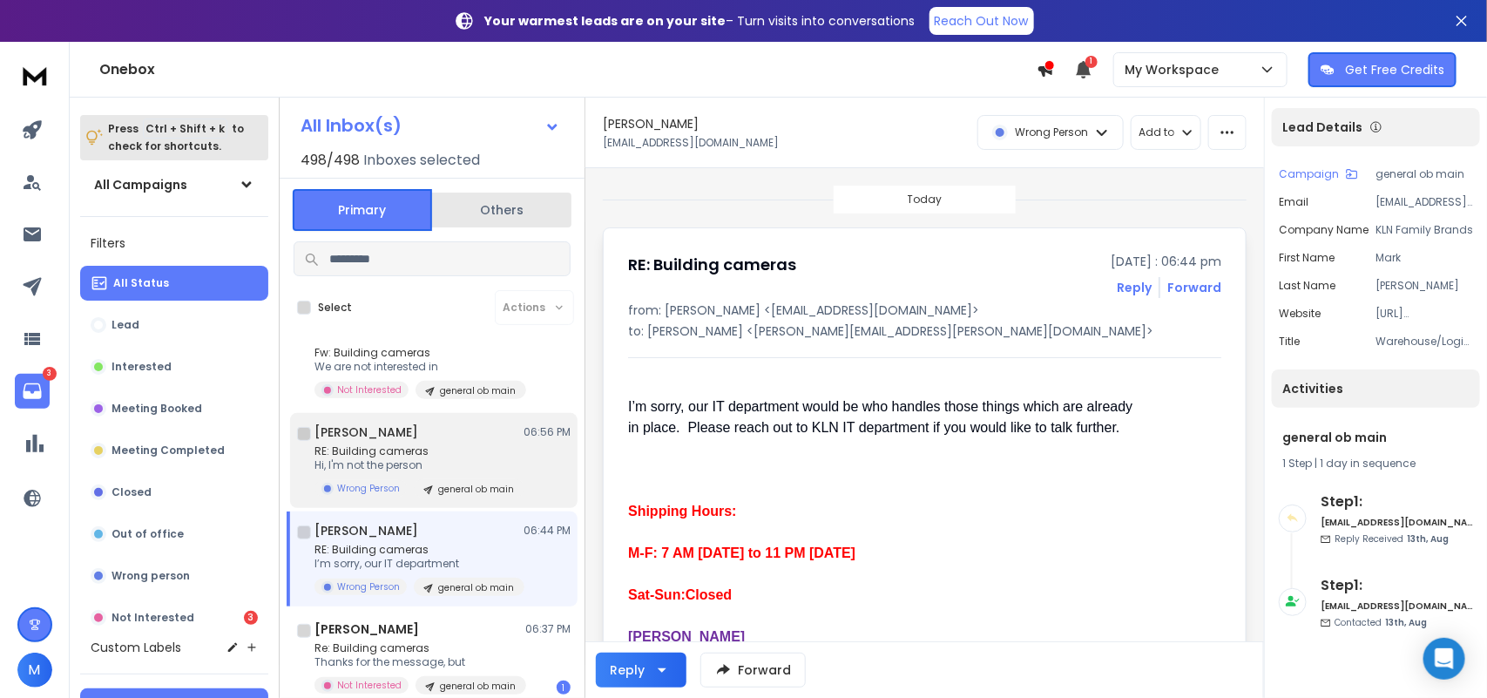
scroll to position [544, 0]
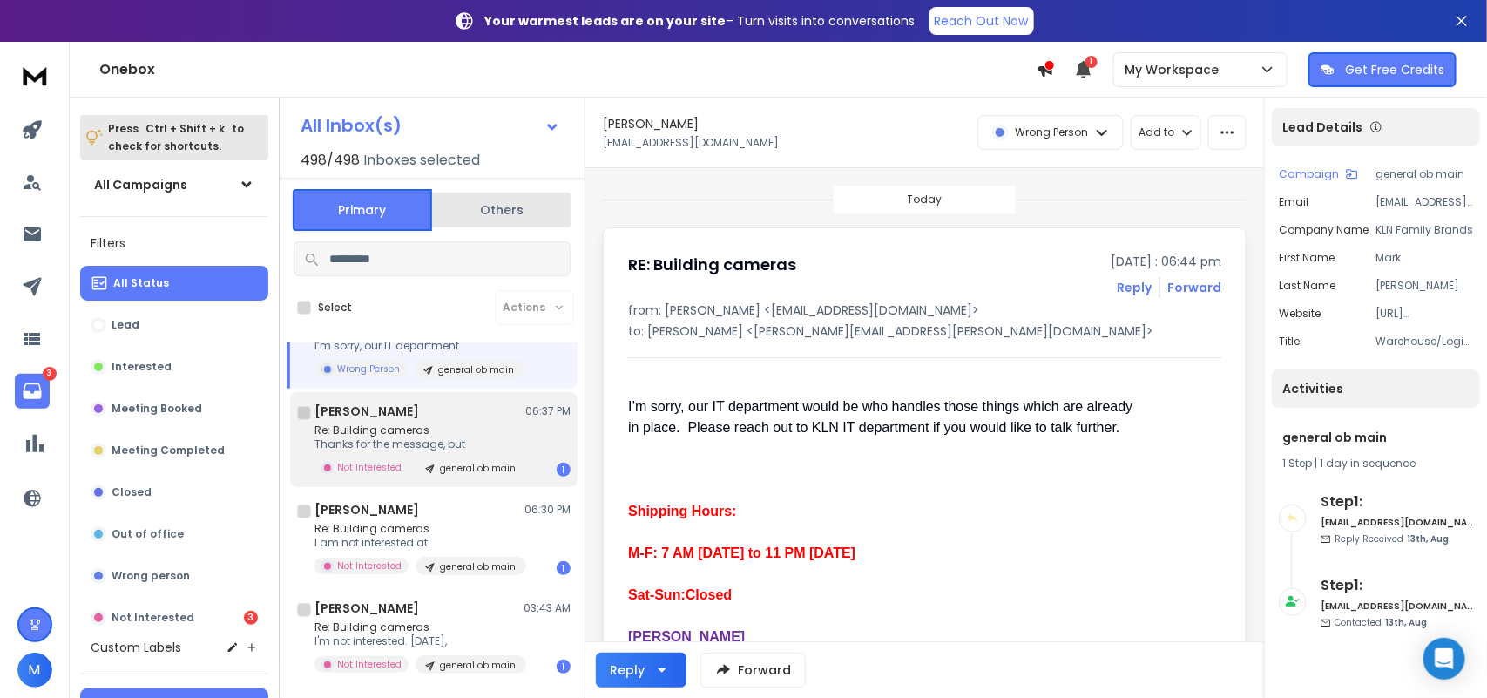
click at [407, 454] on div "Re: Building cameras Thanks for the message, but Not Interested general ob main" at bounding box center [420, 449] width 212 height 53
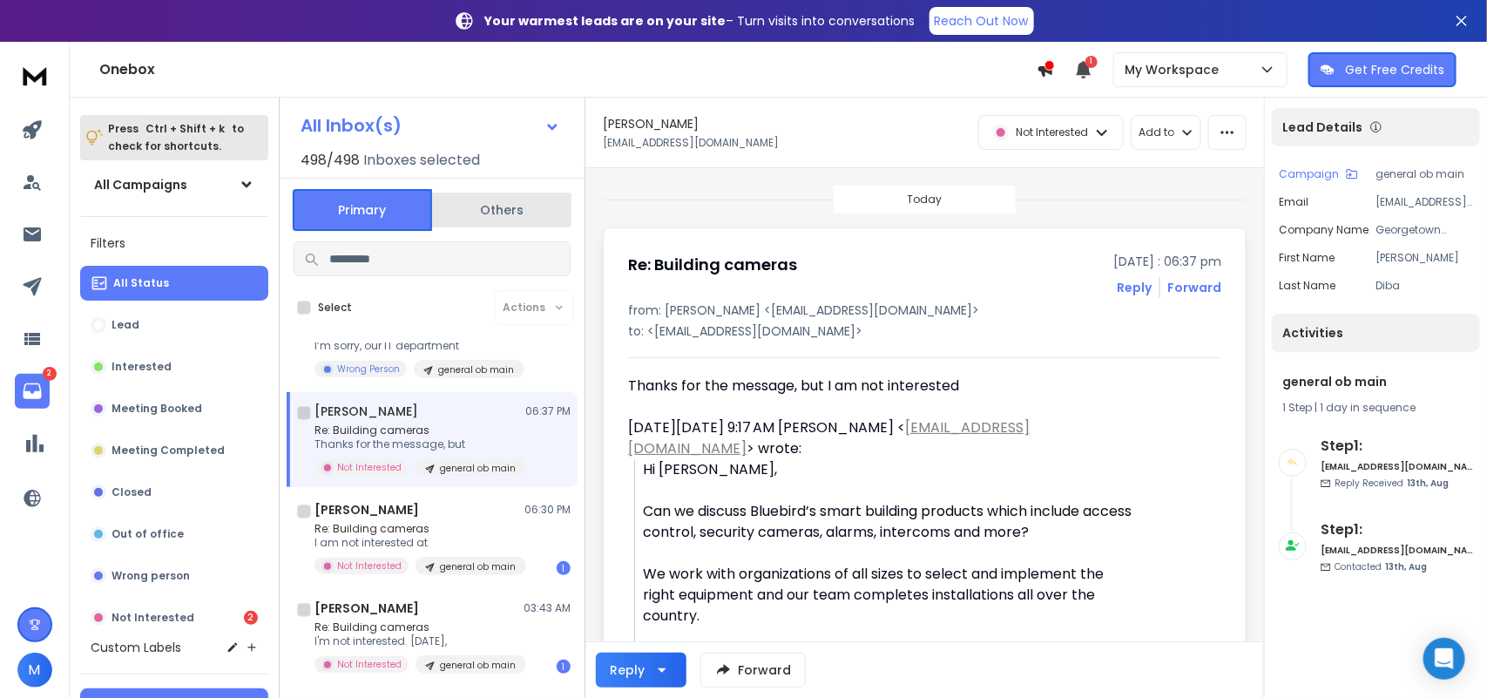
click at [637, 122] on h1 "[PERSON_NAME]" at bounding box center [651, 123] width 96 height 17
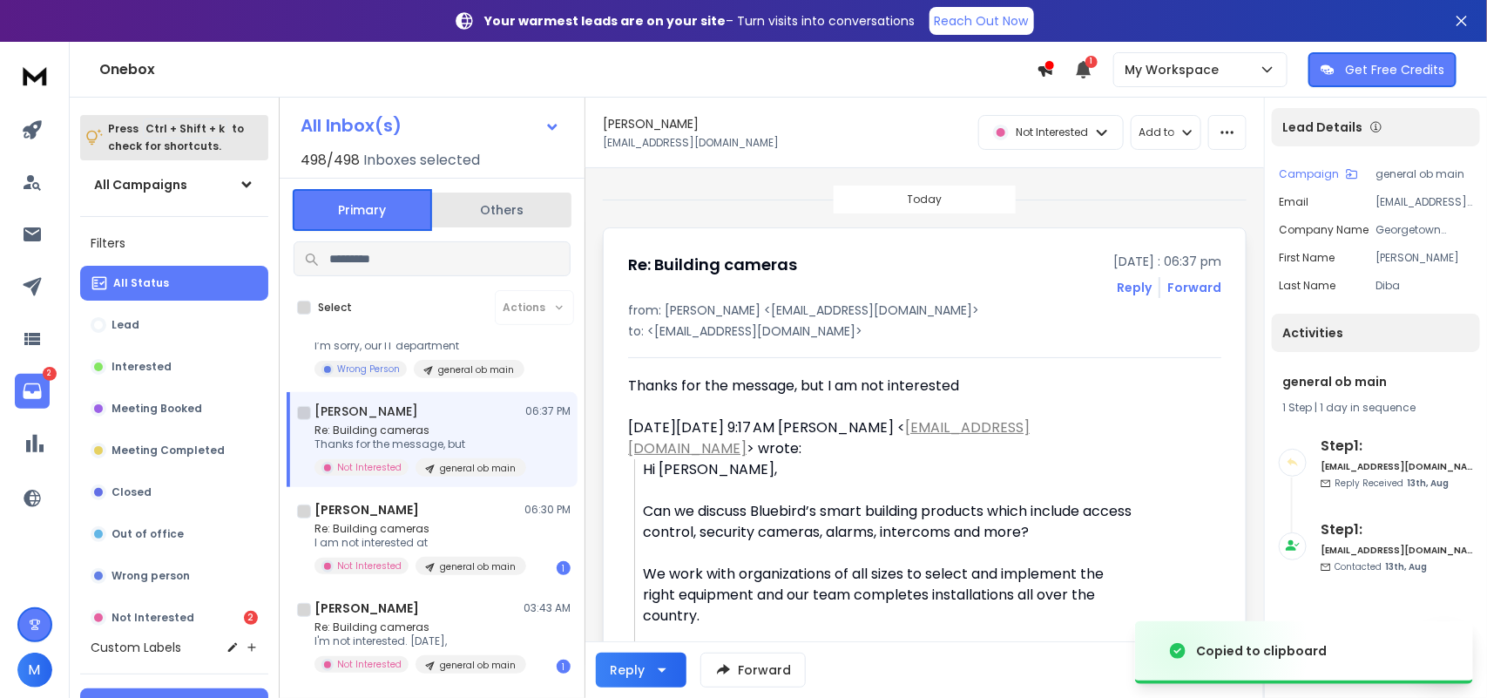
click at [684, 144] on p "dibab@georgetown.edu" at bounding box center [691, 143] width 176 height 14
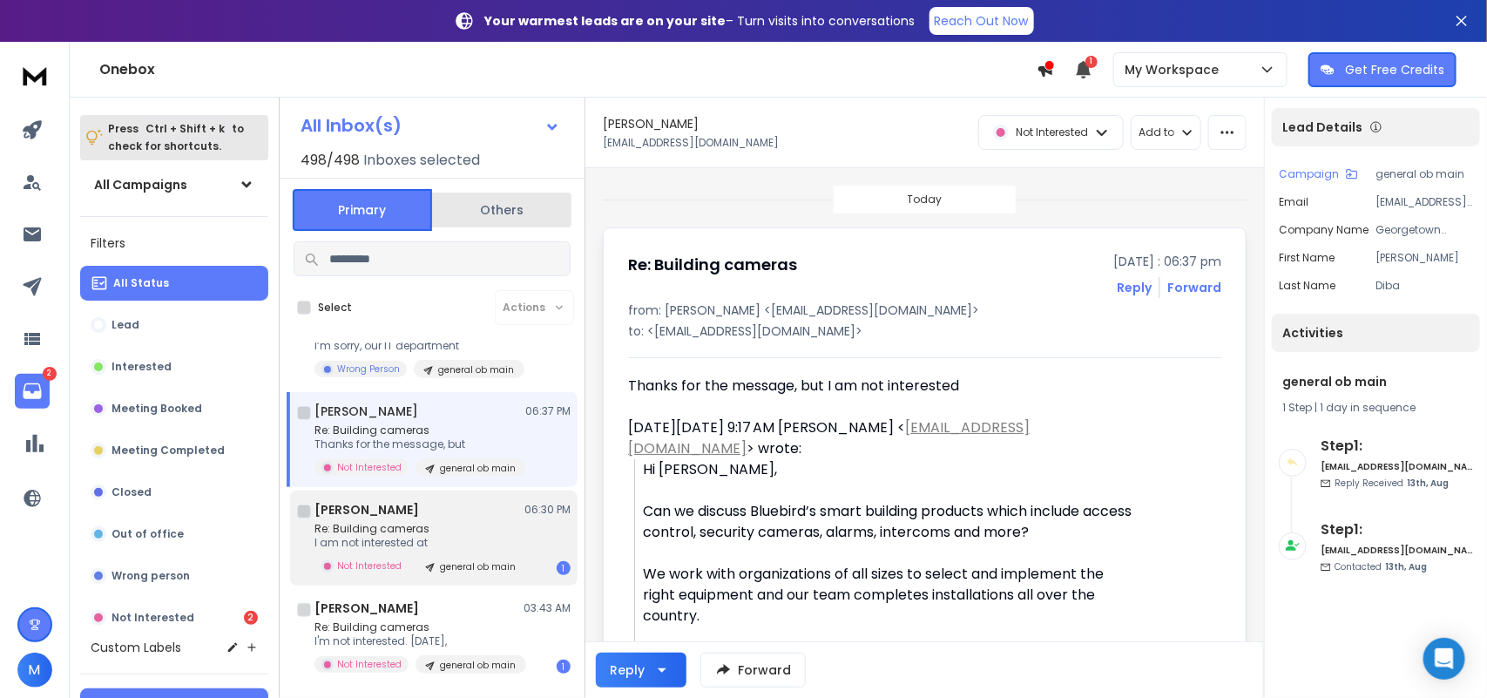
scroll to position [653, 0]
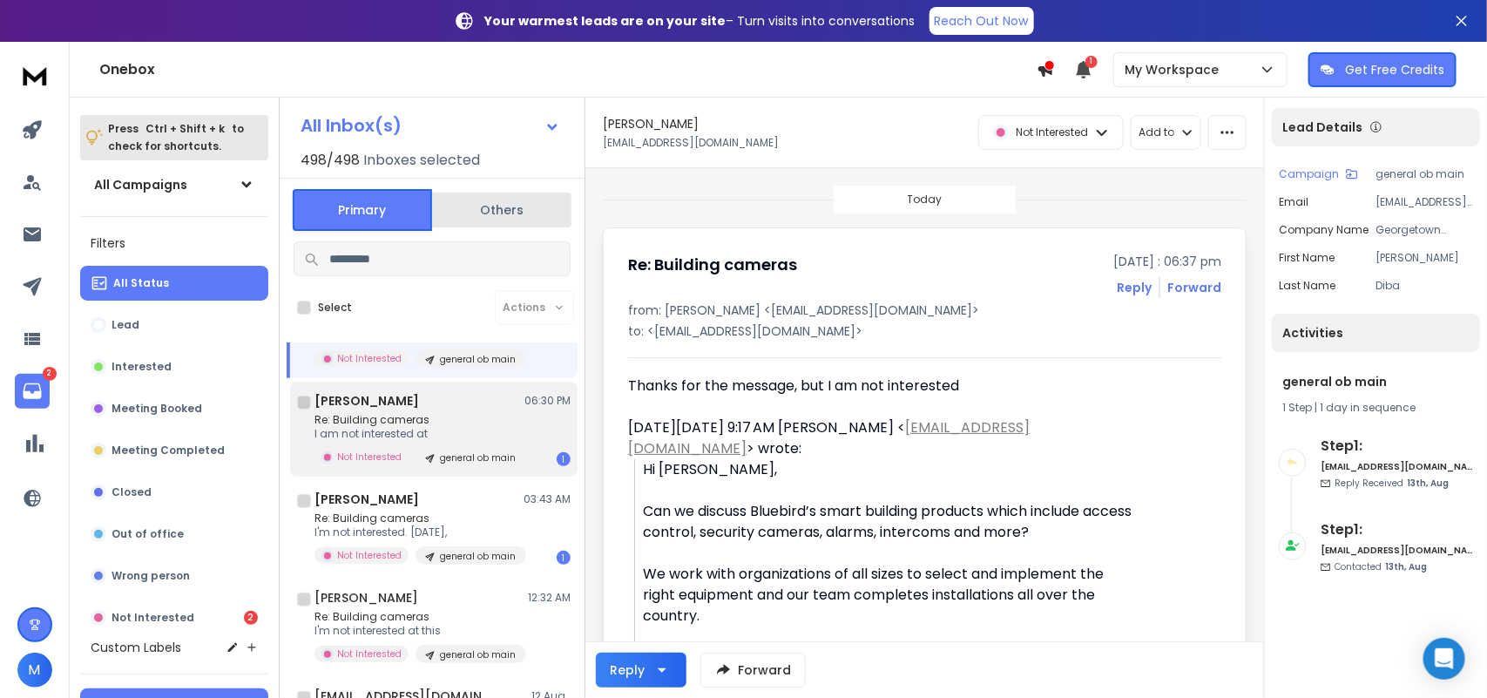
click at [449, 440] on p "I am not interested at" at bounding box center [418, 434] width 209 height 14
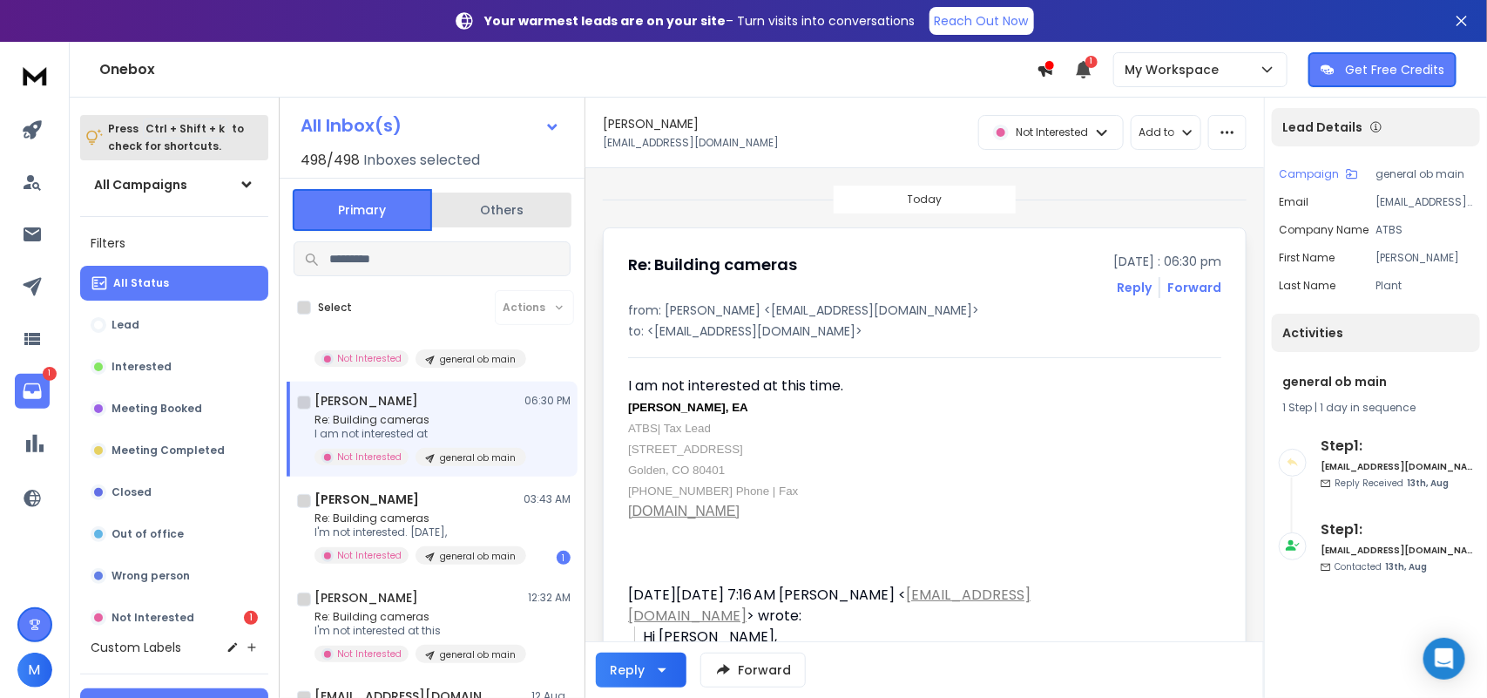
click at [667, 118] on h1 "[PERSON_NAME]" at bounding box center [651, 123] width 96 height 17
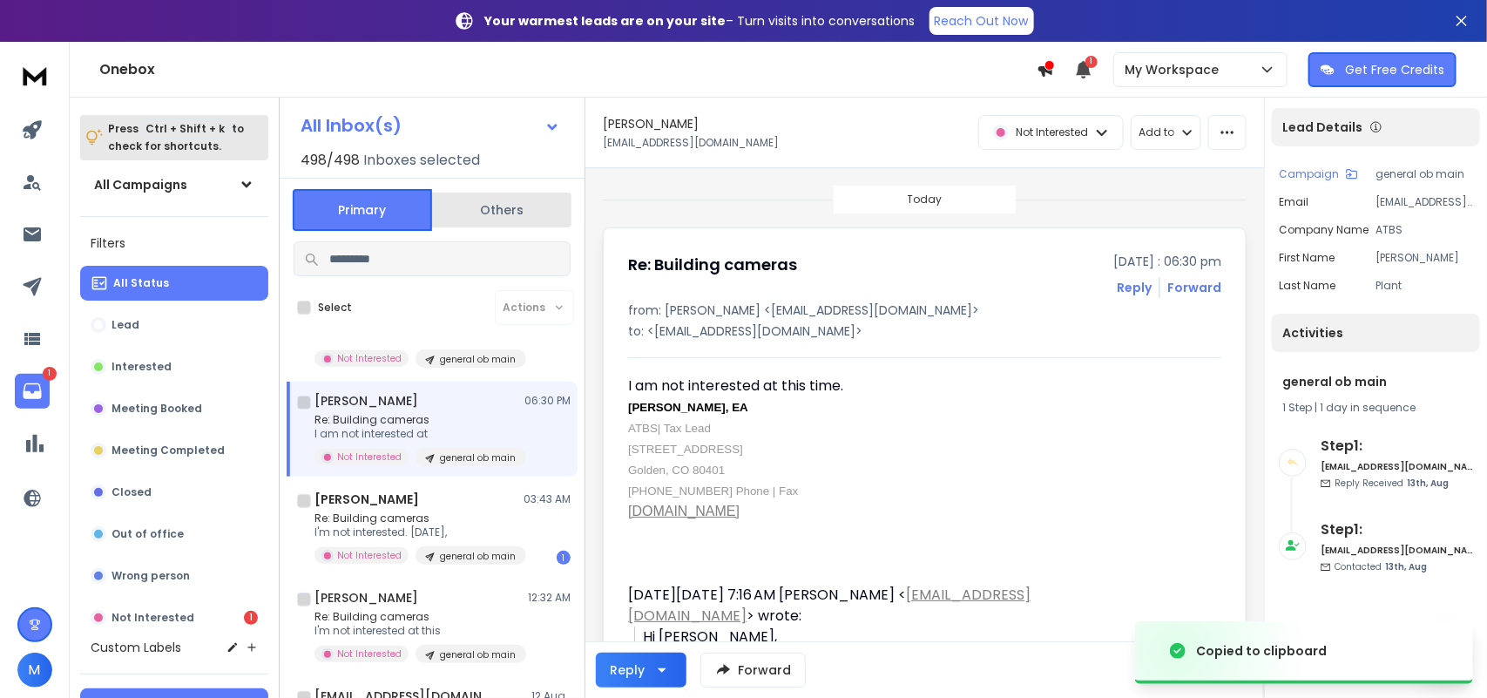
click at [685, 140] on p "dplant@atbs.com" at bounding box center [691, 143] width 176 height 14
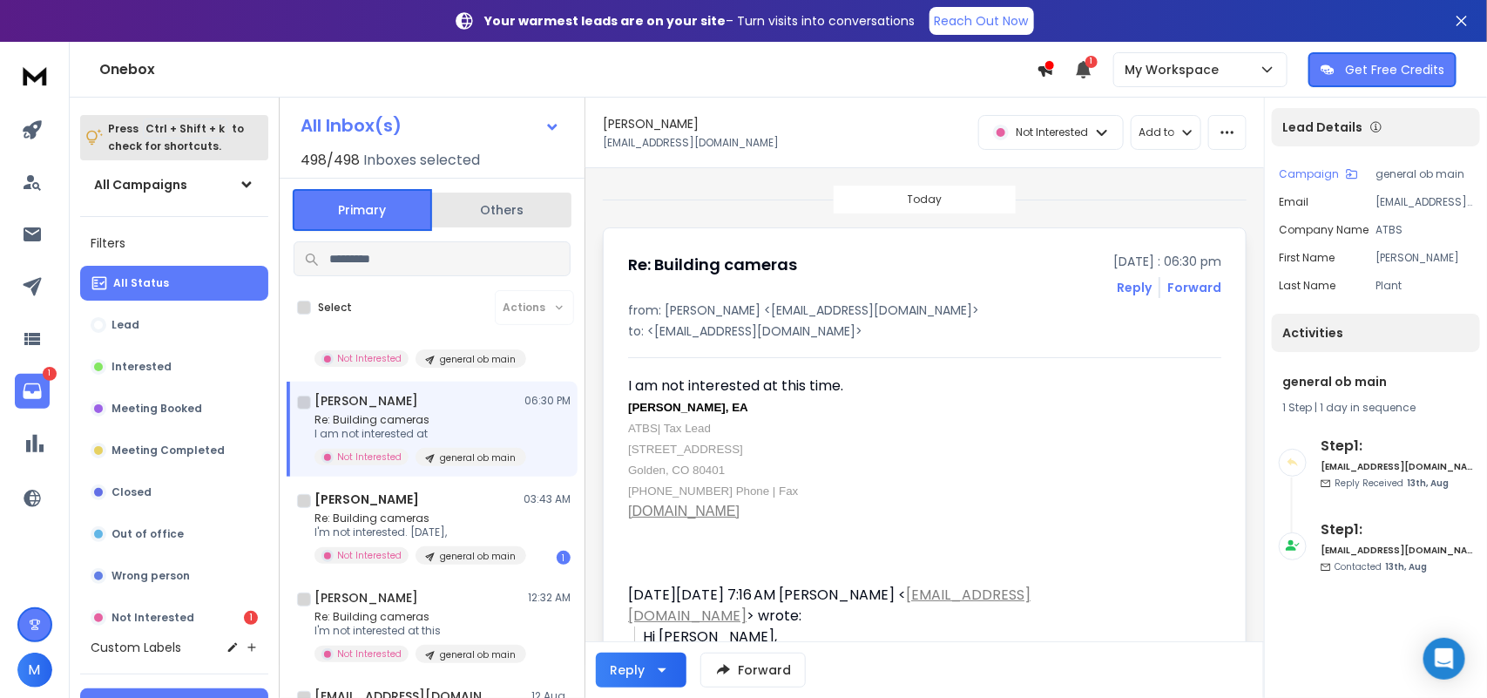
scroll to position [762, 0]
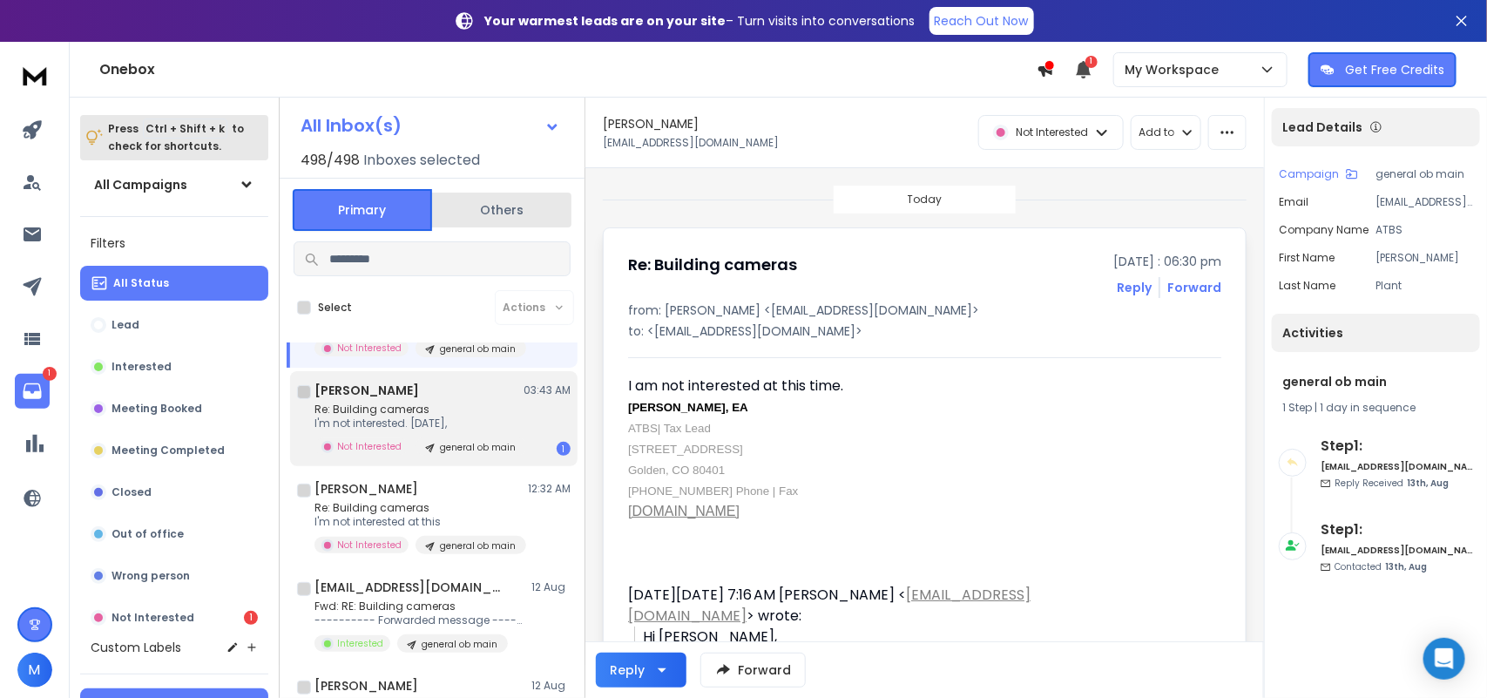
click at [422, 421] on p "I'm not interested. [DATE]," at bounding box center [418, 423] width 209 height 14
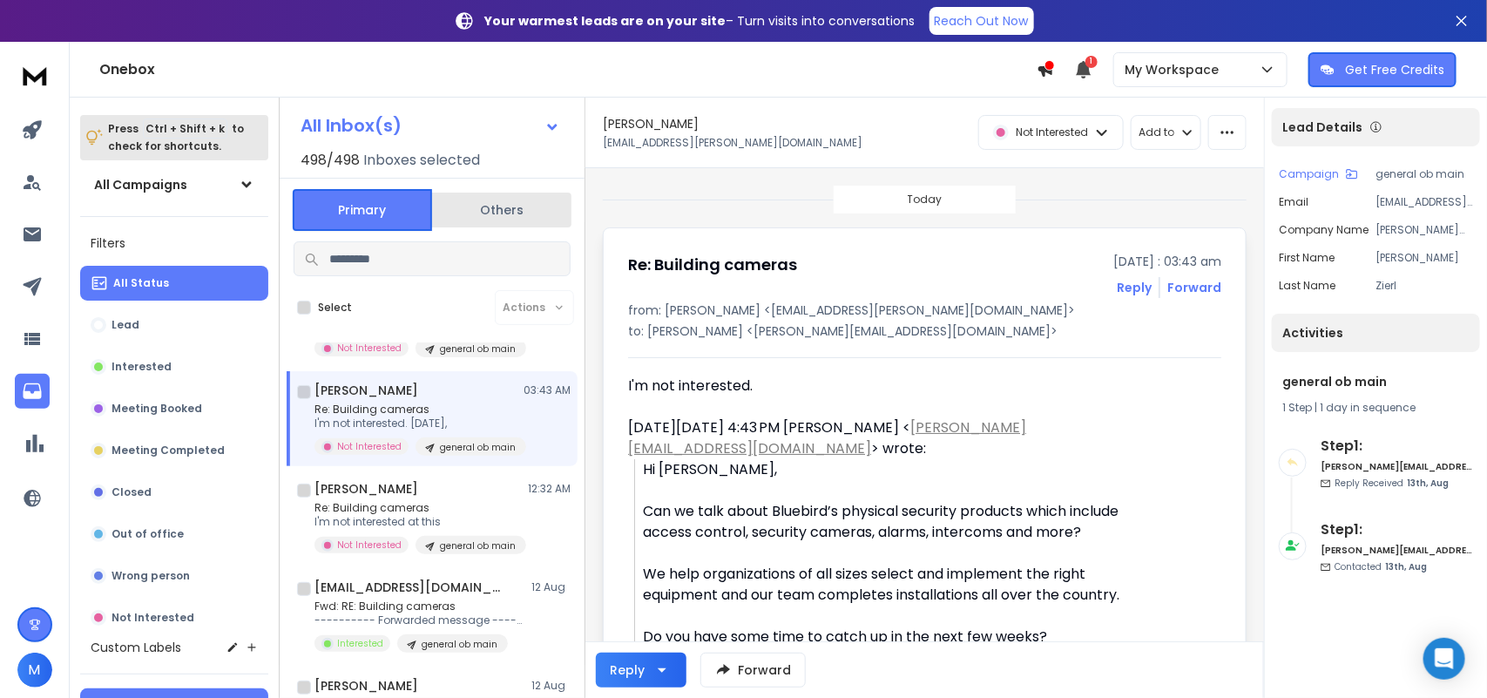
click at [651, 118] on h1 "[PERSON_NAME]" at bounding box center [651, 123] width 96 height 17
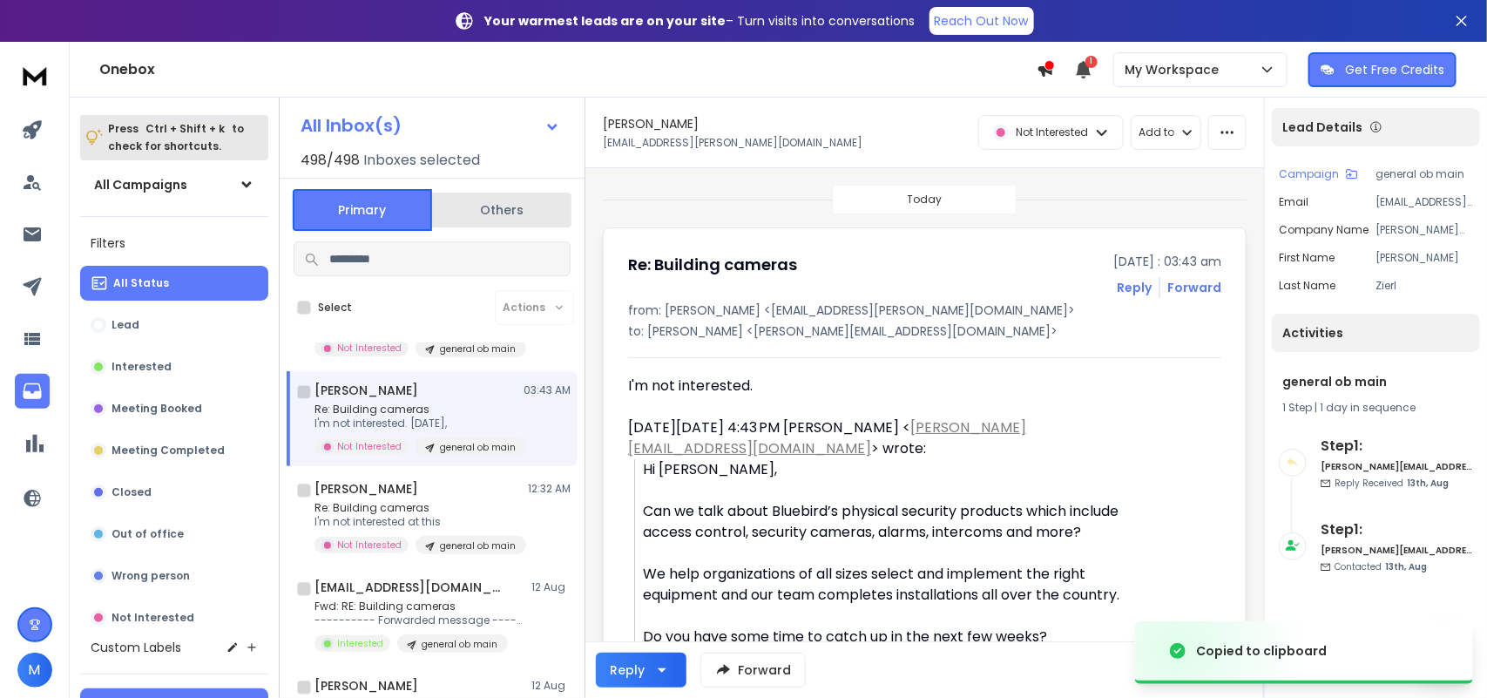
click at [676, 145] on p "zierla@ellsworth.k12.wi.us" at bounding box center [733, 143] width 260 height 14
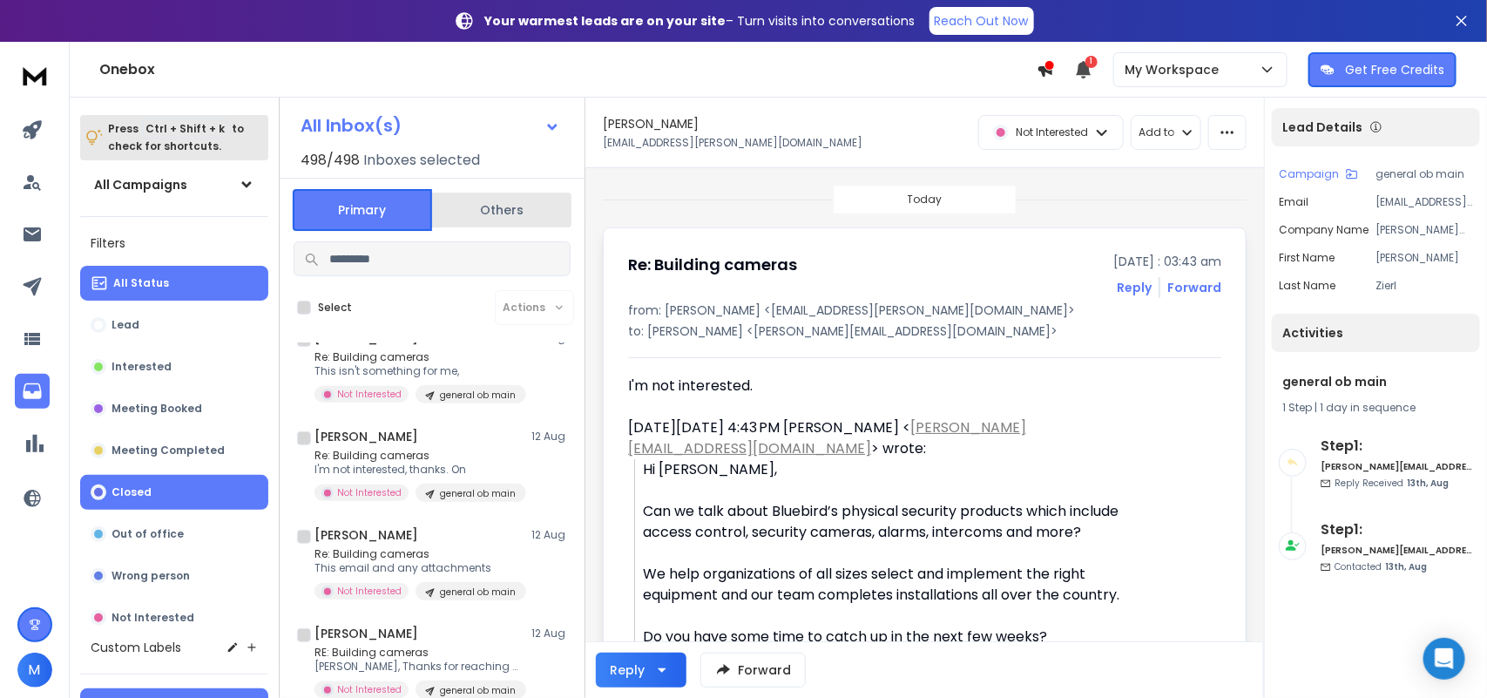
scroll to position [218, 0]
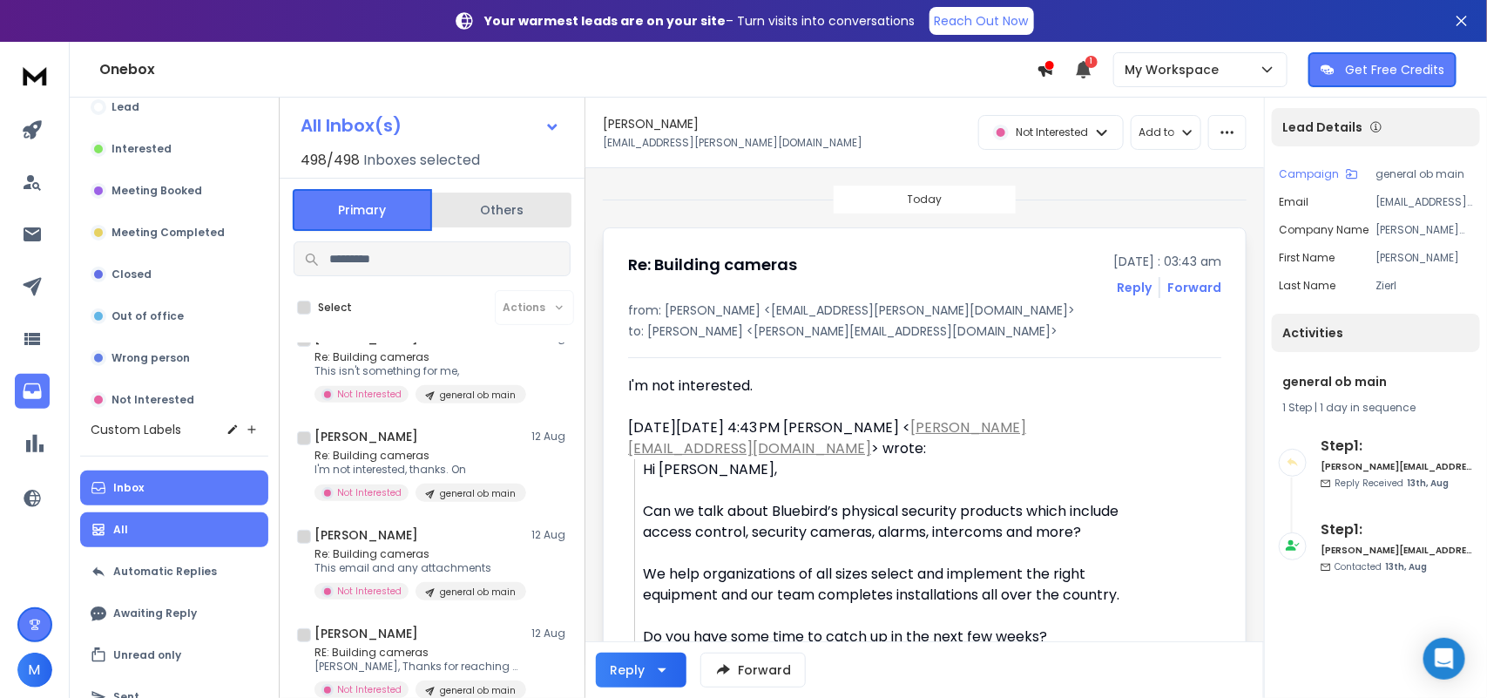
click at [110, 512] on button "All" at bounding box center [174, 529] width 188 height 35
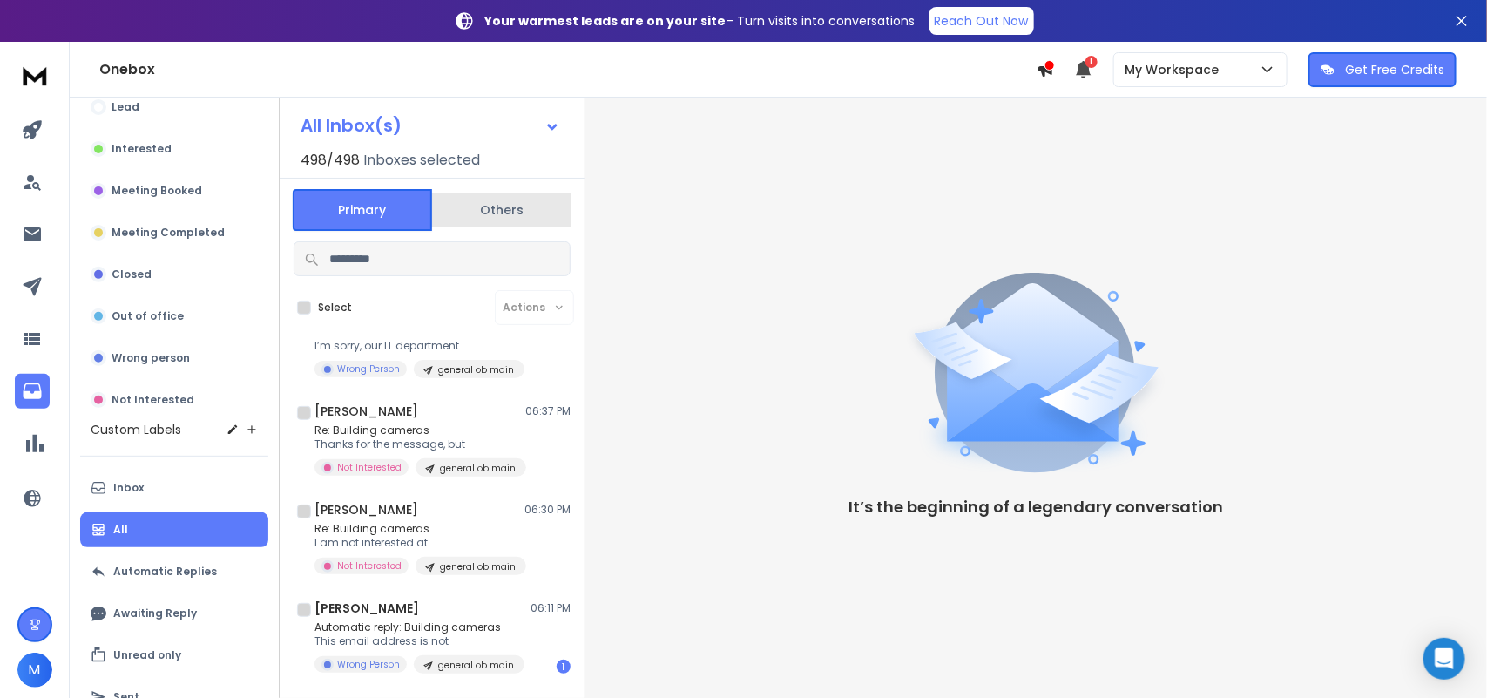
scroll to position [762, 0]
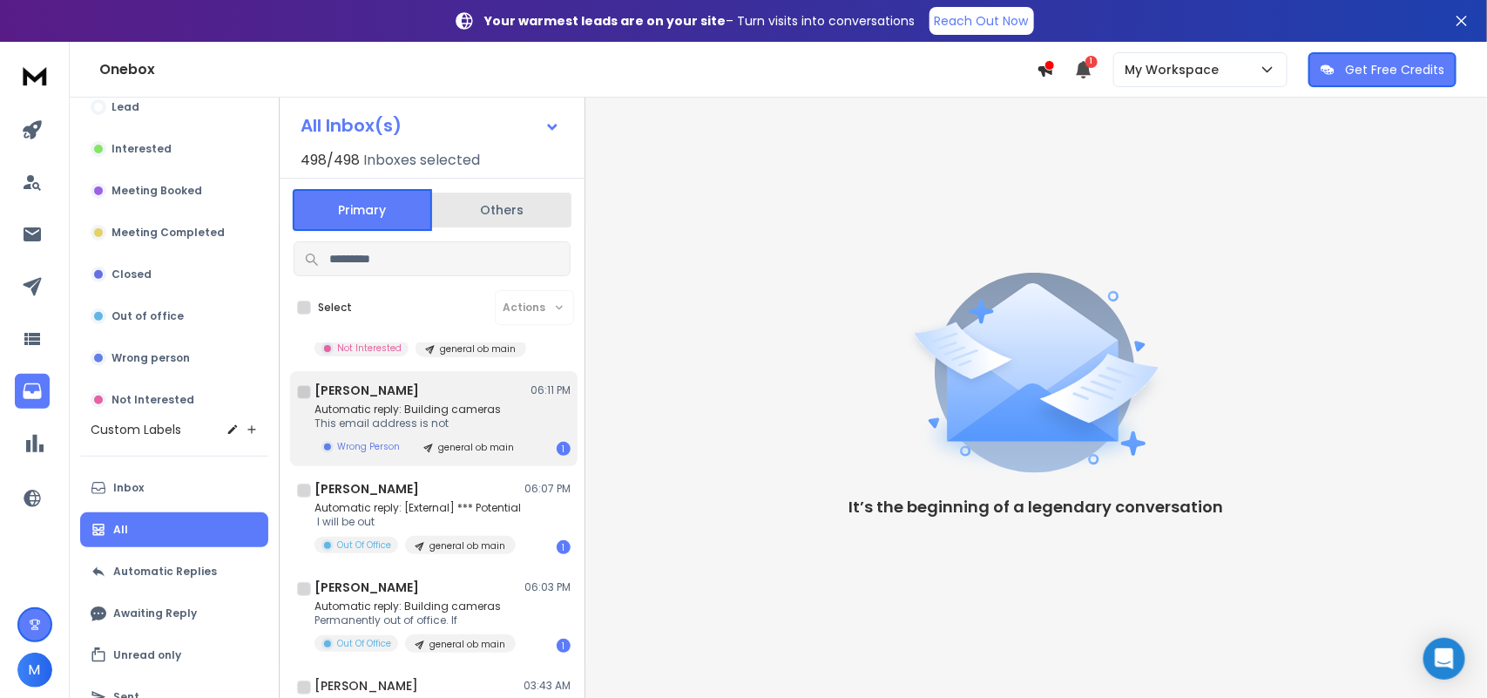
click at [515, 408] on p "Automatic reply: Building cameras" at bounding box center [418, 409] width 209 height 14
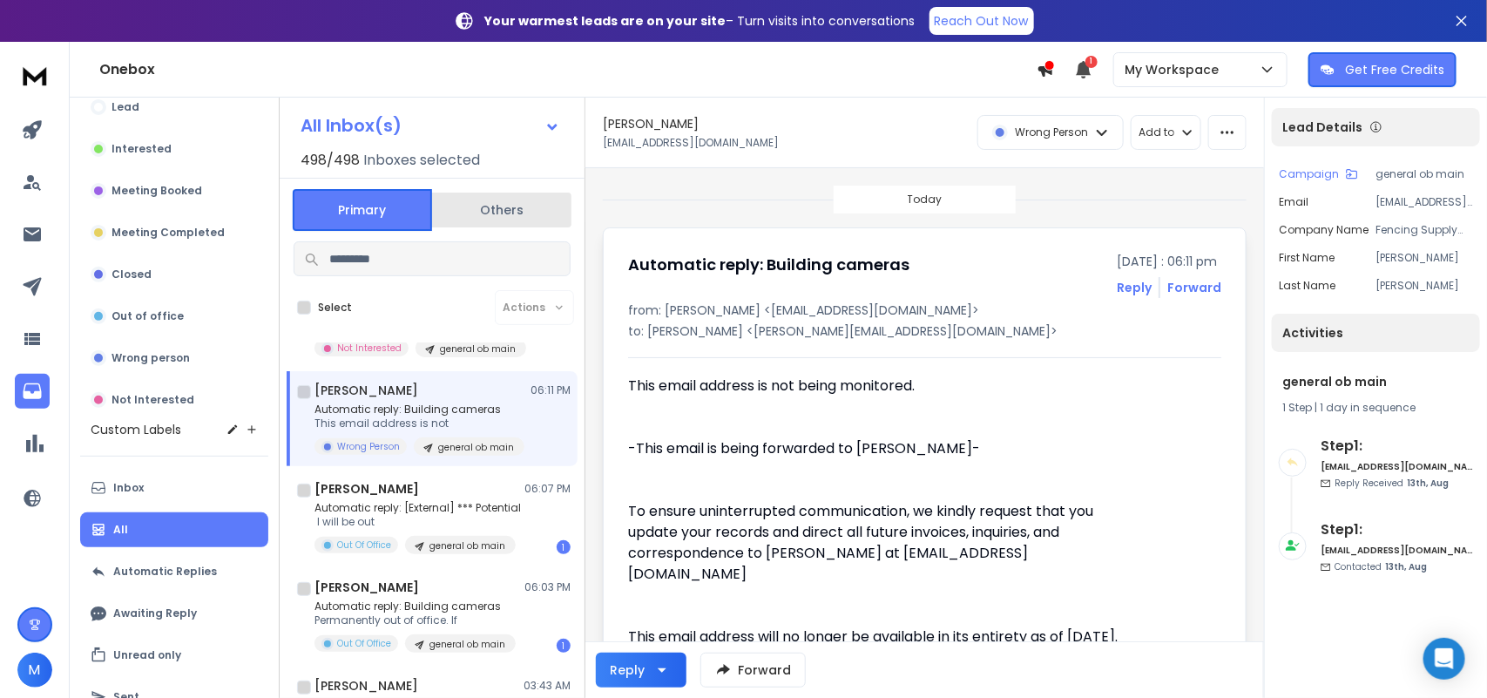
click at [685, 118] on h1 "Cherian, Johann" at bounding box center [651, 123] width 96 height 17
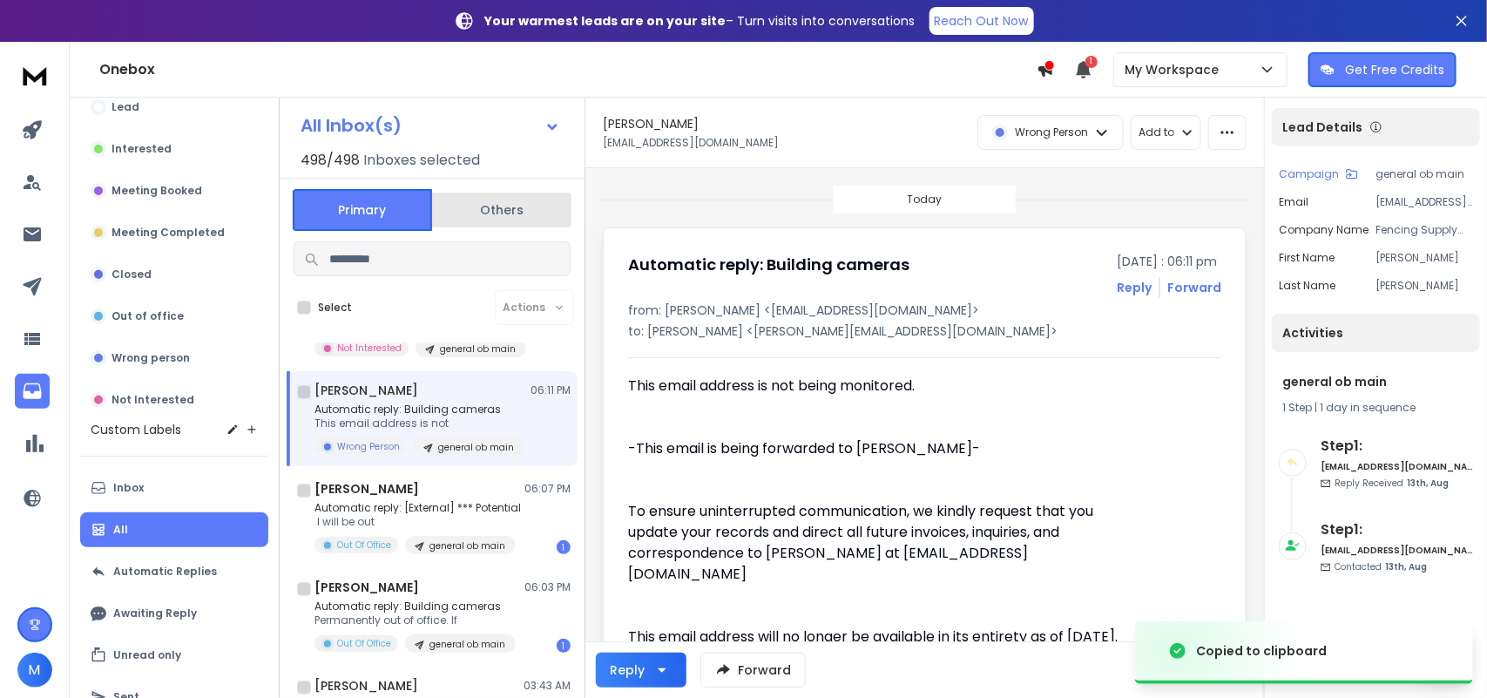
click at [656, 141] on p "jcherian@fencingsupplygroup.com" at bounding box center [691, 143] width 176 height 14
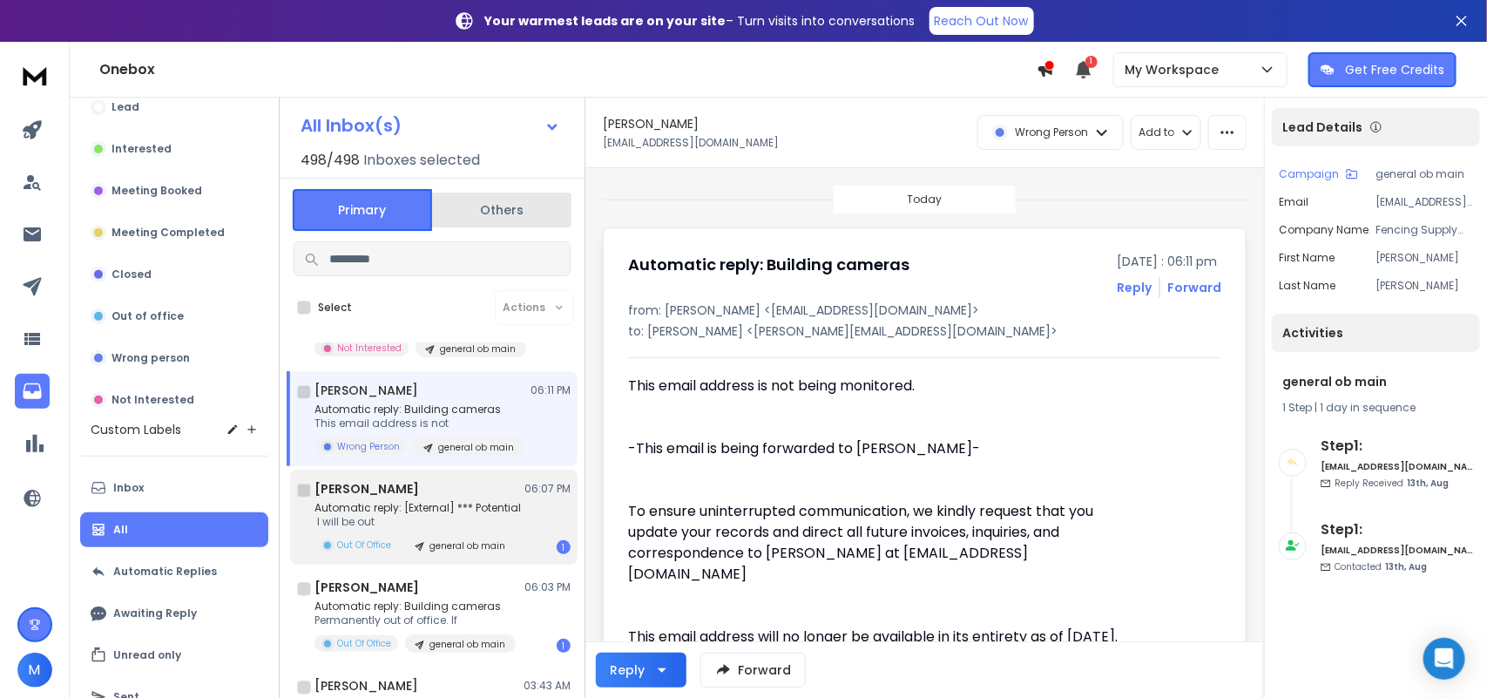
click at [451, 510] on p "Automatic reply: [External] *** Potential" at bounding box center [417, 508] width 206 height 14
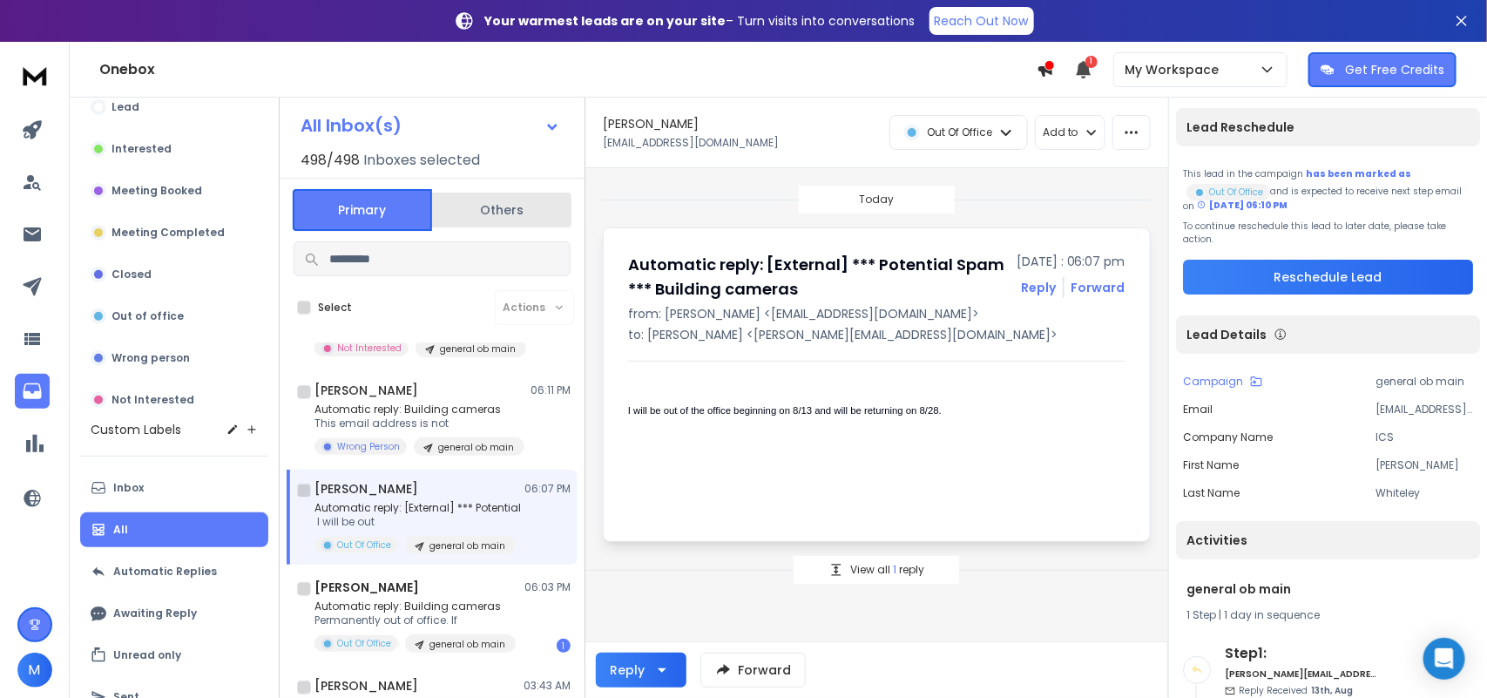
click at [673, 120] on h1 "Megan Whiteley" at bounding box center [651, 123] width 96 height 17
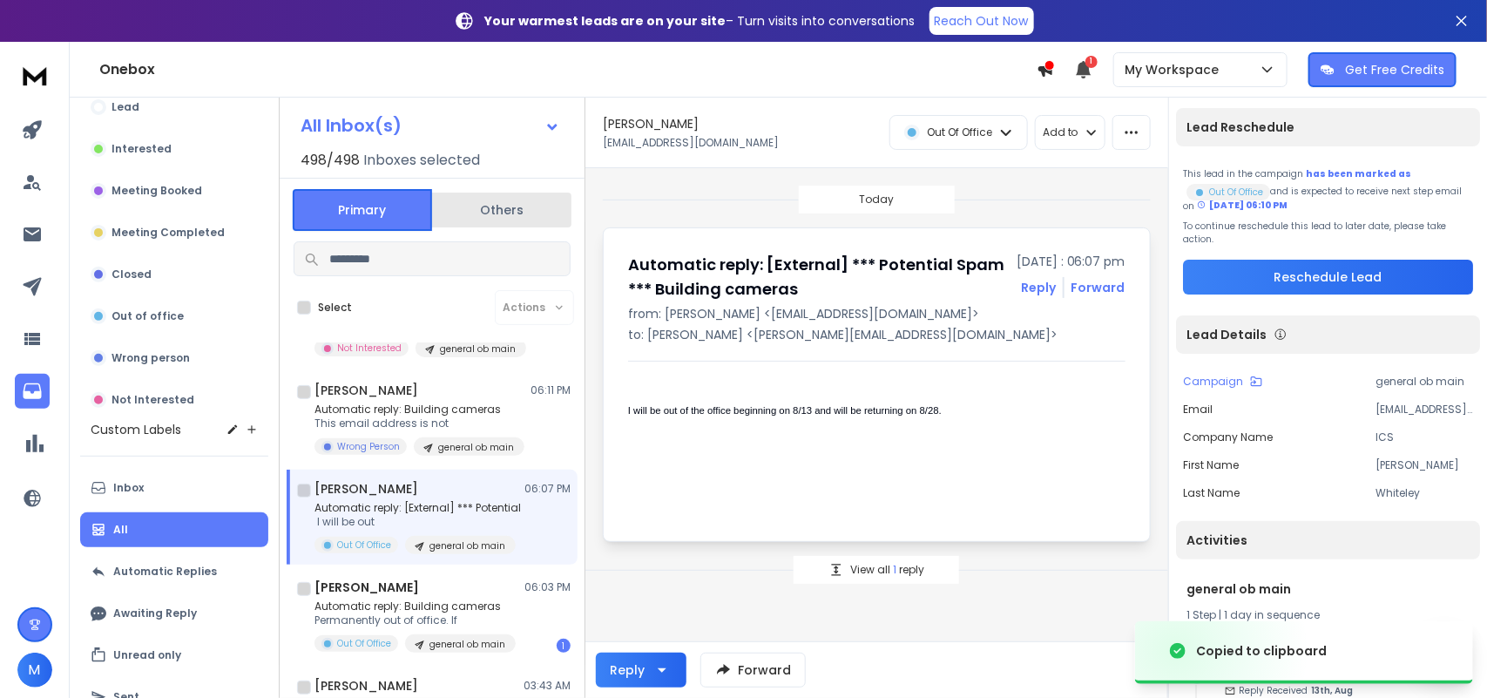
click at [677, 144] on p "mwhiteley@ics-corporation.com" at bounding box center [691, 143] width 176 height 14
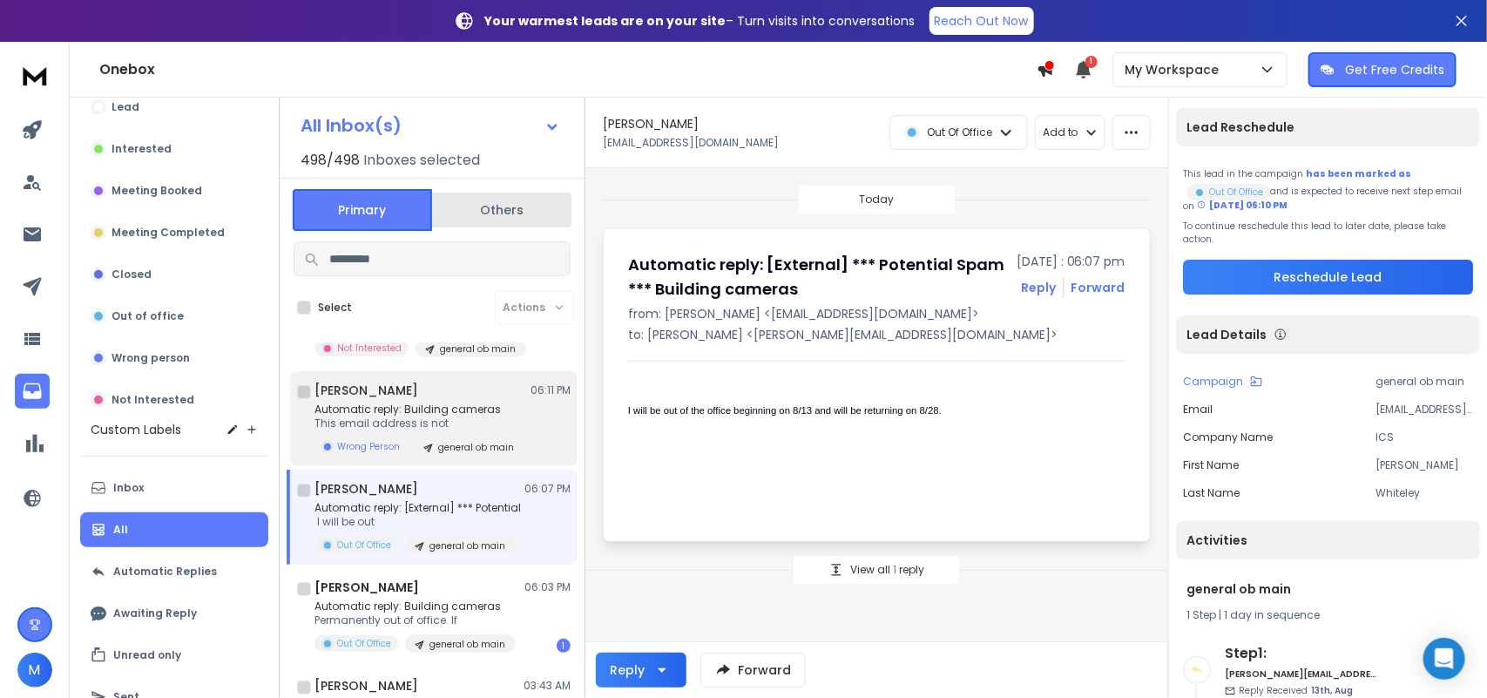
scroll to position [871, 0]
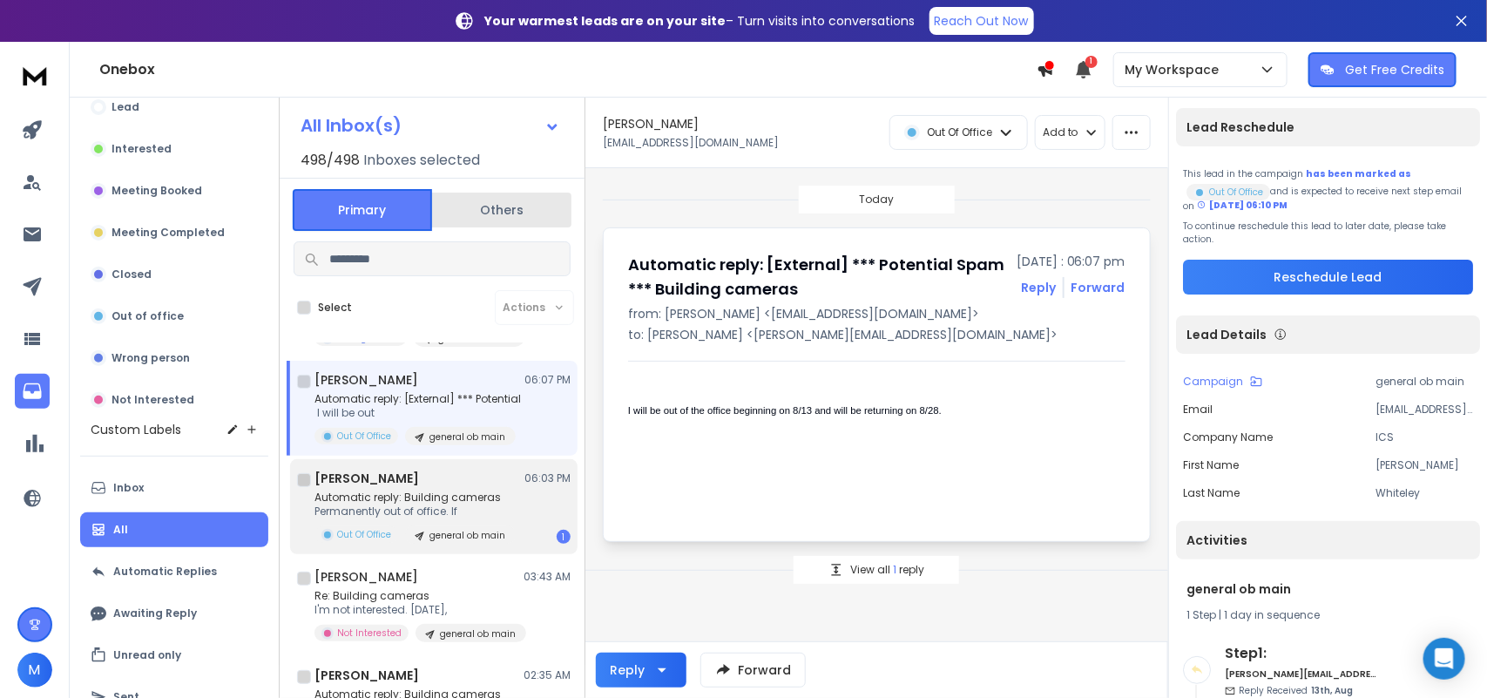
click at [429, 529] on p "general ob main" at bounding box center [467, 535] width 76 height 13
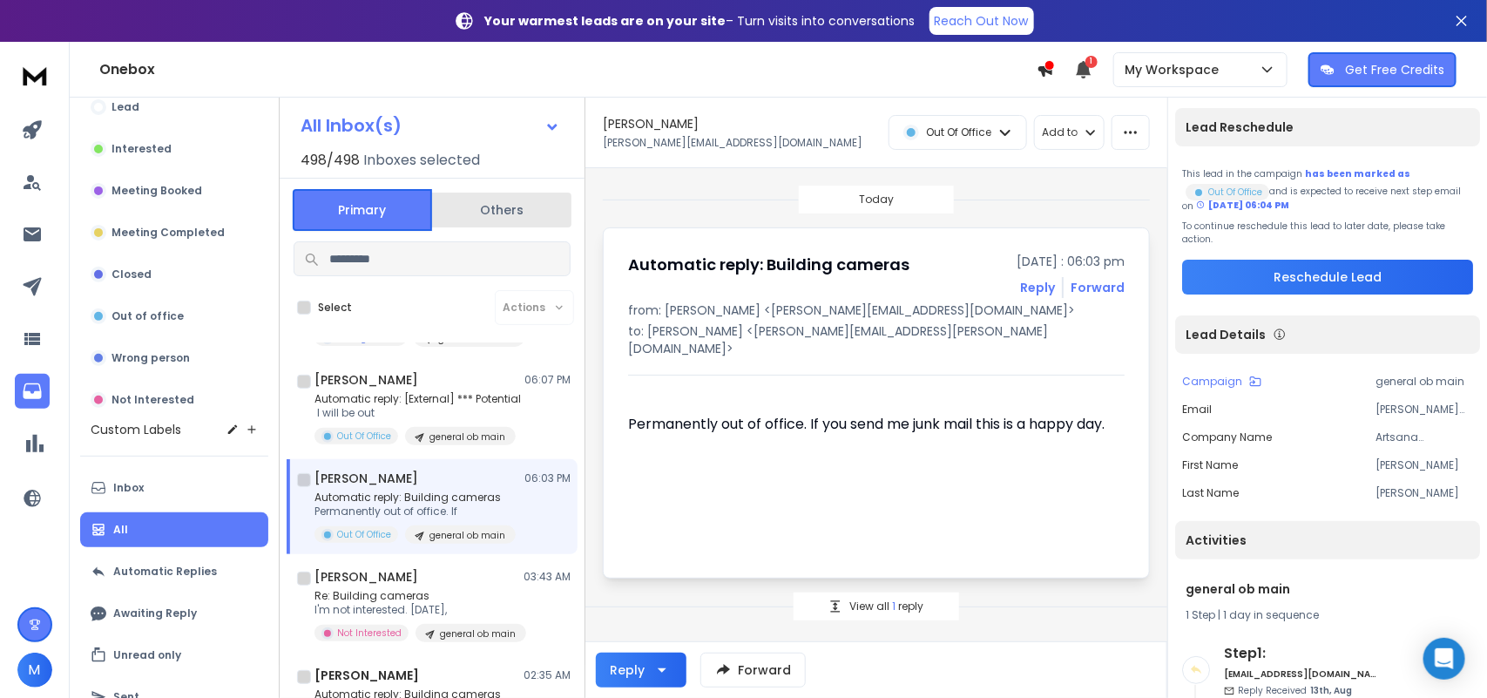
click at [658, 123] on h1 "Kyle Narkiewicz" at bounding box center [651, 123] width 96 height 17
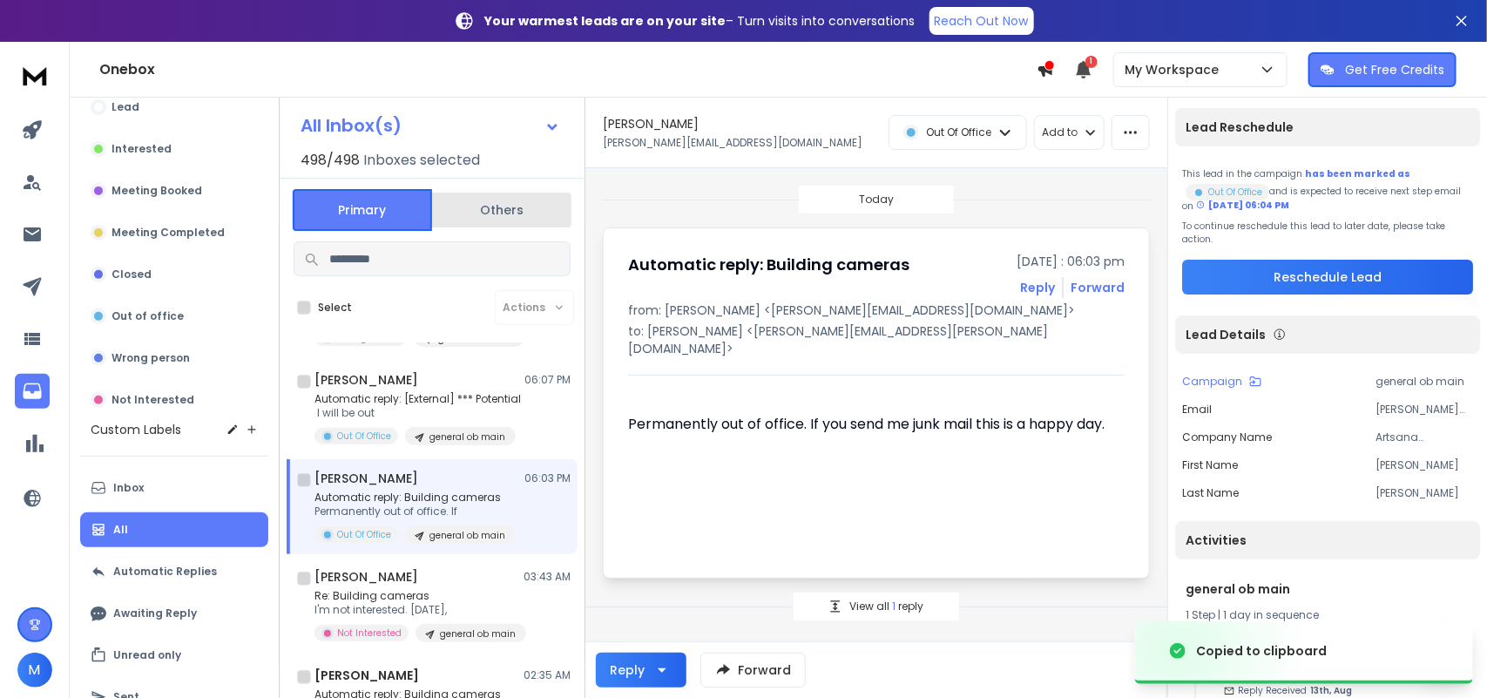
click at [685, 136] on p "kyle@gatorcases.com" at bounding box center [733, 143] width 260 height 14
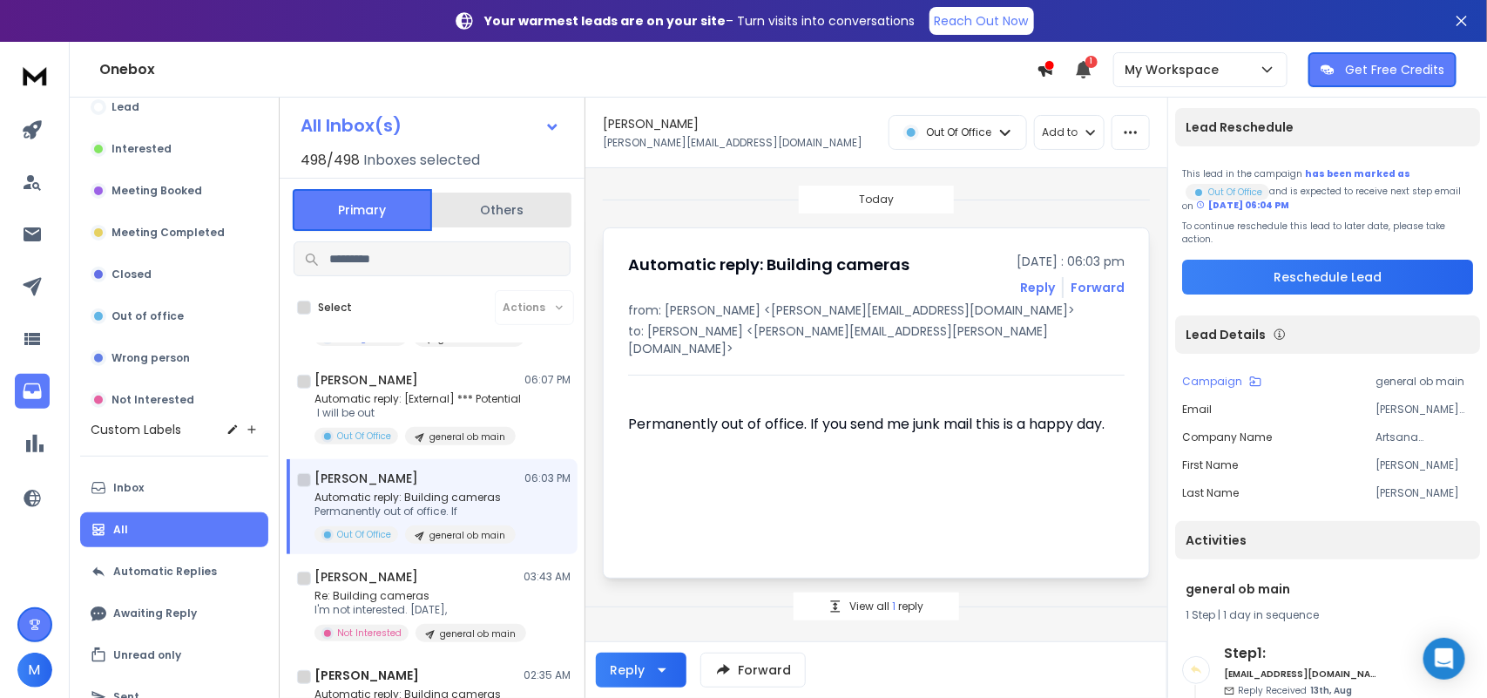
scroll to position [1089, 0]
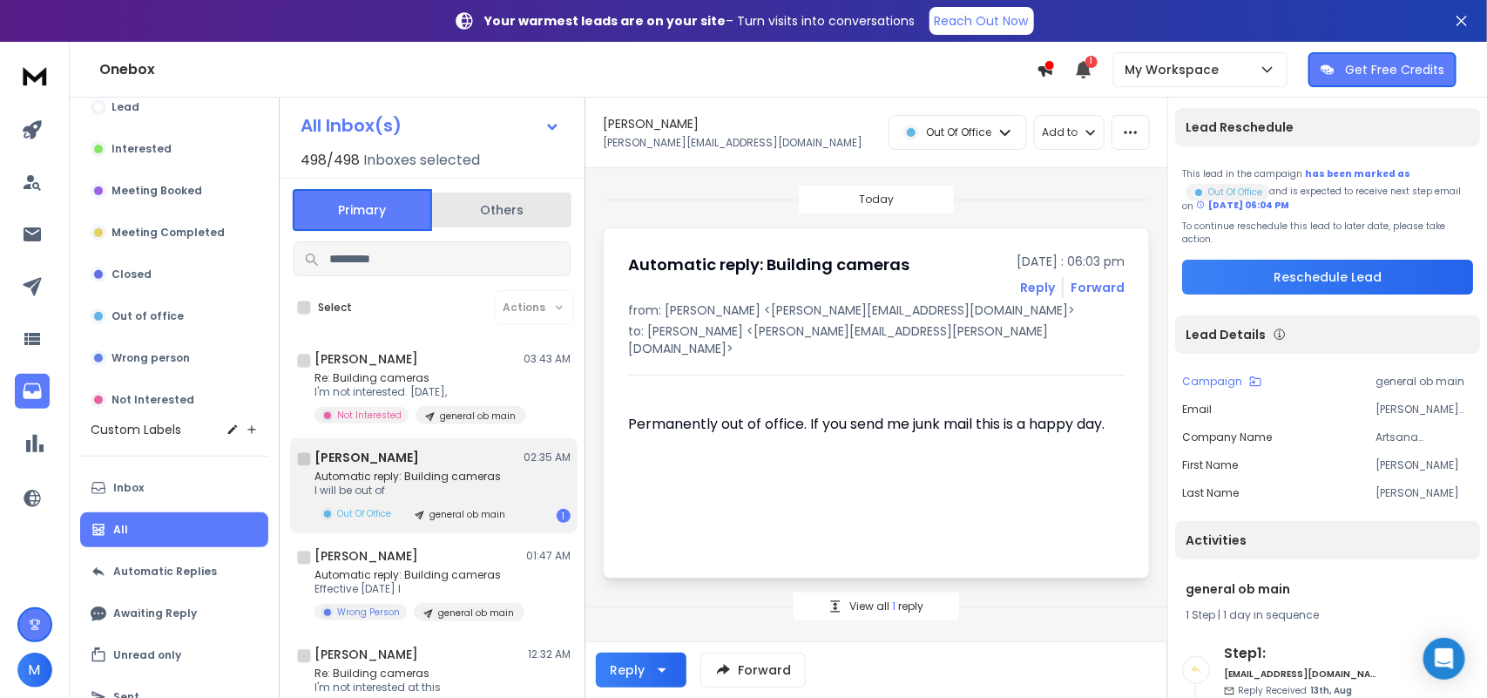
click at [429, 489] on p "I will be out of" at bounding box center [414, 490] width 201 height 14
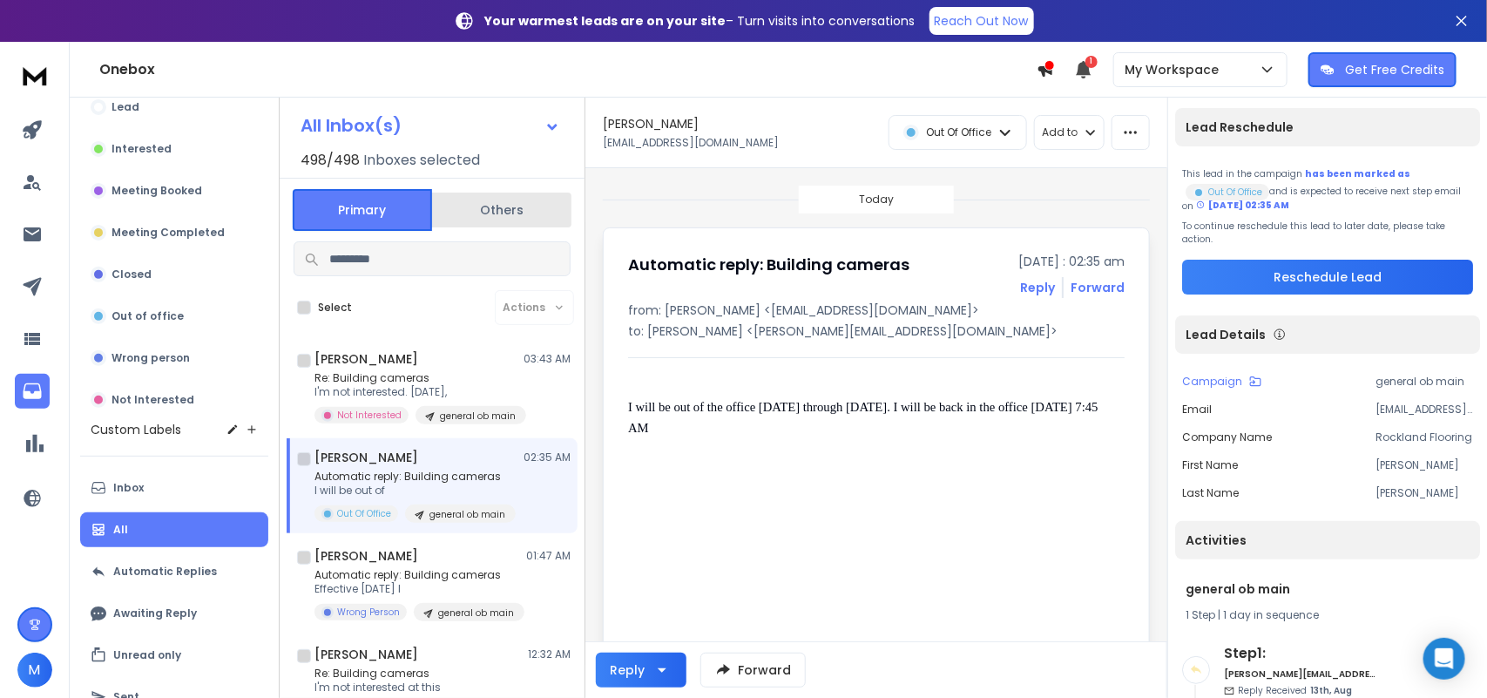
click at [624, 122] on h1 "Erin Kabat" at bounding box center [651, 123] width 96 height 17
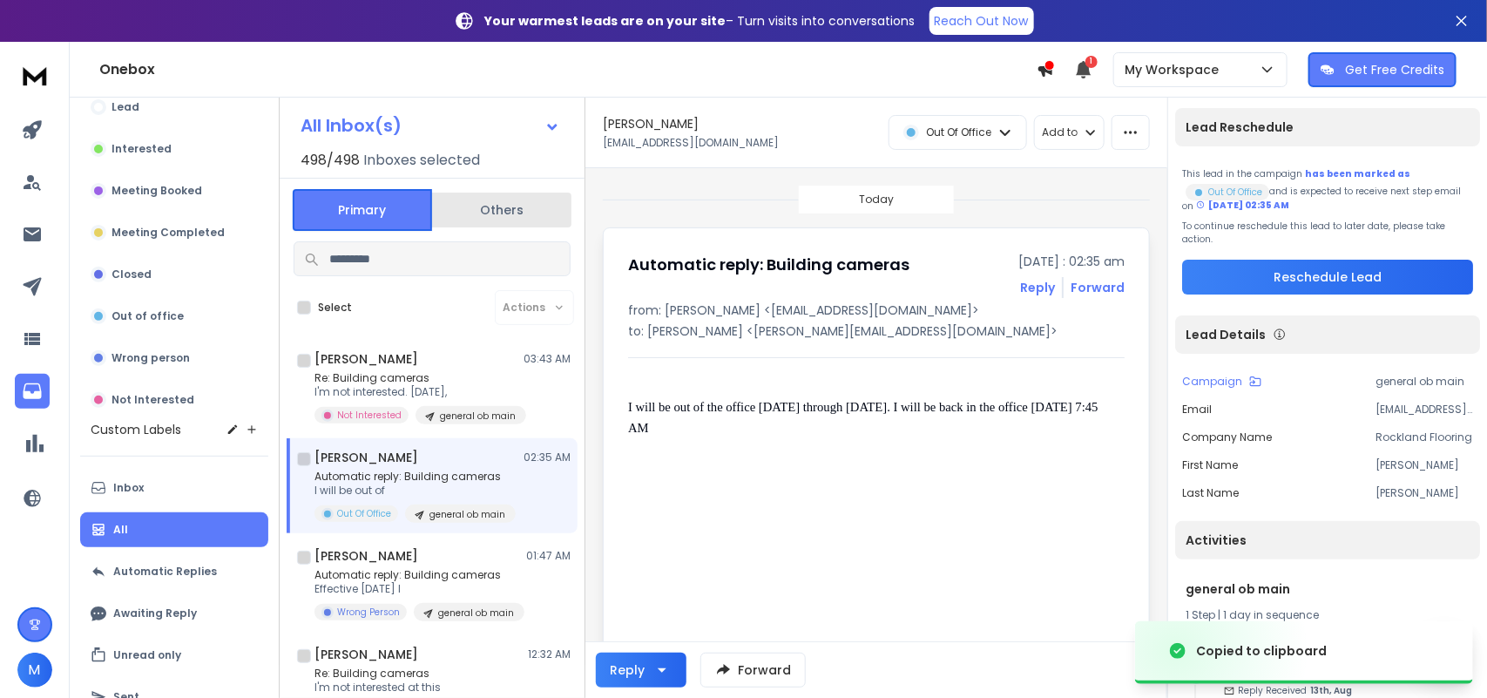
click at [653, 144] on p "ekabat@rocklandflooring.com" at bounding box center [691, 143] width 176 height 14
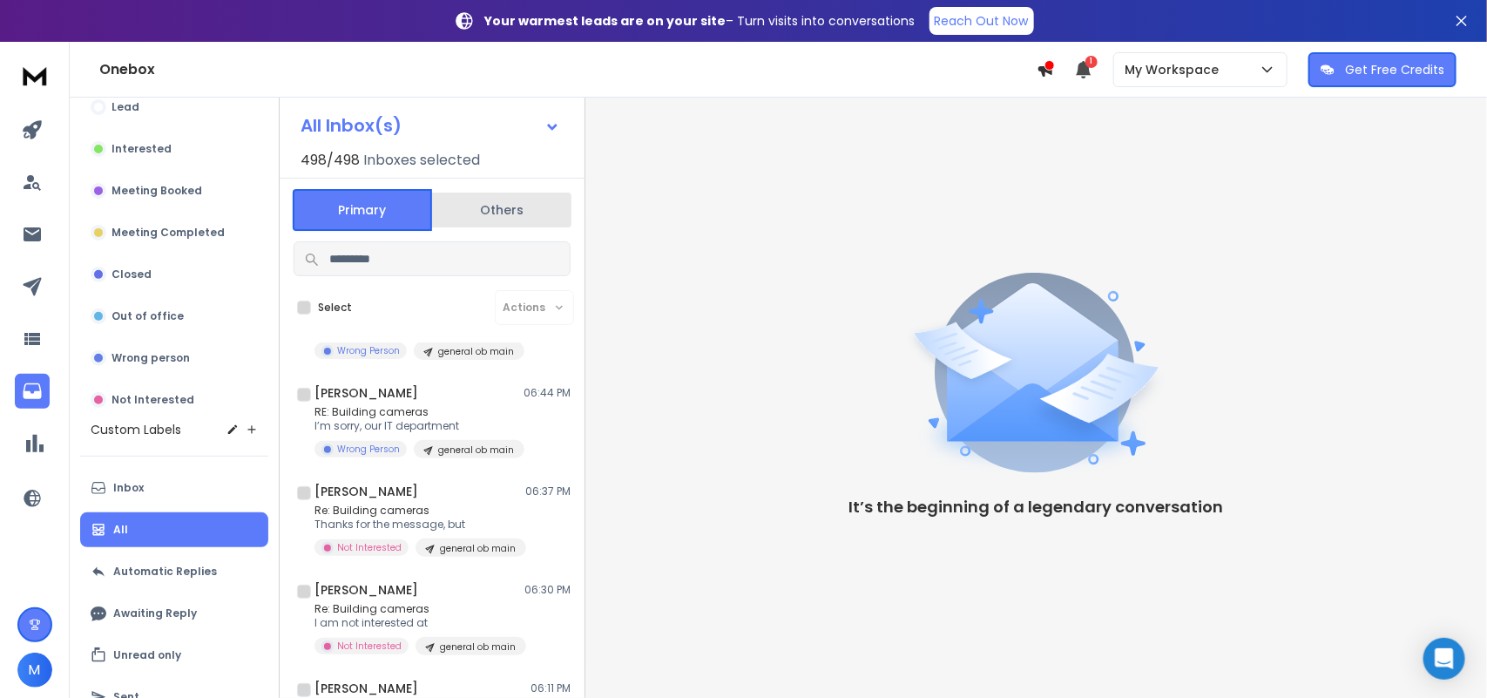
scroll to position [0, 0]
